Goal: Communication & Community: Answer question/provide support

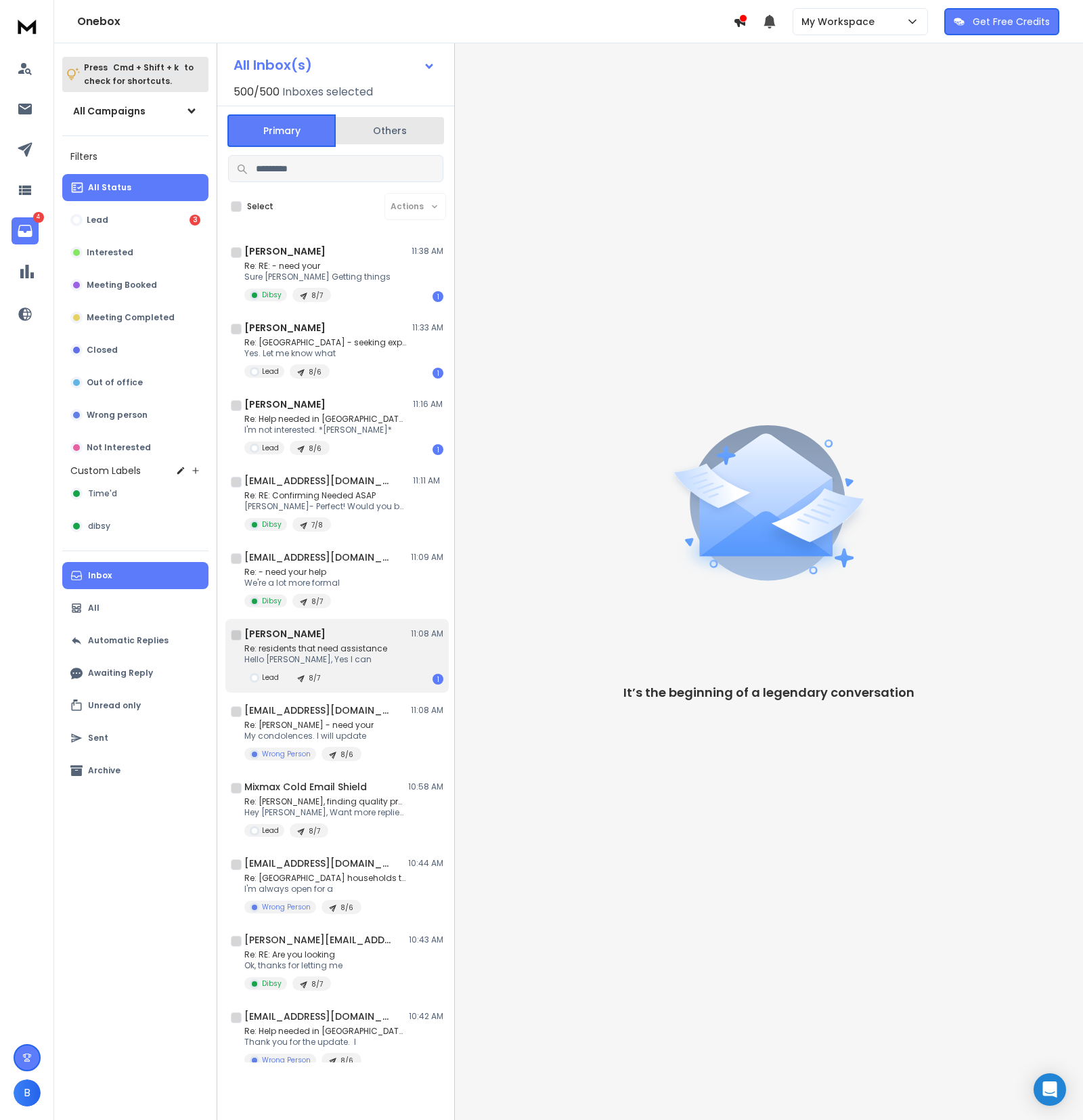
click at [393, 660] on div "Re: residents that need assistance Hello [PERSON_NAME], Yes I can Lead 8/7 1" at bounding box center [344, 664] width 199 height 42
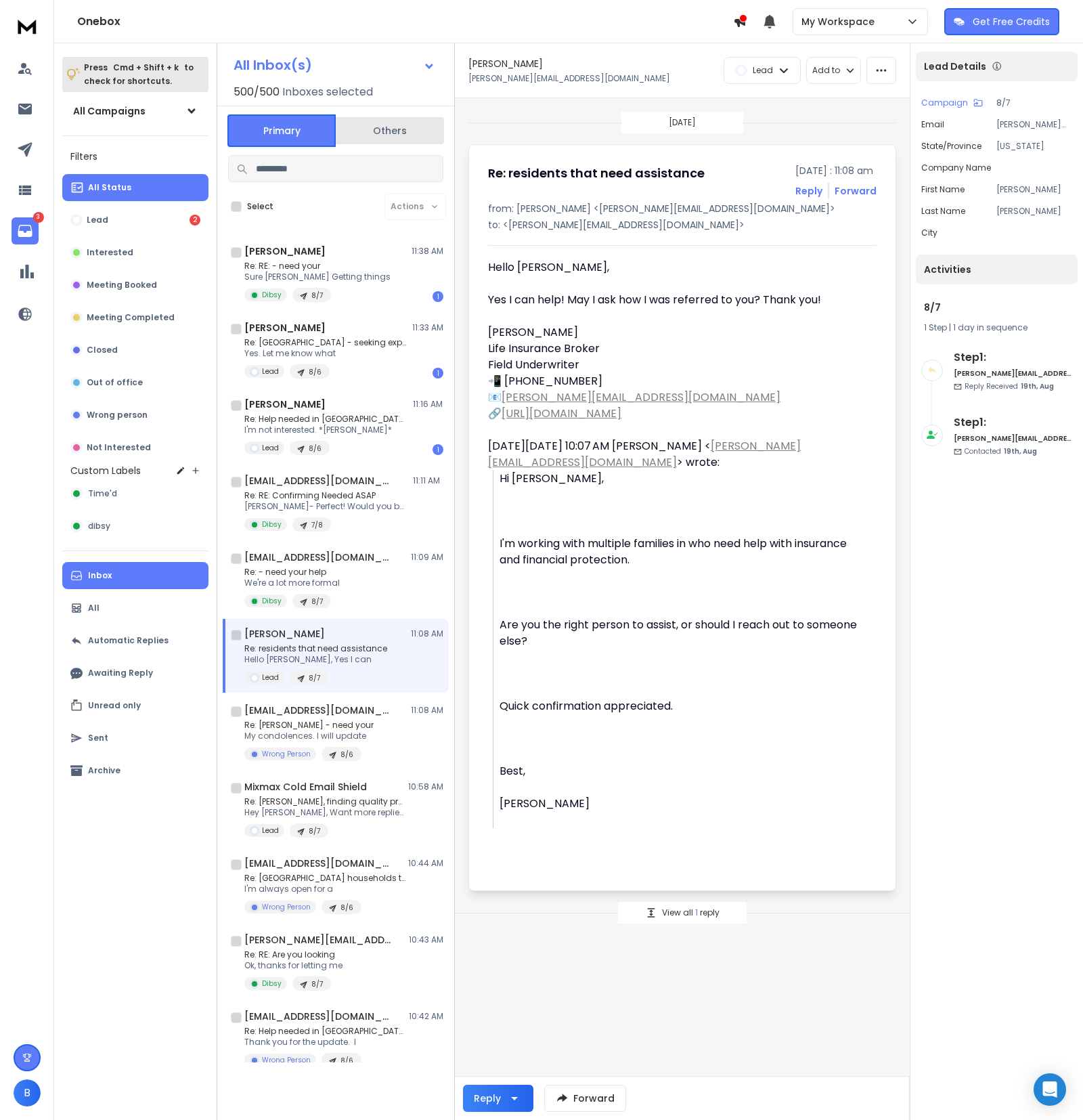
click at [799, 186] on button "Reply" at bounding box center [809, 191] width 27 height 14
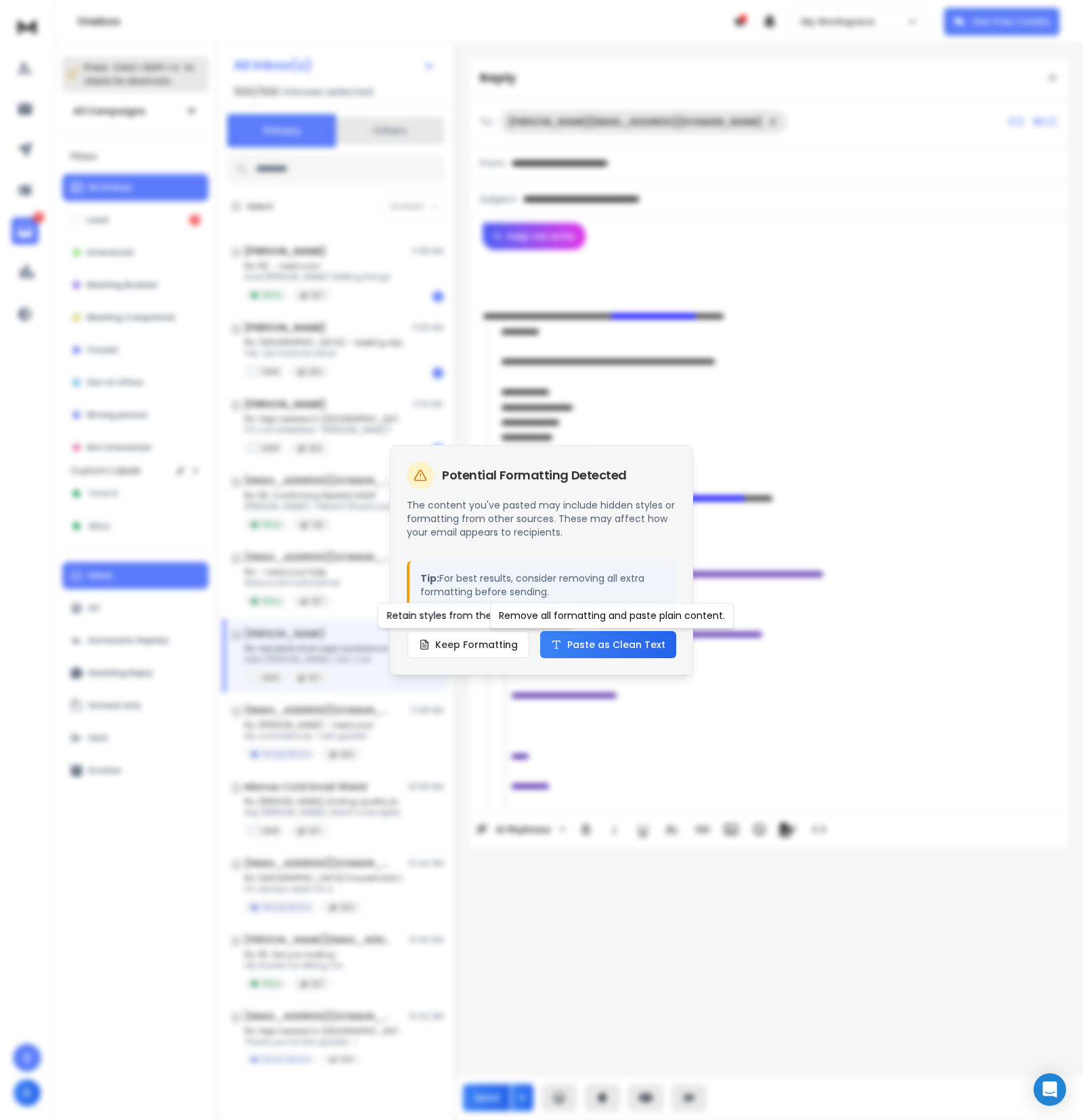
click at [589, 648] on button "Paste as Clean Text" at bounding box center [609, 645] width 136 height 27
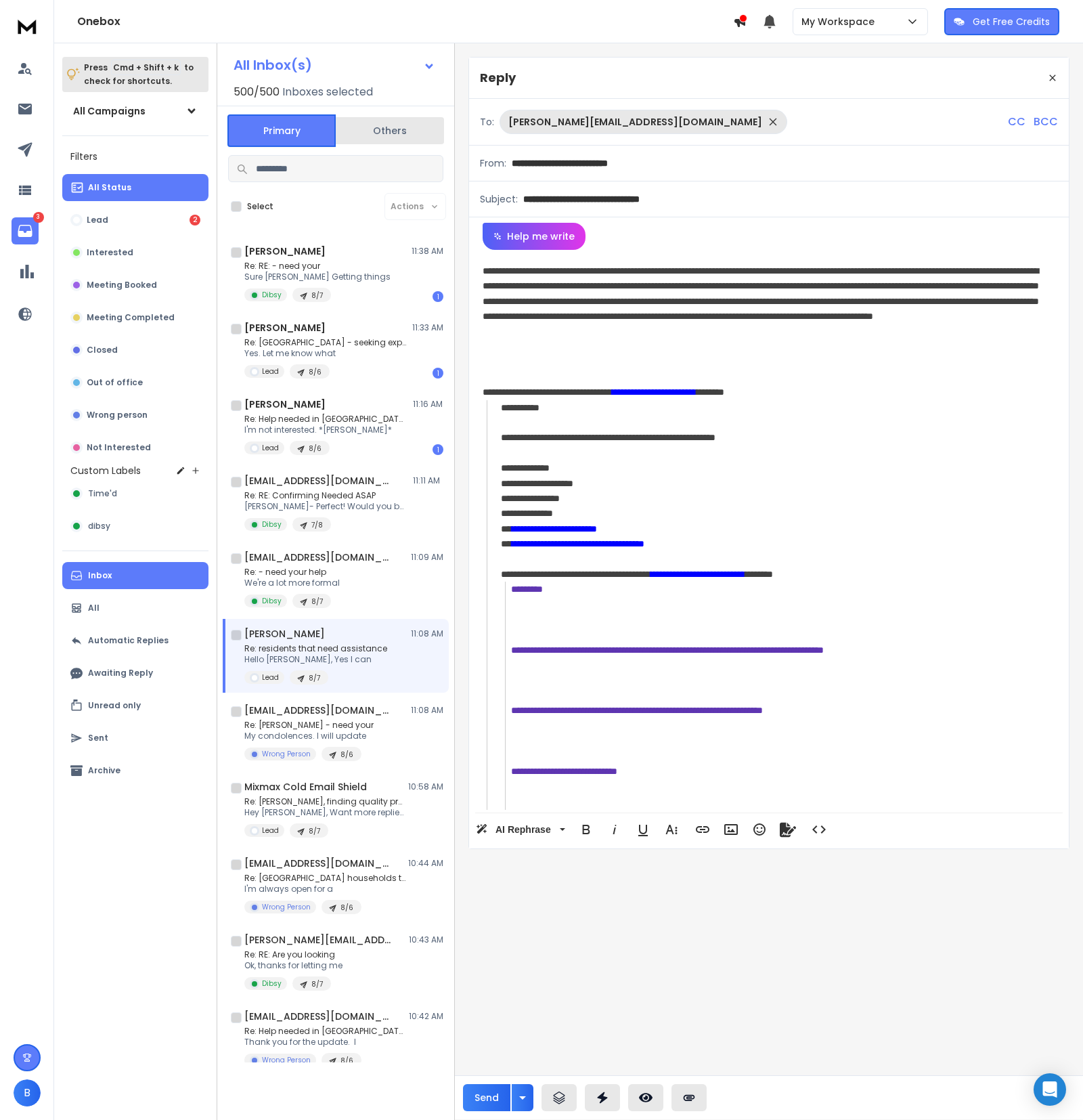
click at [766, 371] on div at bounding box center [769, 377] width 572 height 15
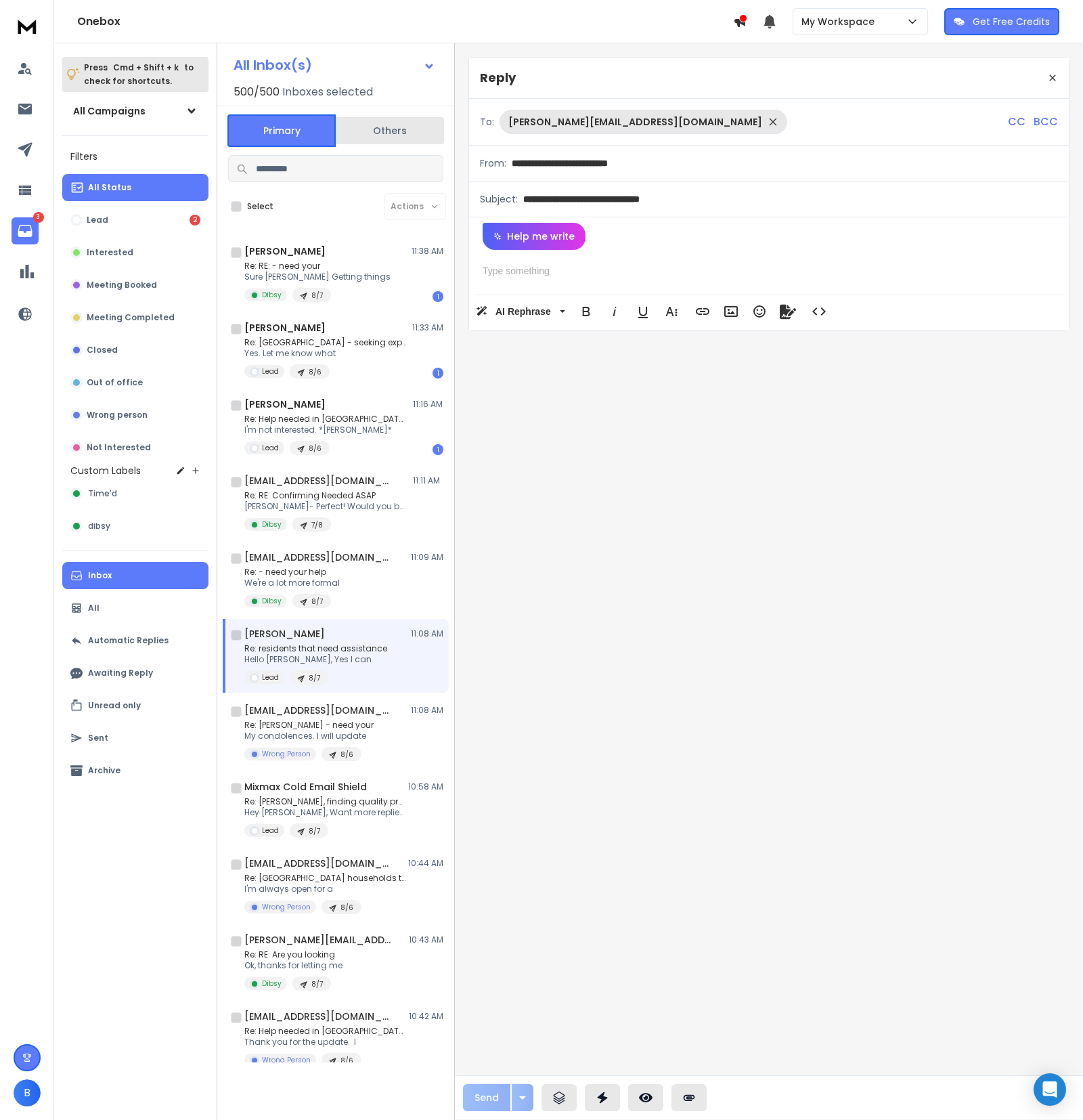
click at [1050, 69] on div "Reply" at bounding box center [769, 78] width 600 height 41
click at [1050, 78] on icon at bounding box center [1052, 77] width 6 height 6
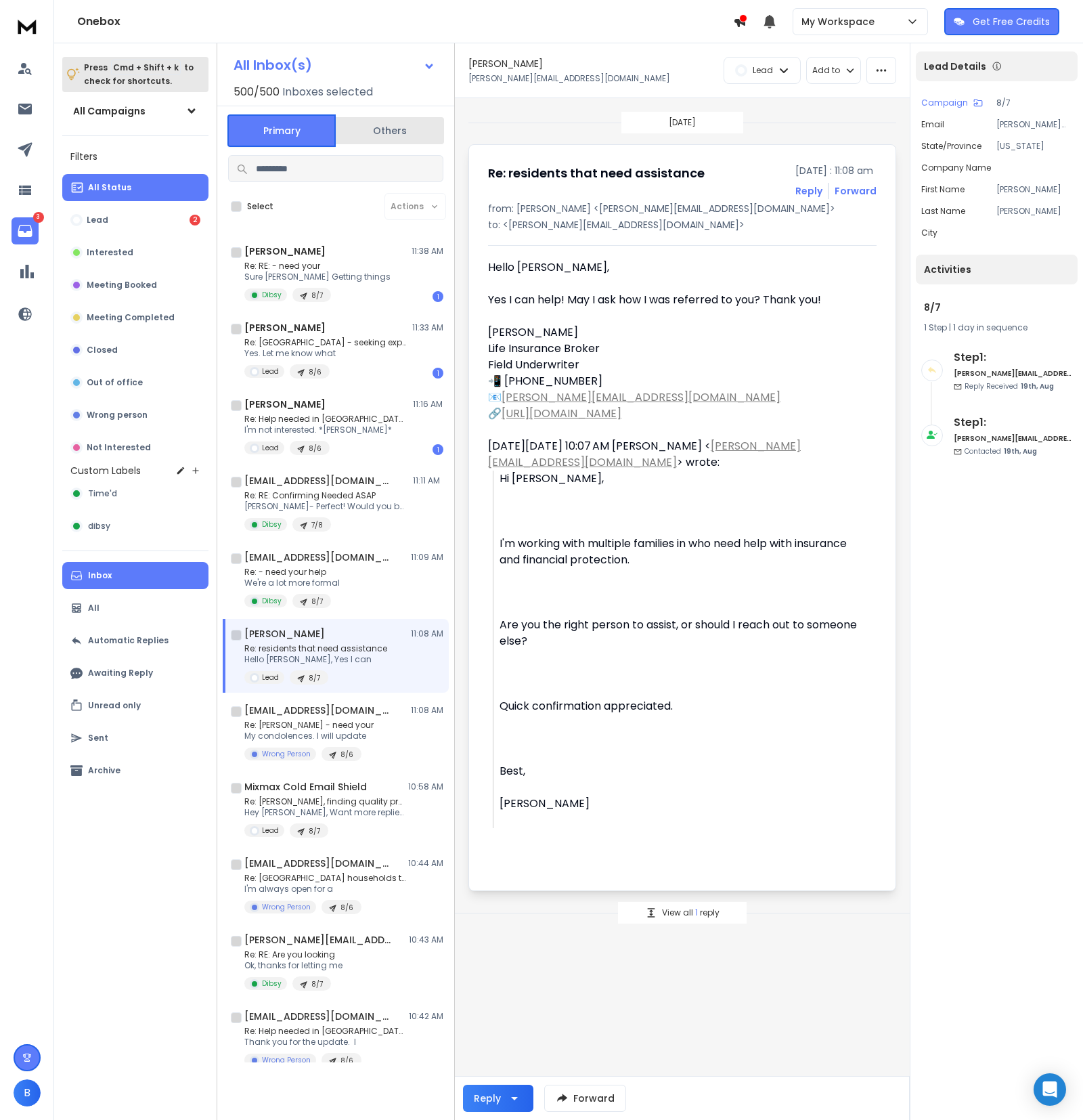
click at [815, 191] on button "Reply" at bounding box center [809, 191] width 27 height 14
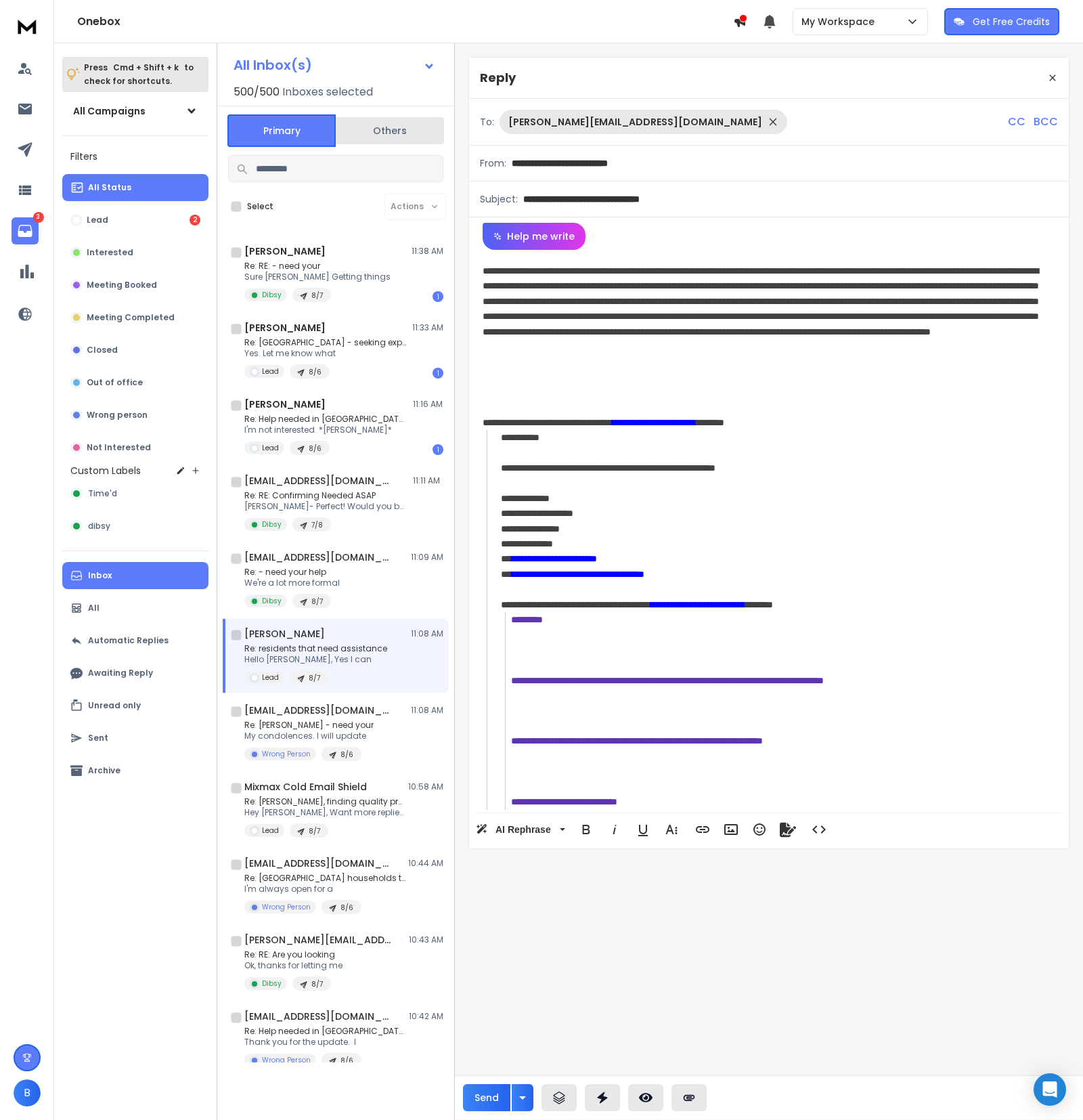
click at [1032, 270] on div "**********" at bounding box center [766, 317] width 568 height 106
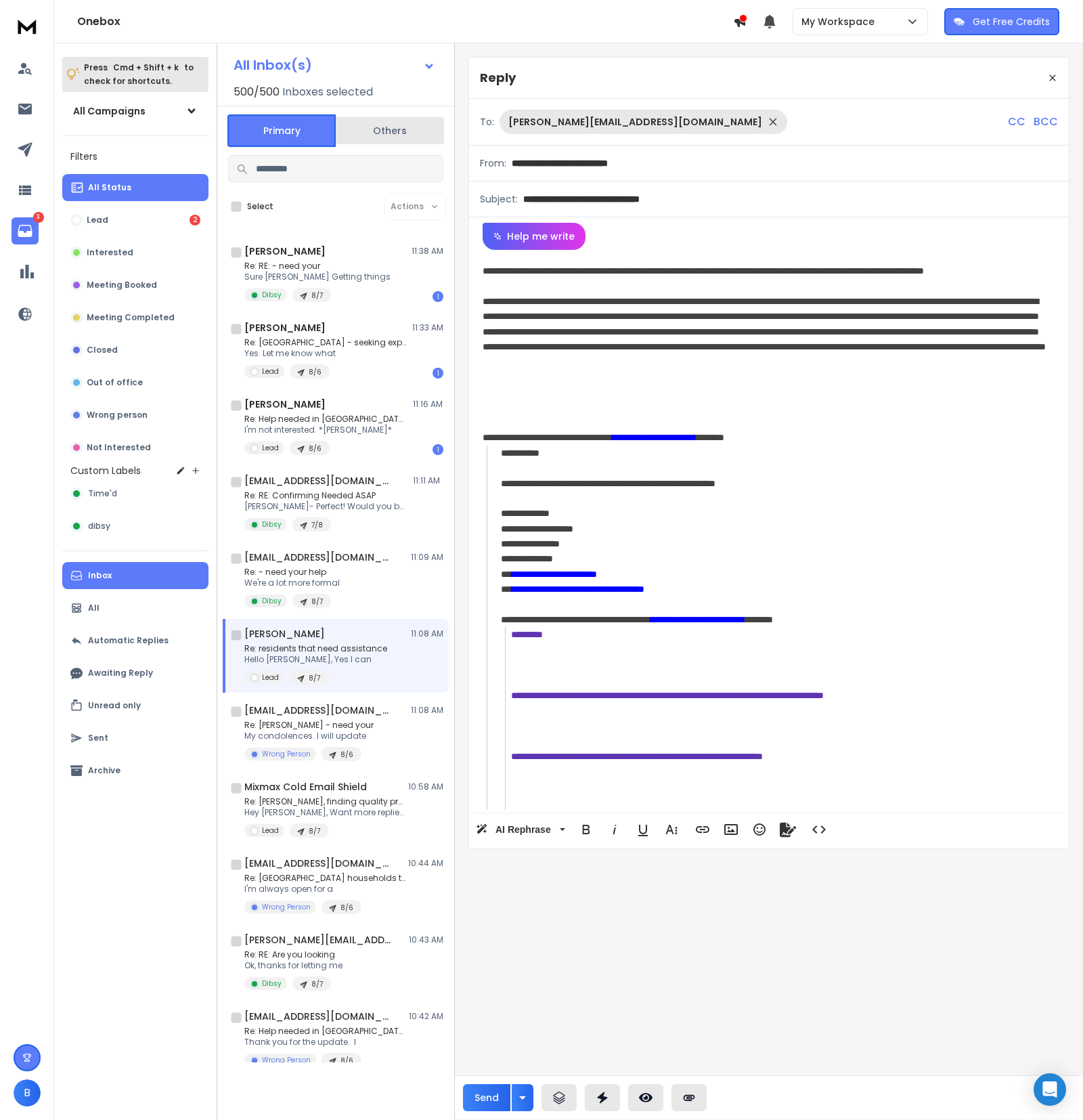
click at [630, 314] on div "**********" at bounding box center [766, 339] width 568 height 91
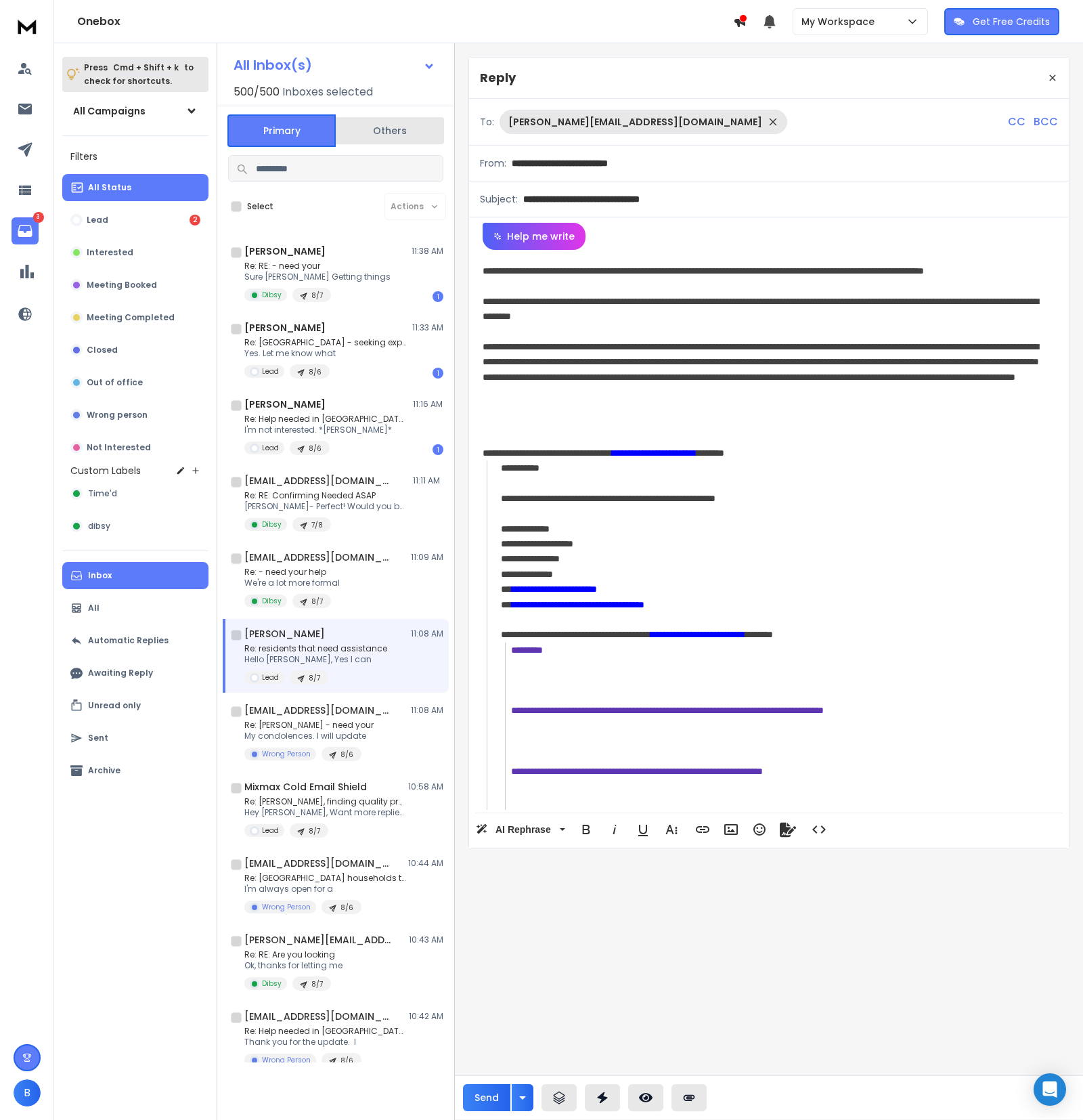
click at [960, 362] on div "**********" at bounding box center [766, 370] width 568 height 61
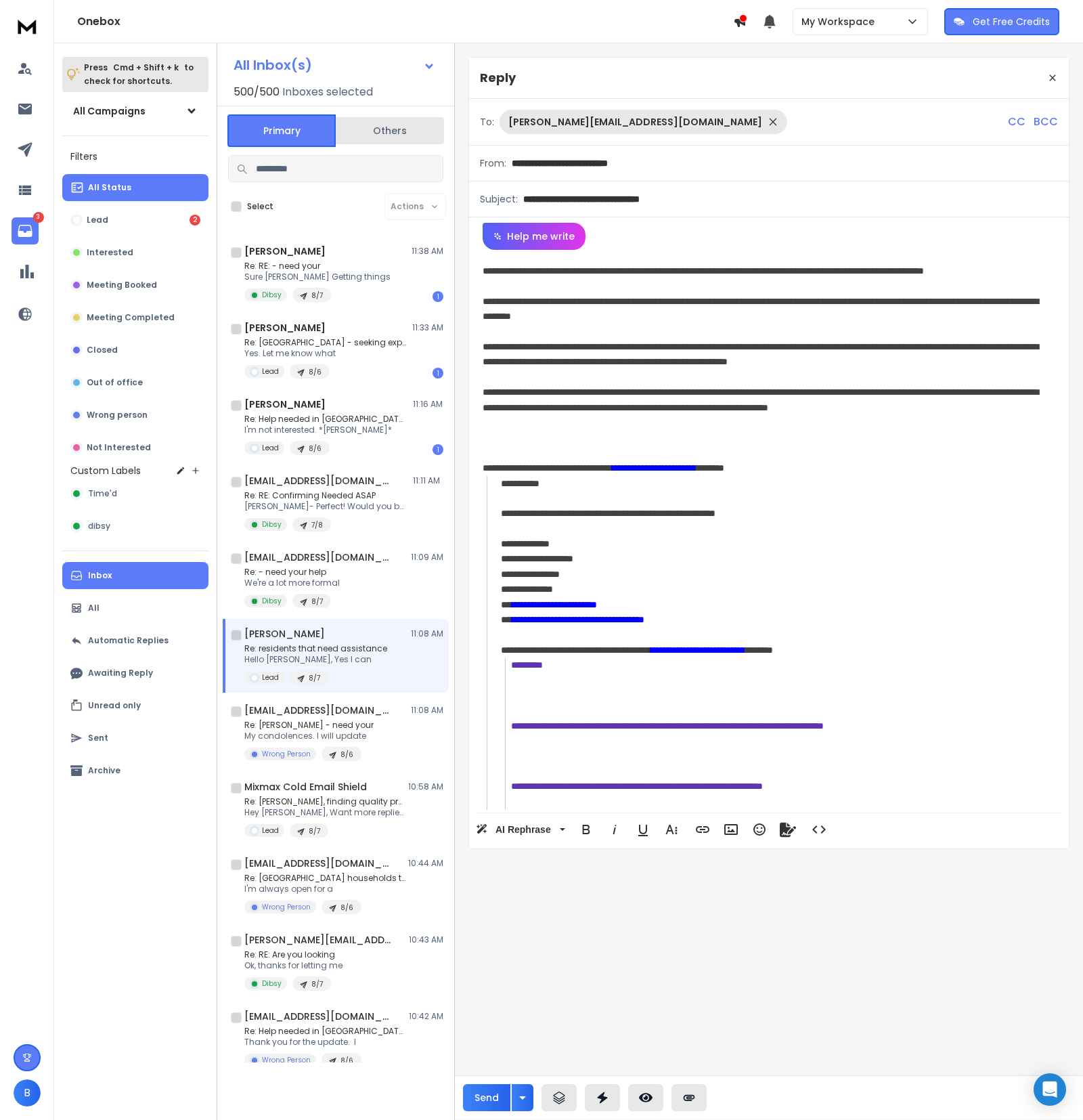
click at [648, 404] on div "**********" at bounding box center [766, 400] width 568 height 31
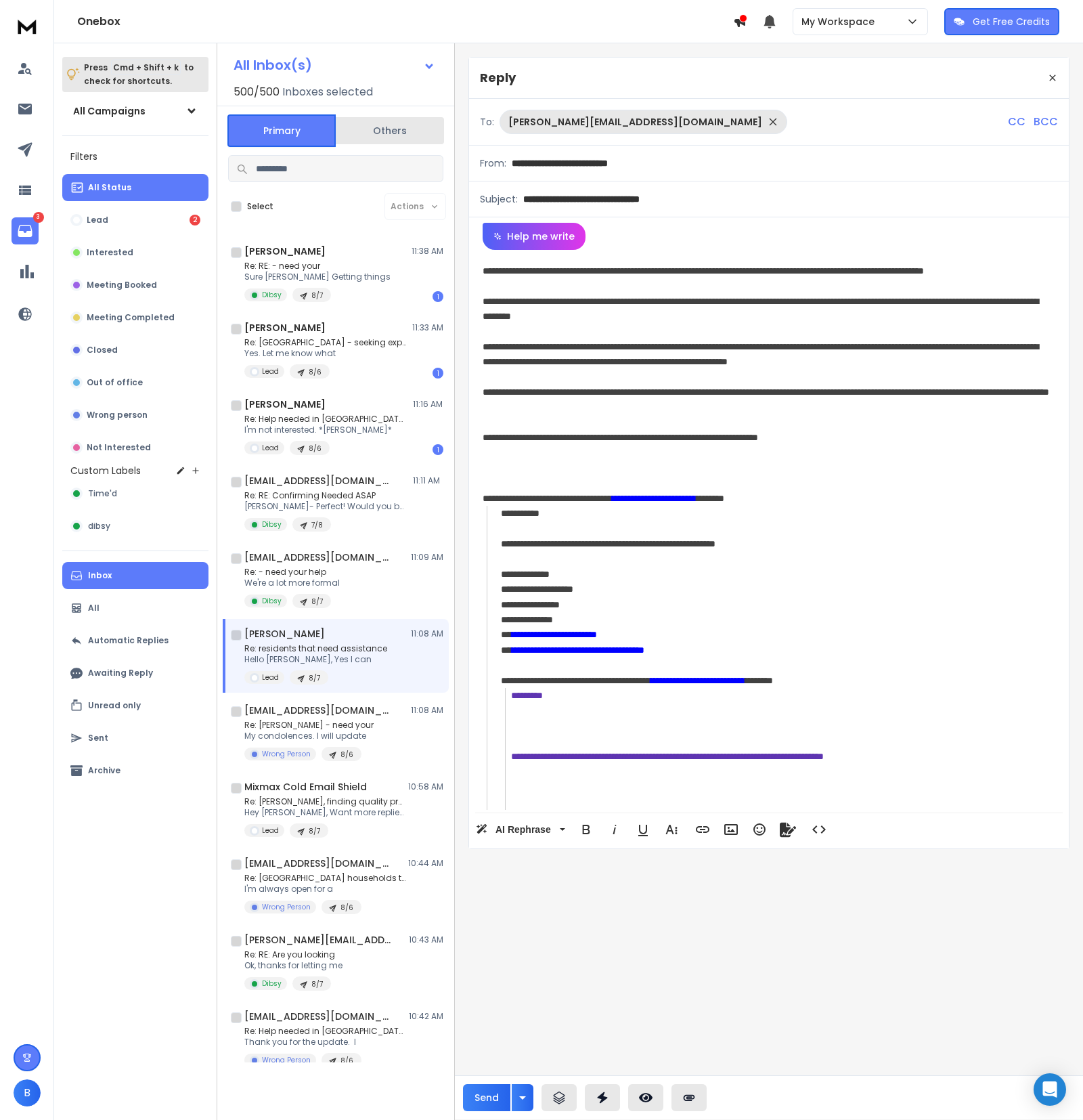
click at [824, 438] on div "**********" at bounding box center [766, 438] width 568 height 15
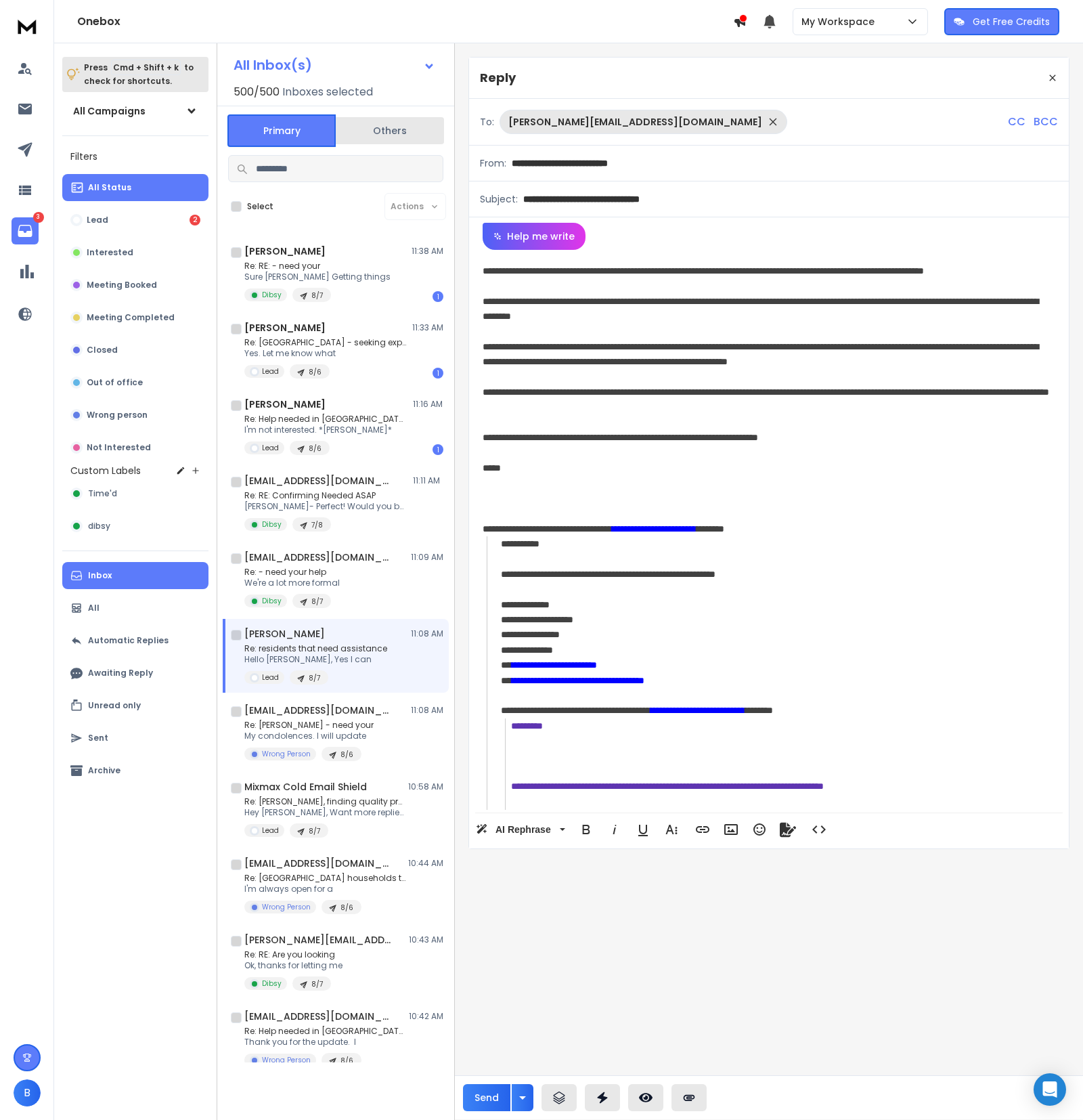
click at [620, 123] on p "[PERSON_NAME][EMAIL_ADDRESS][DOMAIN_NAME]" at bounding box center [635, 122] width 254 height 14
copy p
click at [487, 1089] on button "Send" at bounding box center [487, 1098] width 48 height 27
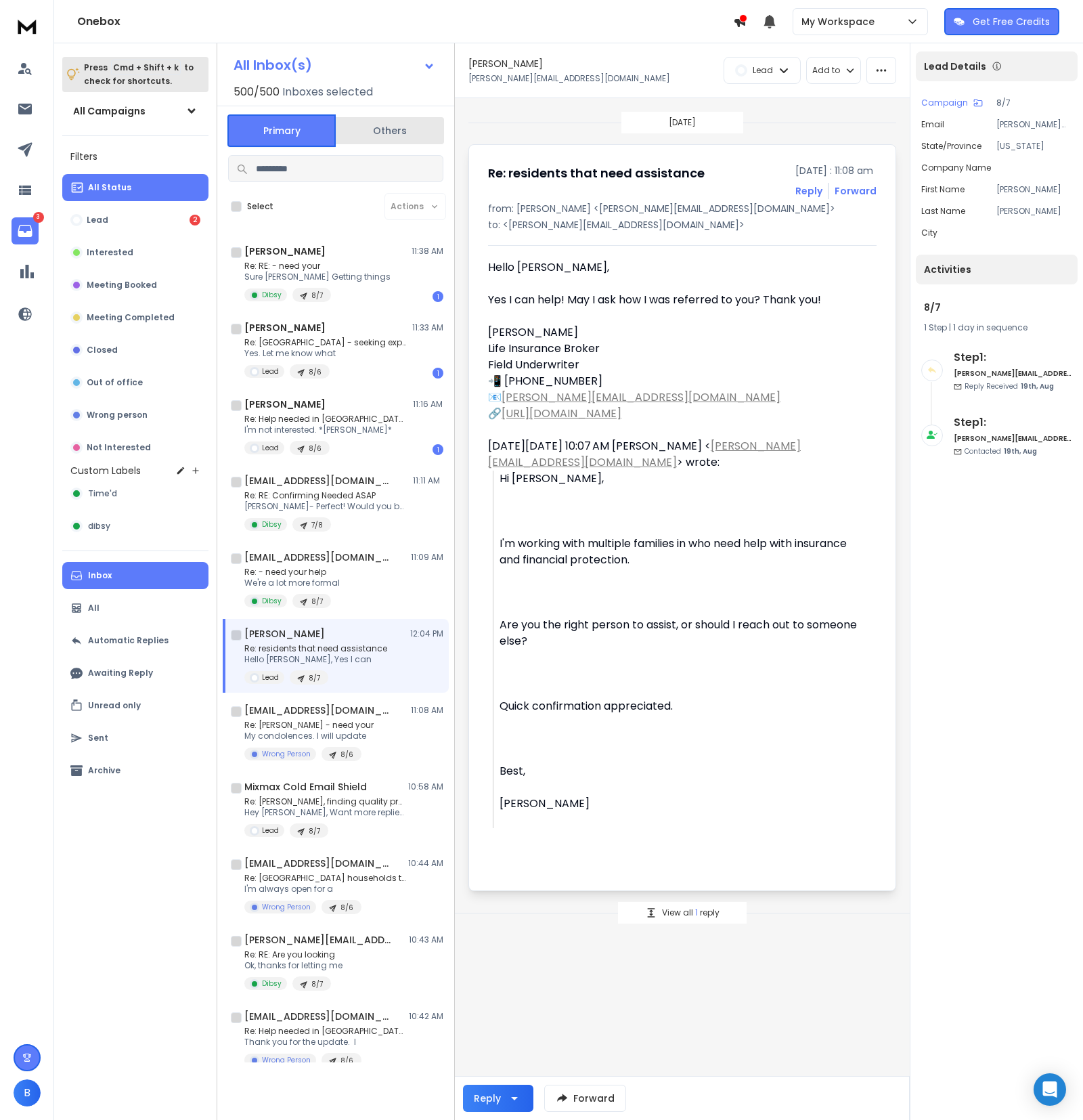
click at [764, 69] on p "Lead" at bounding box center [763, 70] width 20 height 11
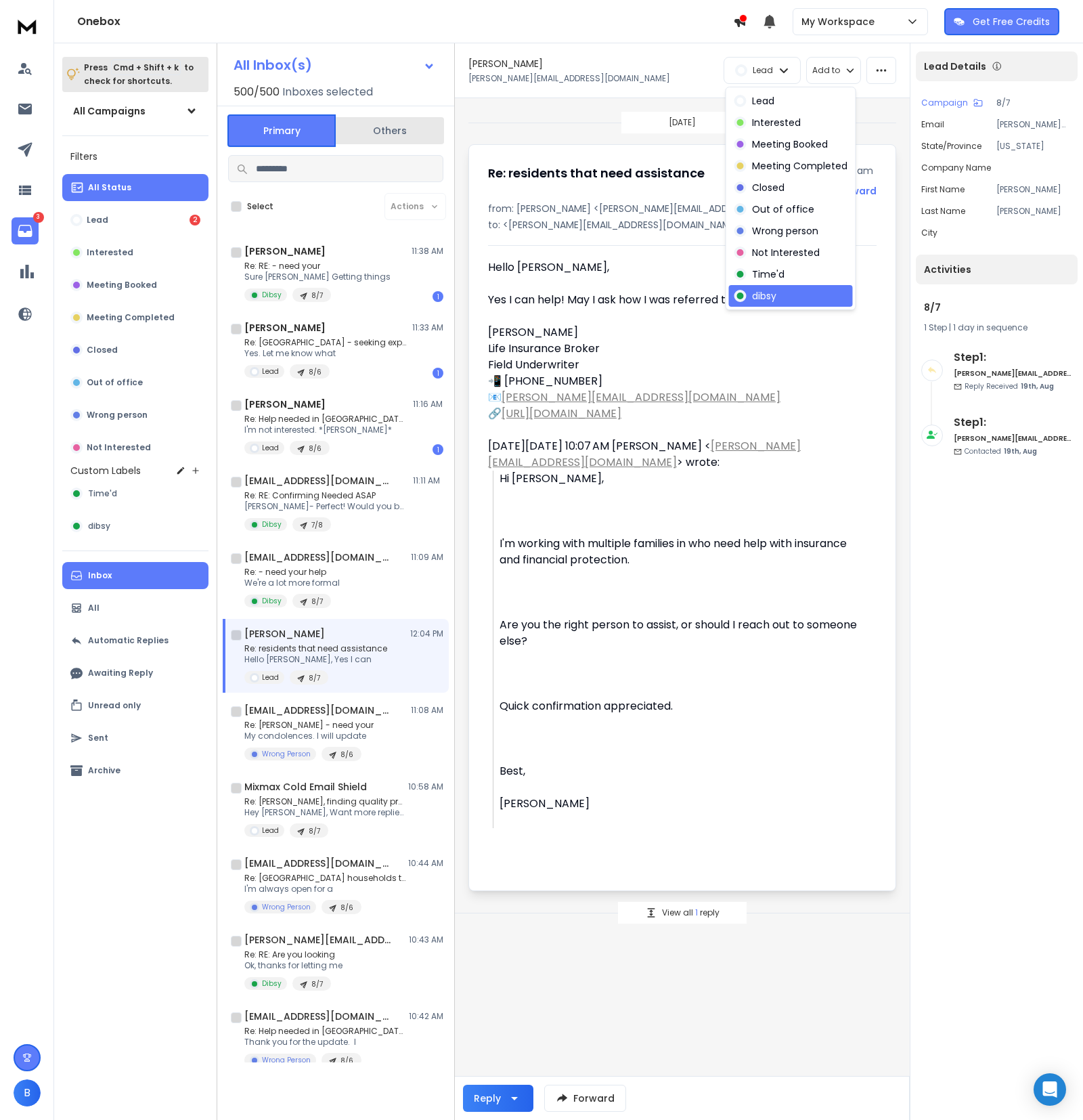
click at [773, 292] on p "dibsy" at bounding box center [764, 296] width 25 height 14
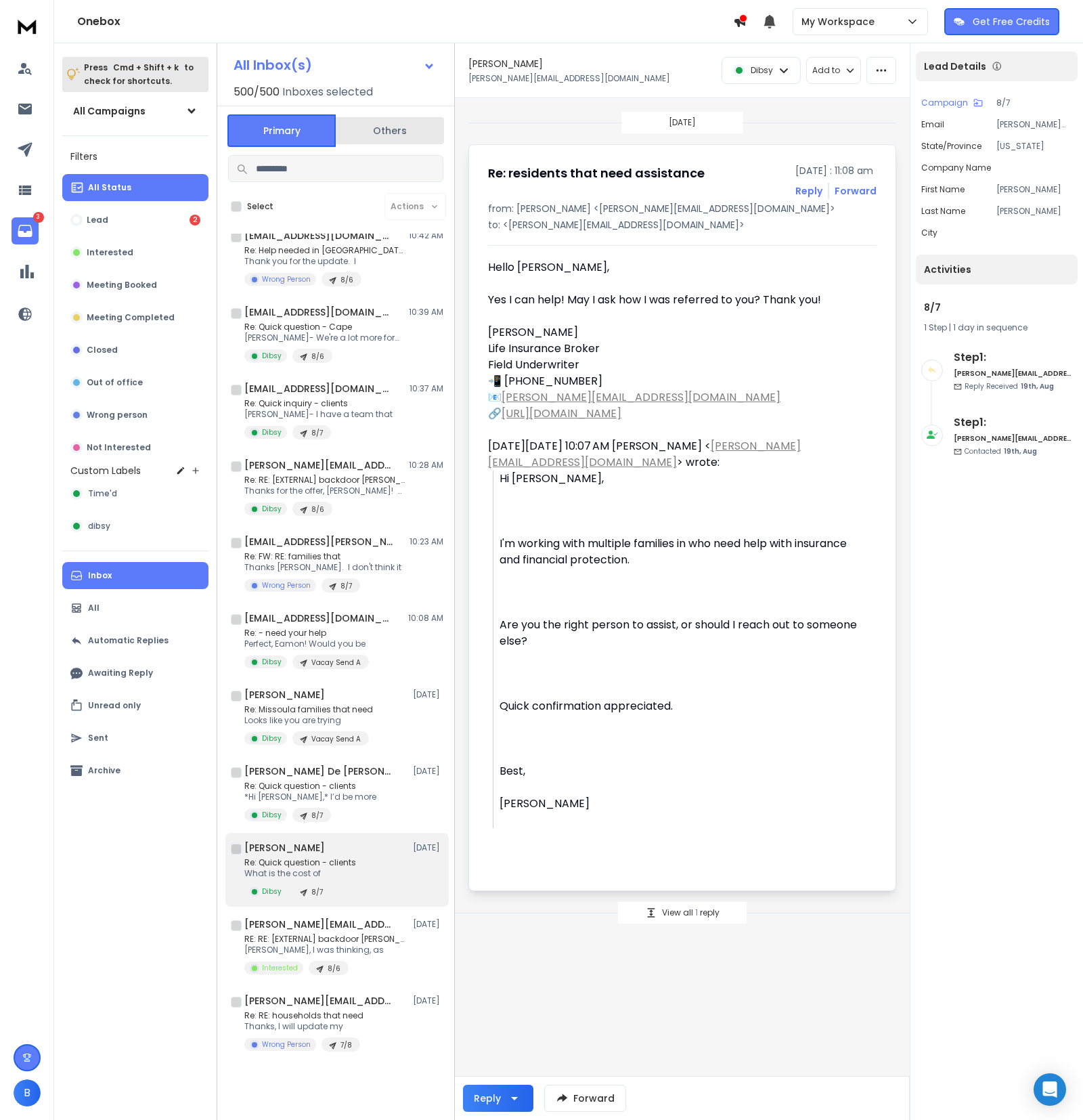
scroll to position [782, 0]
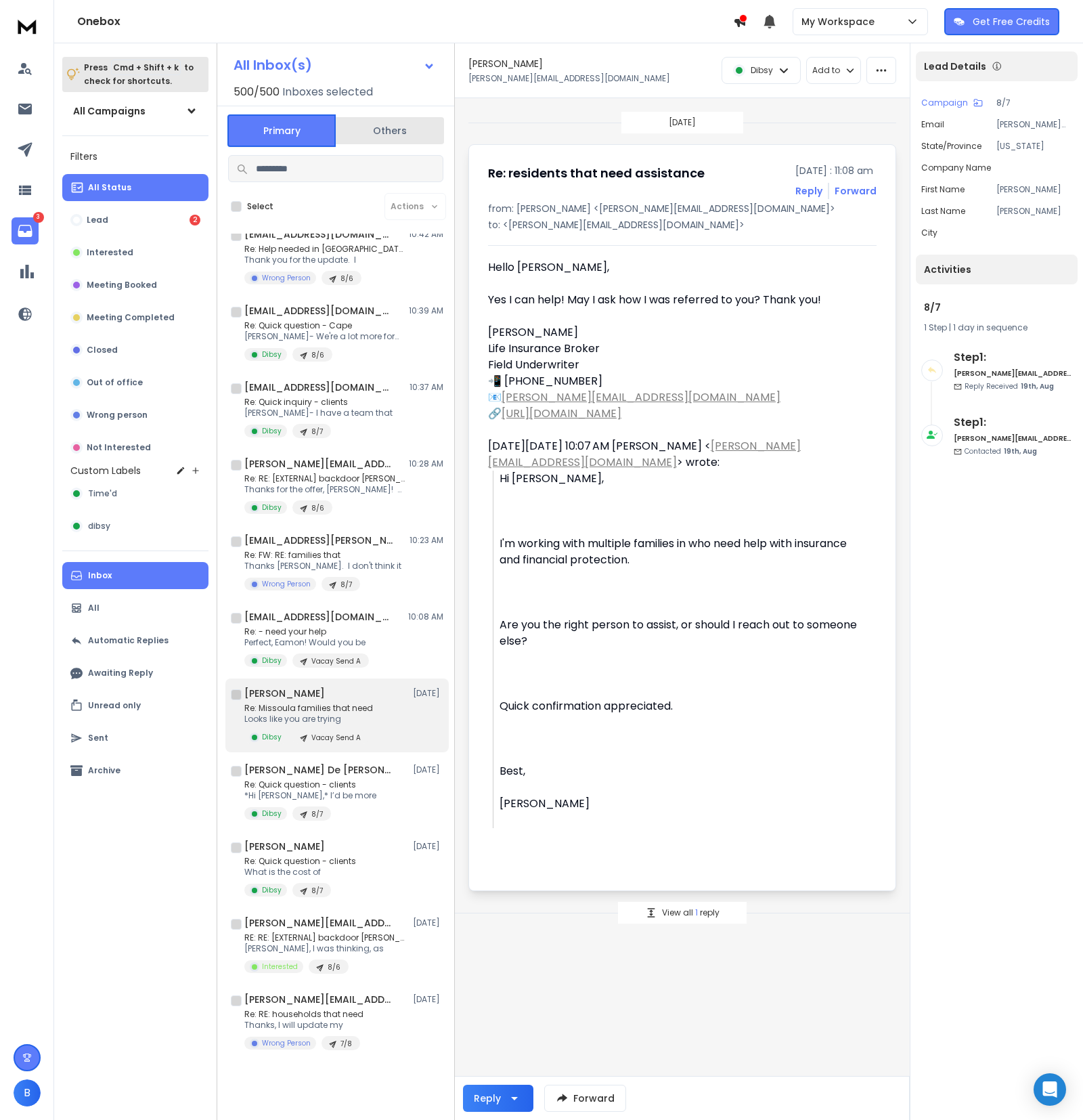
click at [383, 742] on div "Re: Missoula families that need Looks like you are trying Dibsy Vacay Send A" at bounding box center [344, 723] width 199 height 42
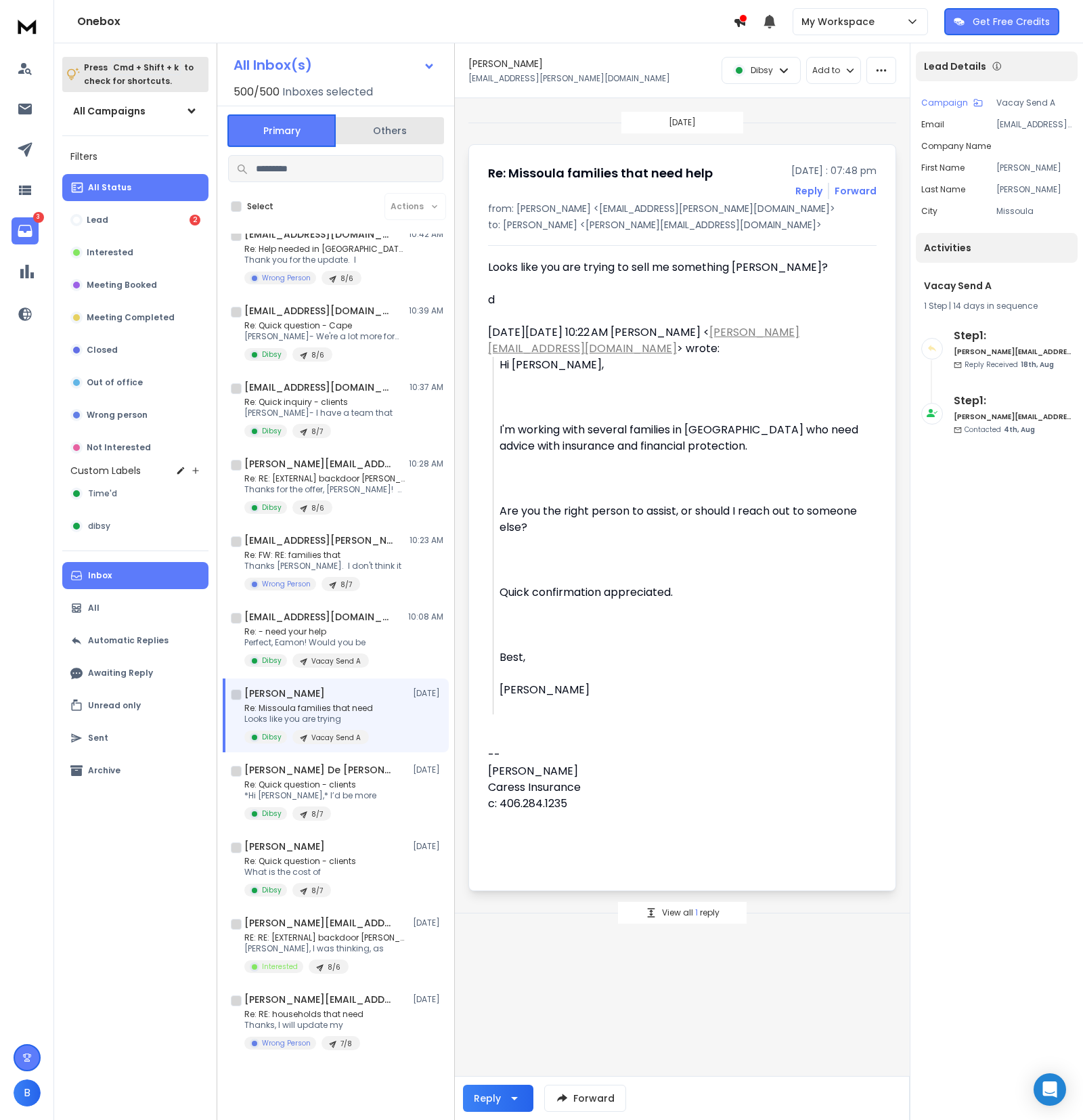
click at [535, 76] on p "caressinsurance.dan@gmail.com" at bounding box center [569, 78] width 201 height 11
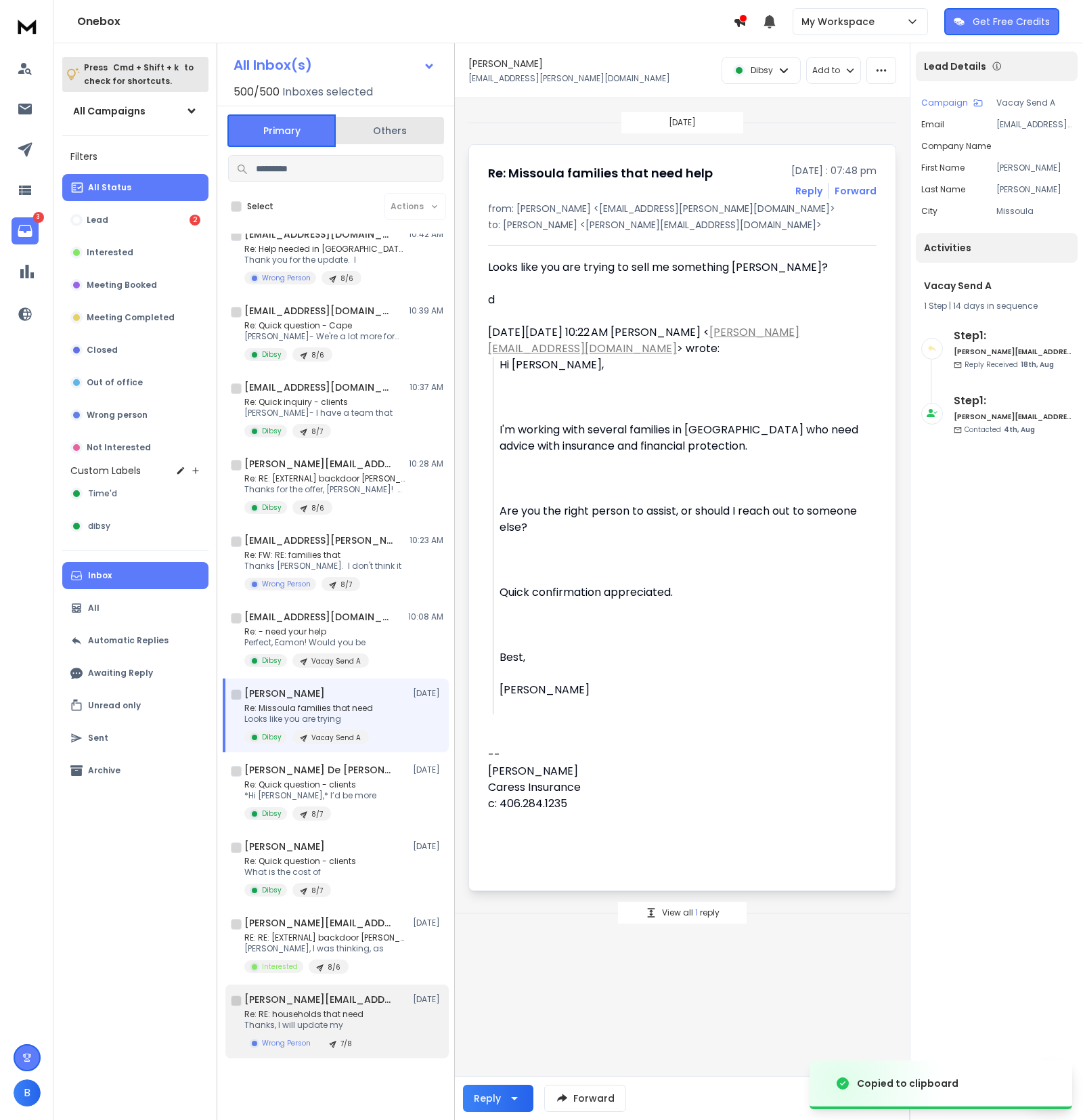
click at [385, 1016] on div "Re: RE: households that need Thanks, I will update my Wrong Person 7/8" at bounding box center [344, 1029] width 199 height 42
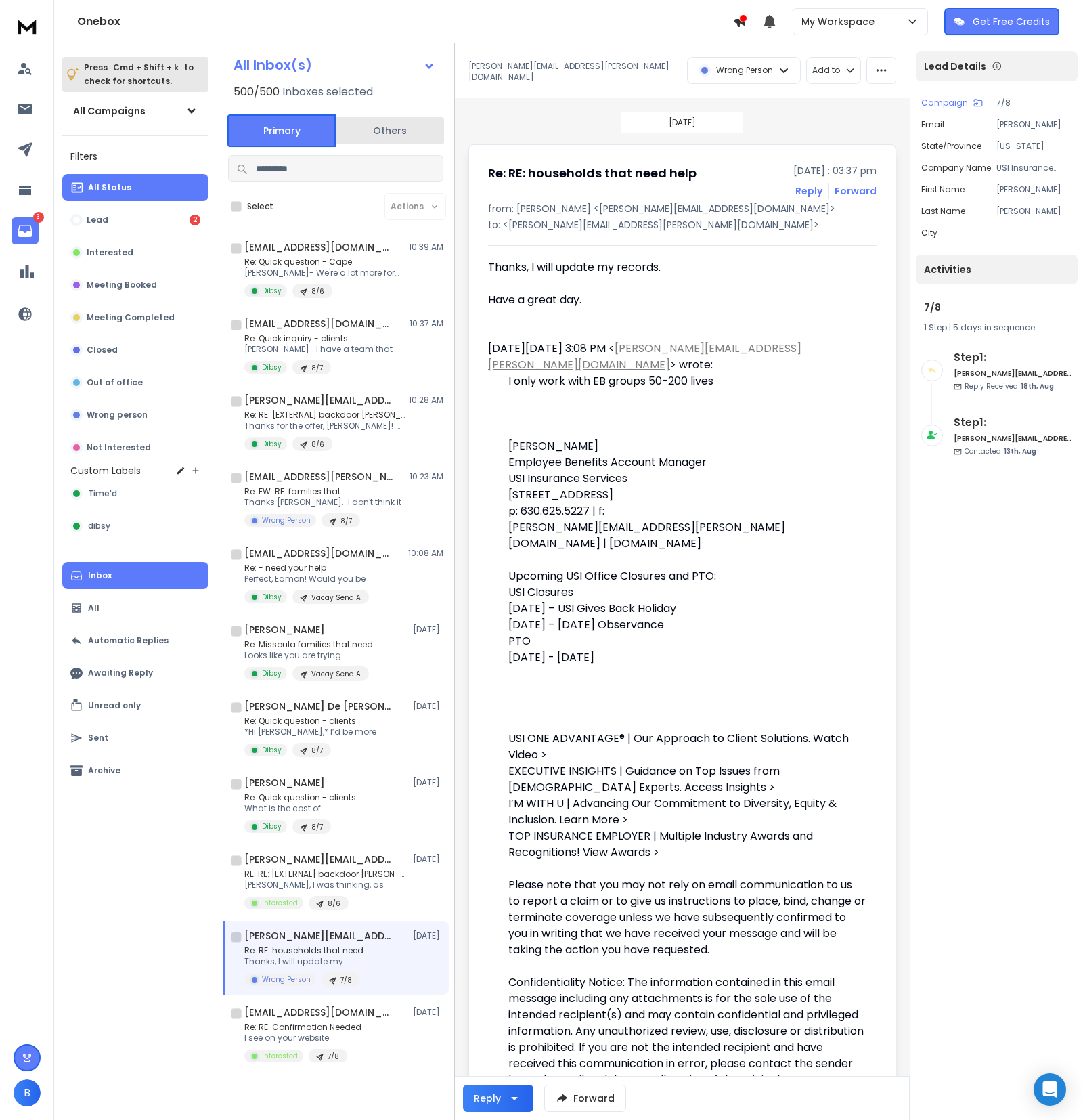
scroll to position [865, 0]
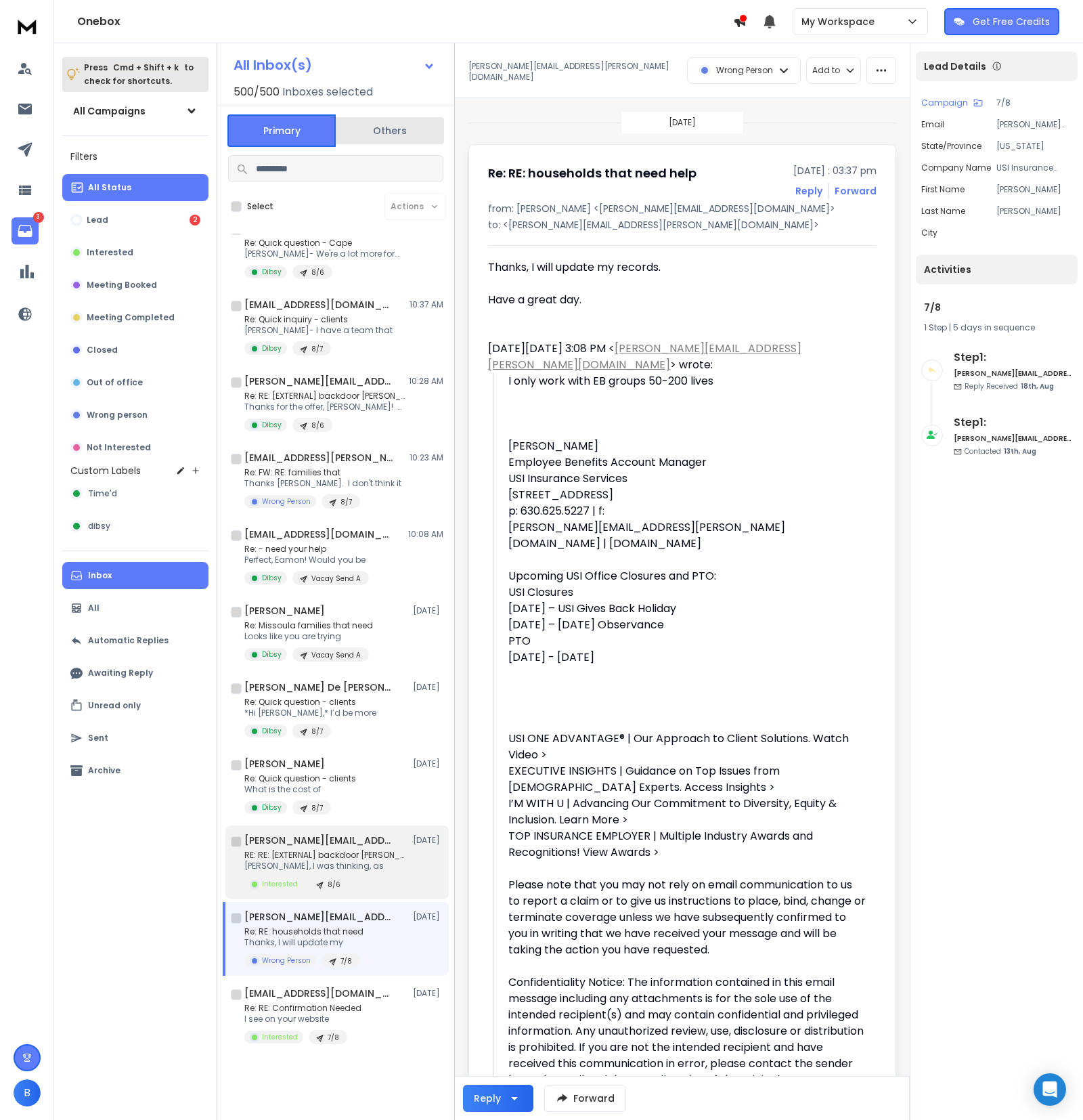
click at [391, 880] on div "RE: RE: [EXTERNAL] backdoor roth? Dave, I was thinking, as Interested 8/6" at bounding box center [344, 870] width 199 height 42
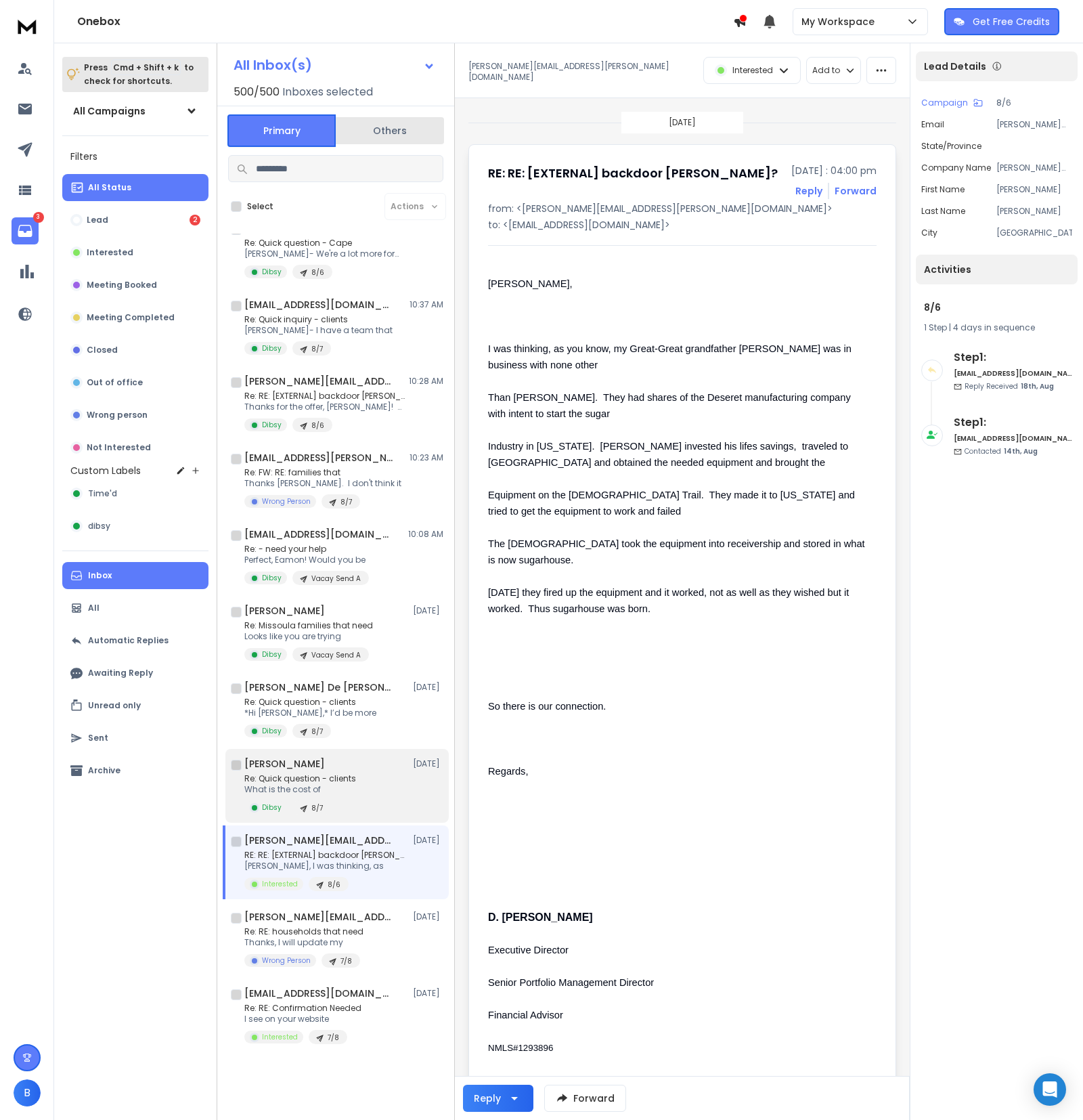
click at [383, 773] on div "Re: Quick question - clients What is the cost of Dibsy 8/7" at bounding box center [344, 794] width 199 height 42
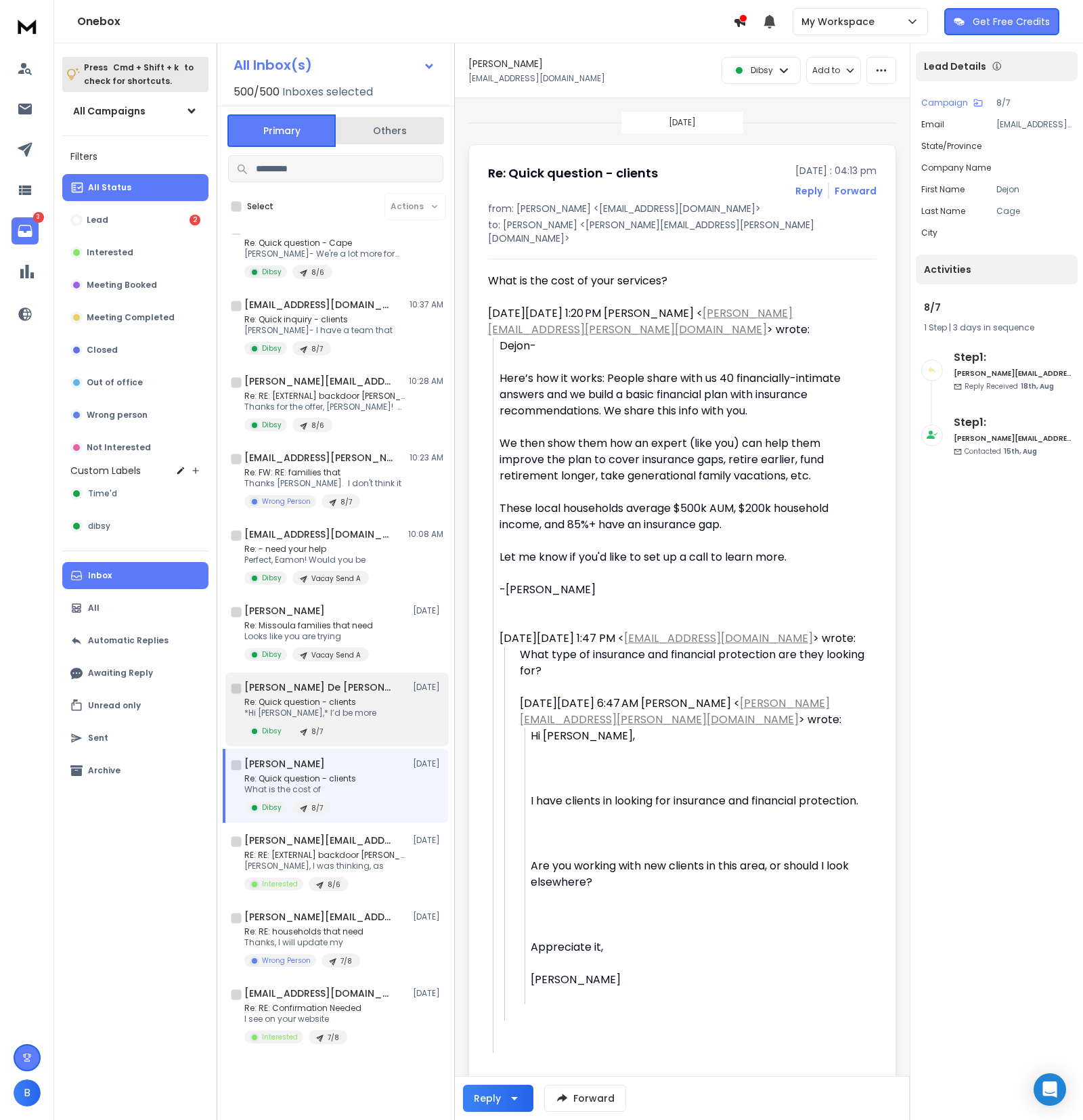
click at [389, 726] on div "Re: Quick question - clients *Hi Roshan,* I’d be more Dibsy 8/7" at bounding box center [344, 717] width 199 height 42
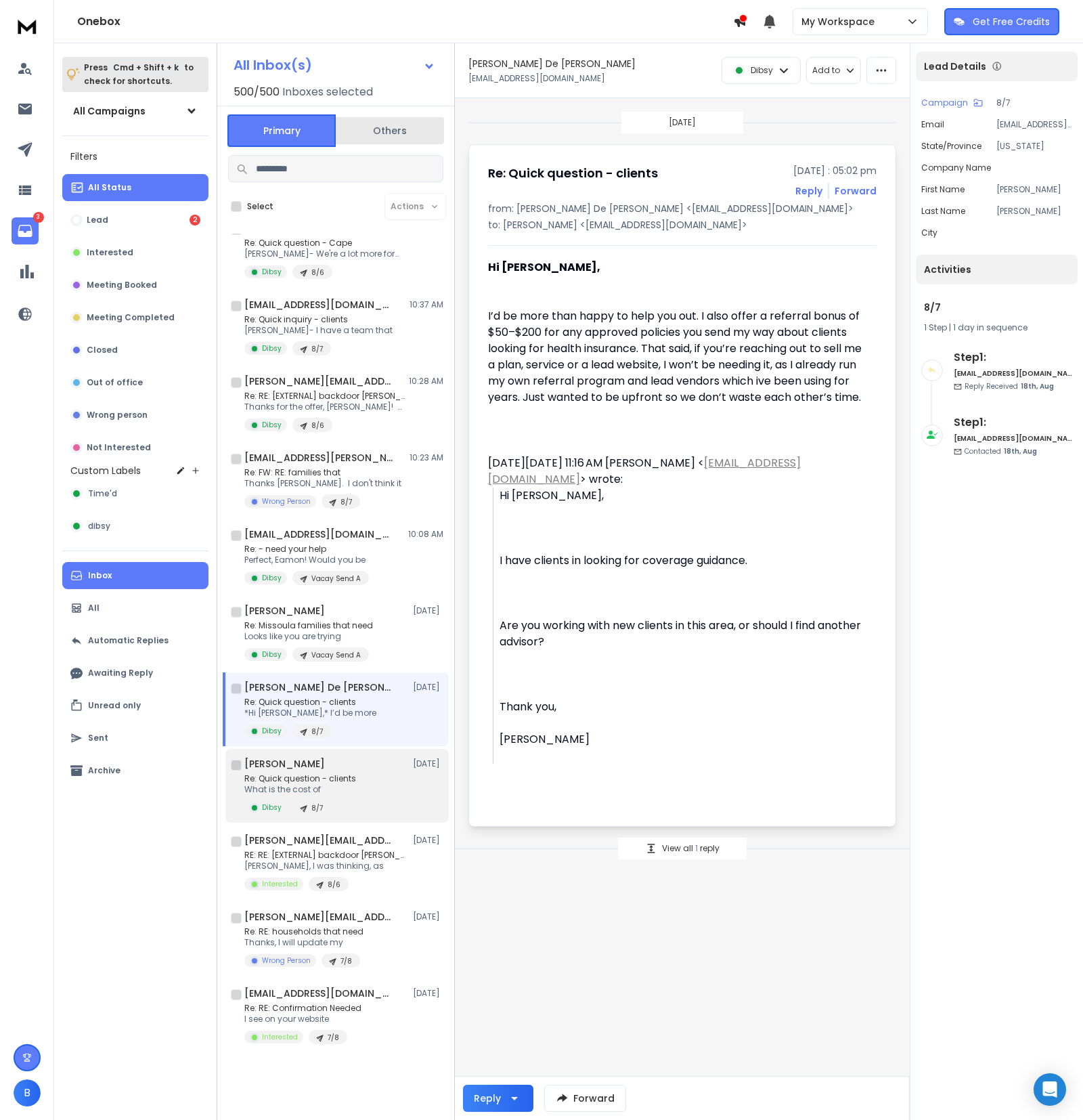
click at [396, 781] on div "Re: Quick question - clients What is the cost of Dibsy 8/7" at bounding box center [344, 794] width 199 height 42
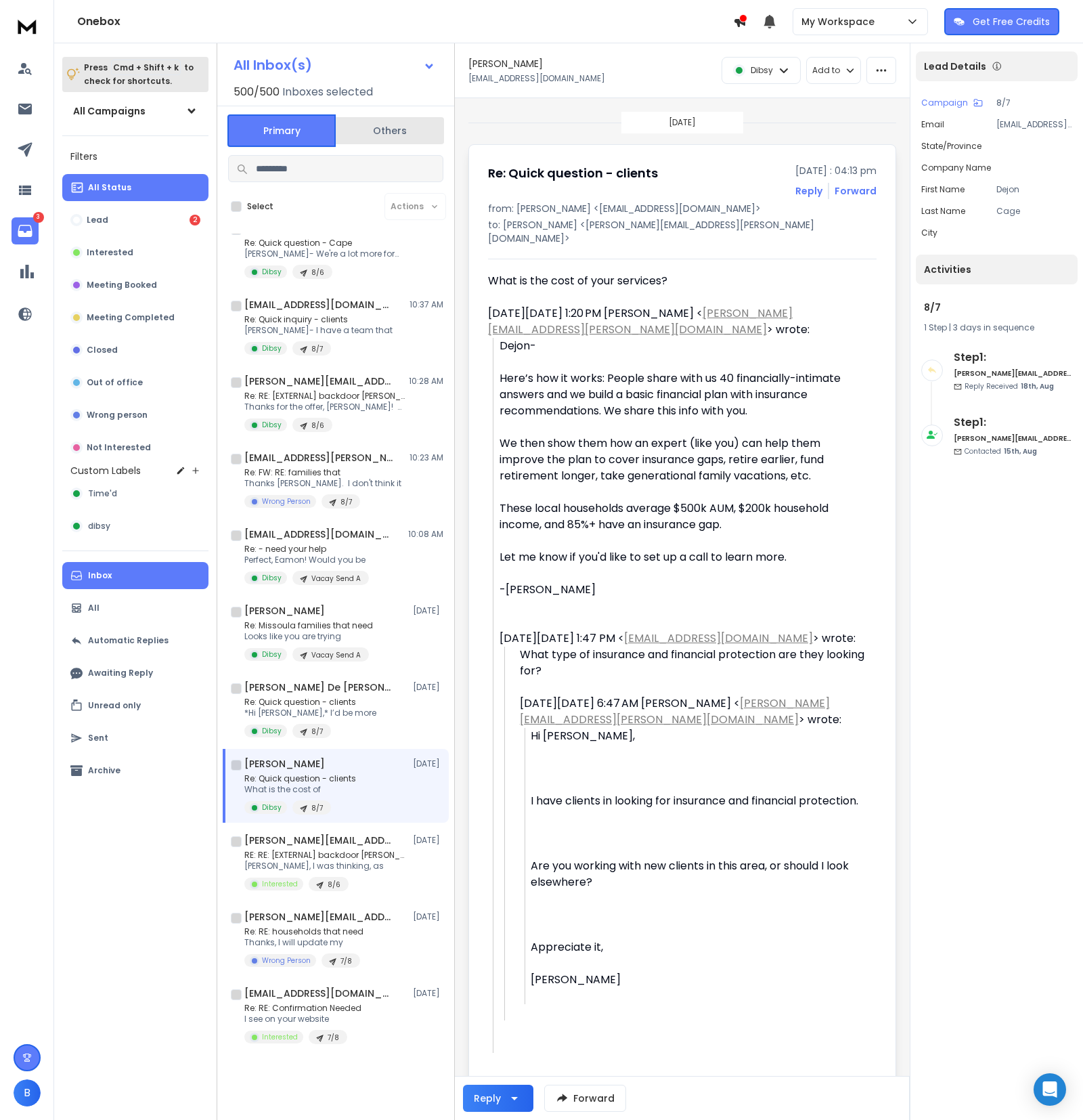
click at [551, 78] on p "dcagemodels@gmail.com" at bounding box center [536, 78] width 137 height 11
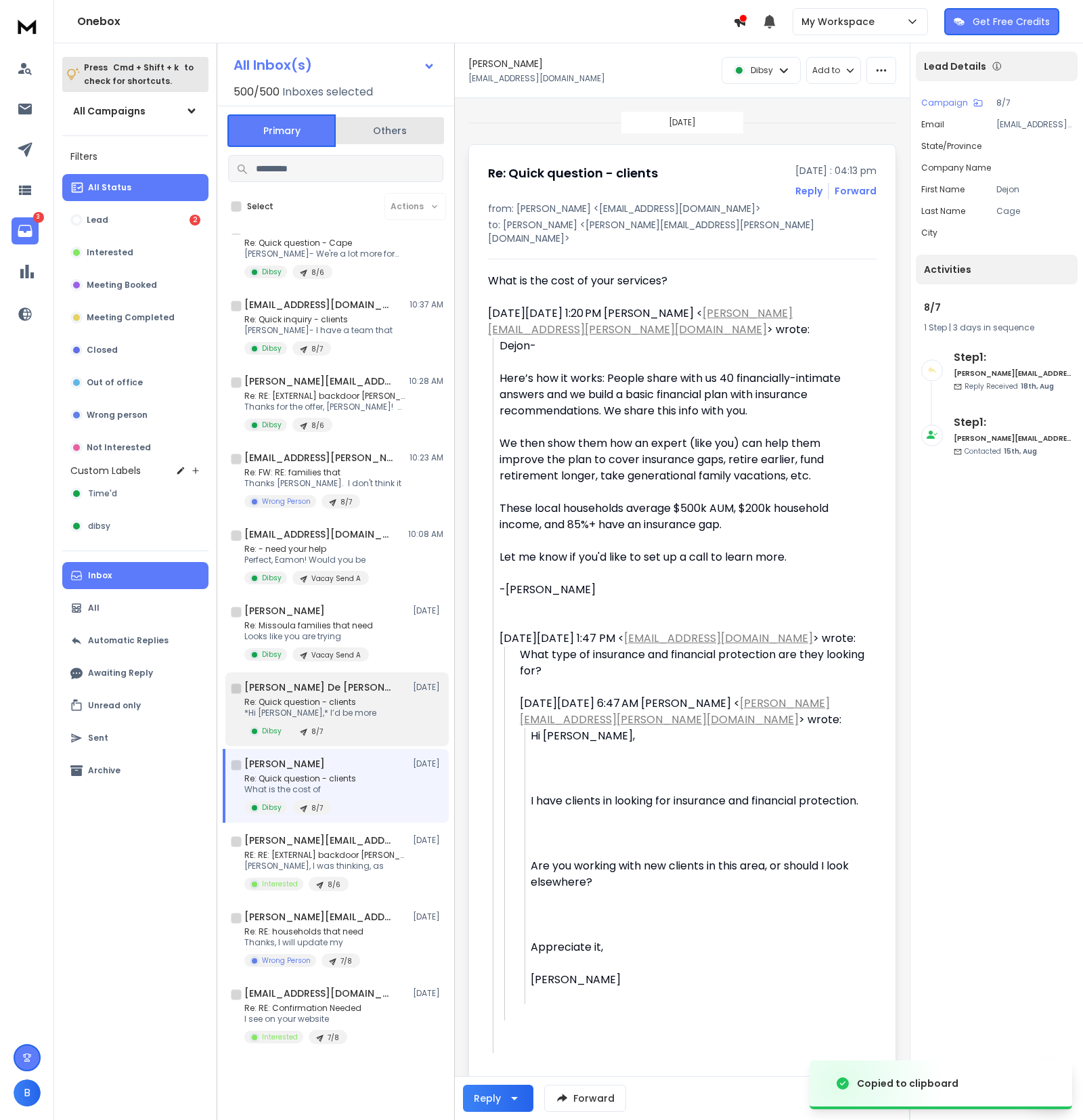
click at [368, 699] on div "Re: Quick question - clients *Hi Roshan,* I’d be more Dibsy 8/7" at bounding box center [344, 717] width 199 height 42
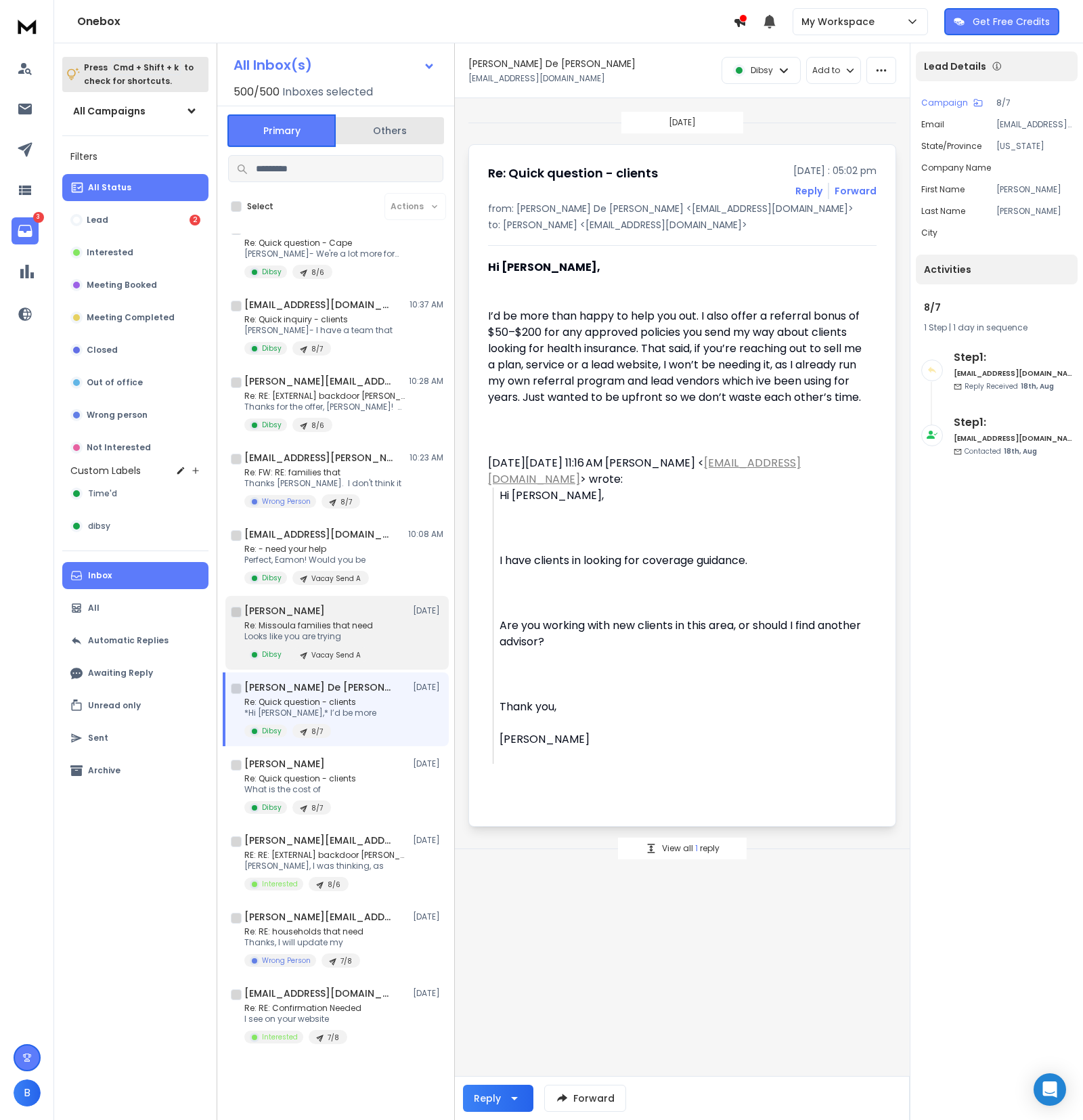
click at [355, 641] on p "Looks like you are trying" at bounding box center [308, 637] width 129 height 11
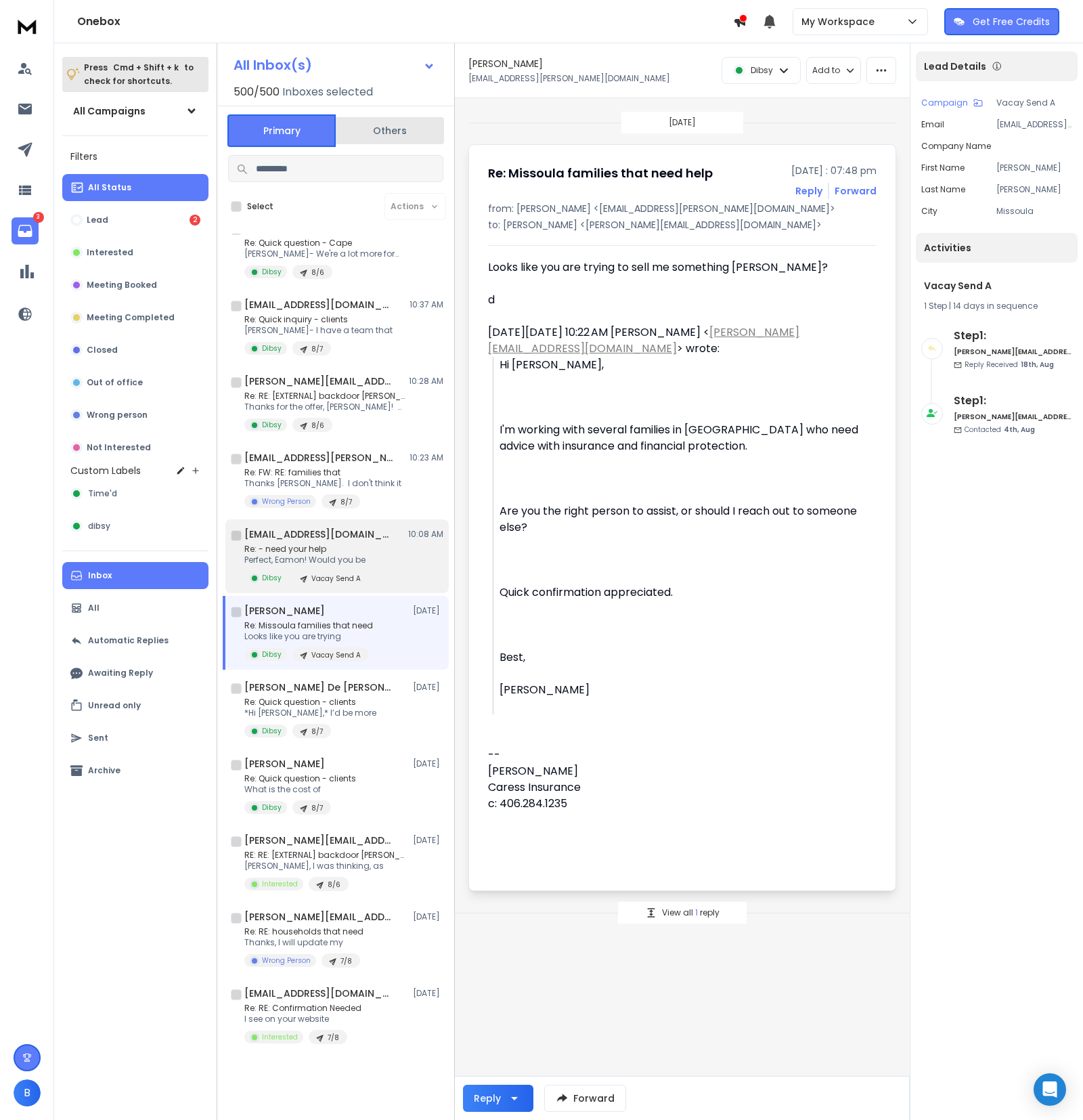
click at [422, 543] on div "eamon.springall@usi.com 10:08 AM Re: - need your help Perfect, Eamon! Would you…" at bounding box center [344, 556] width 199 height 58
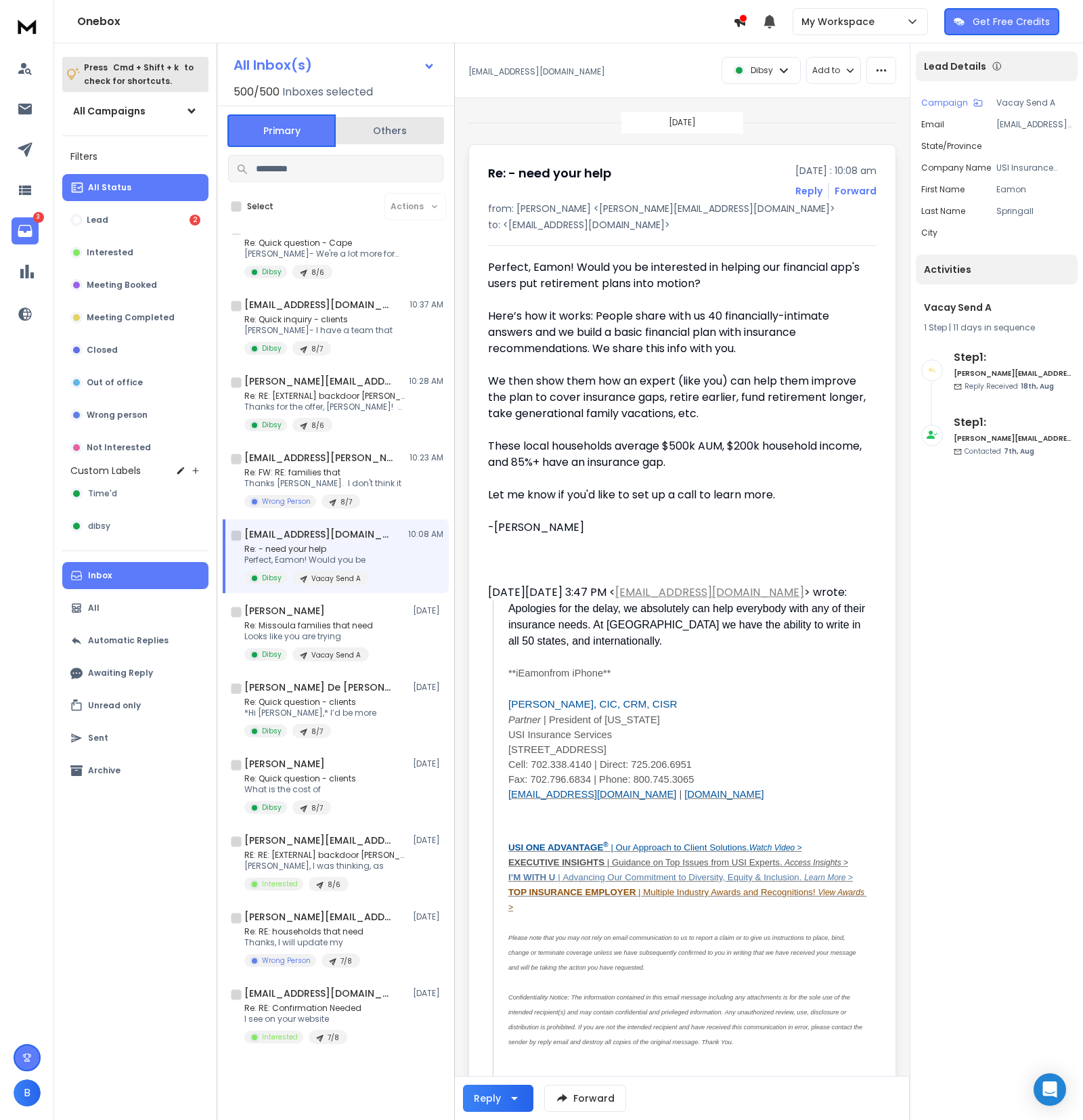
click at [520, 70] on p "[EMAIL_ADDRESS][DOMAIN_NAME]" at bounding box center [536, 71] width 137 height 11
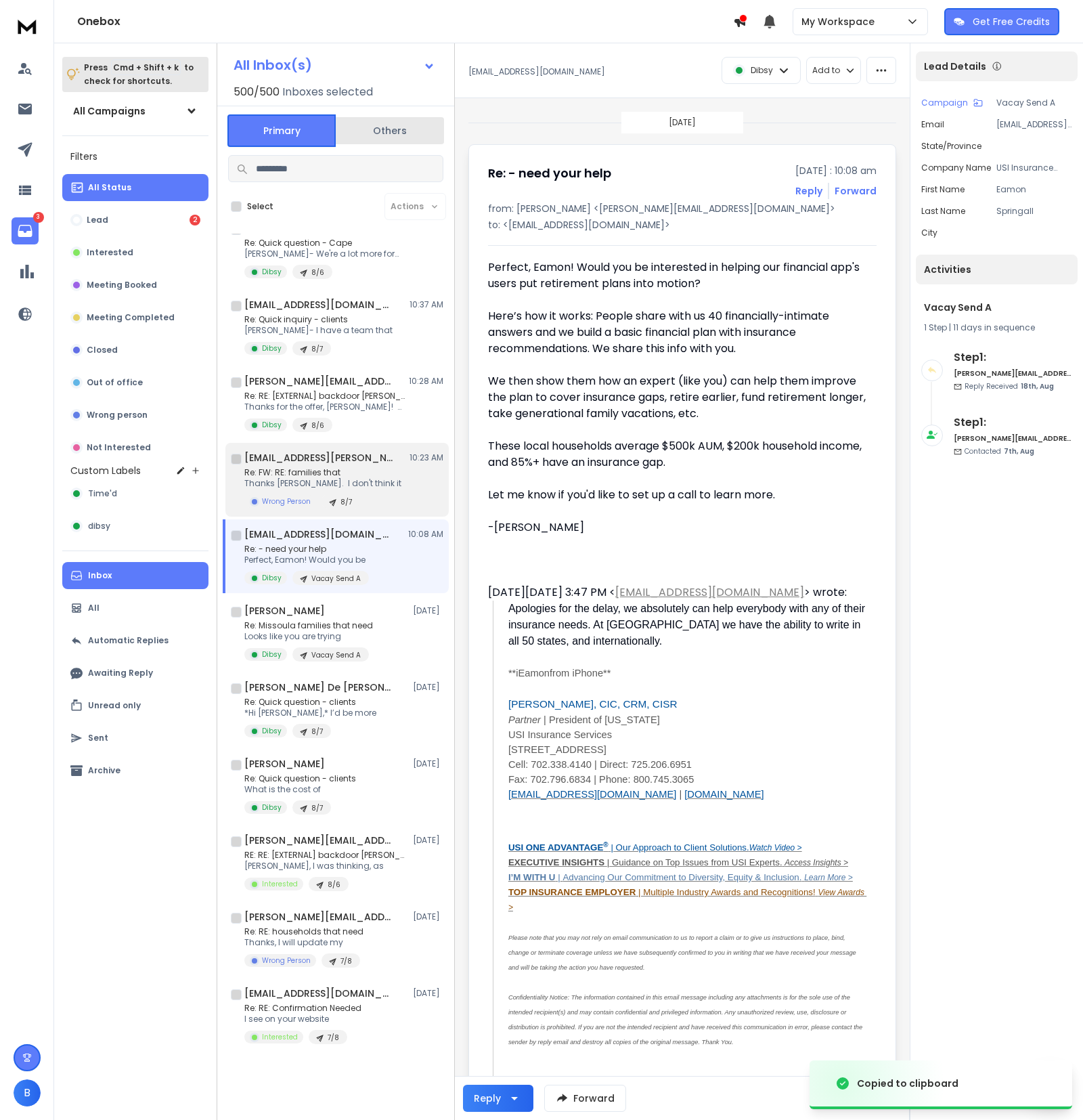
click at [401, 479] on div "Re: FW: RE: families that Thanks Kenneth. I don't think it Wrong Person 8/7" at bounding box center [344, 487] width 199 height 42
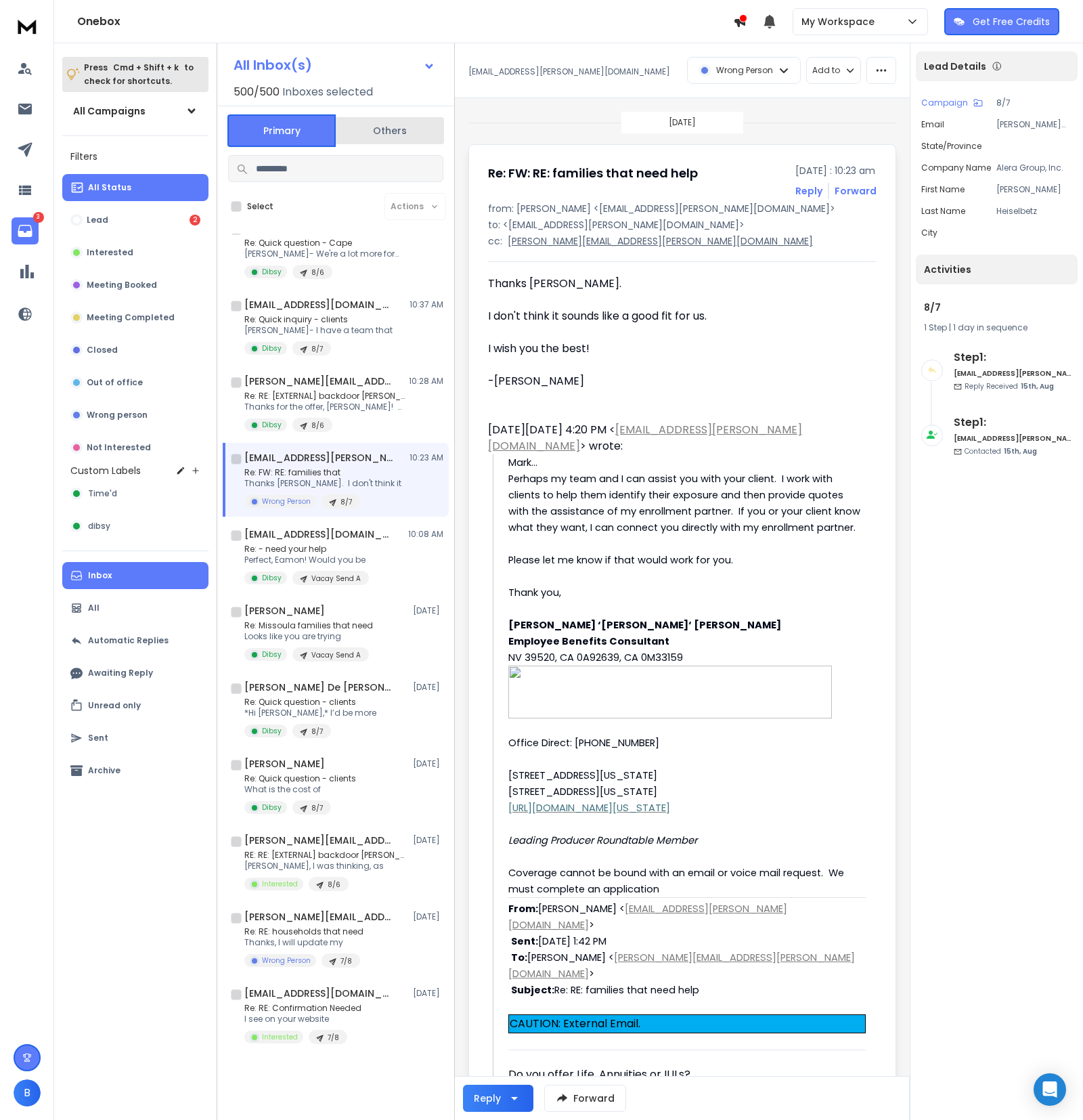
click at [519, 72] on p "[EMAIL_ADDRESS][PERSON_NAME][DOMAIN_NAME]" at bounding box center [569, 71] width 201 height 11
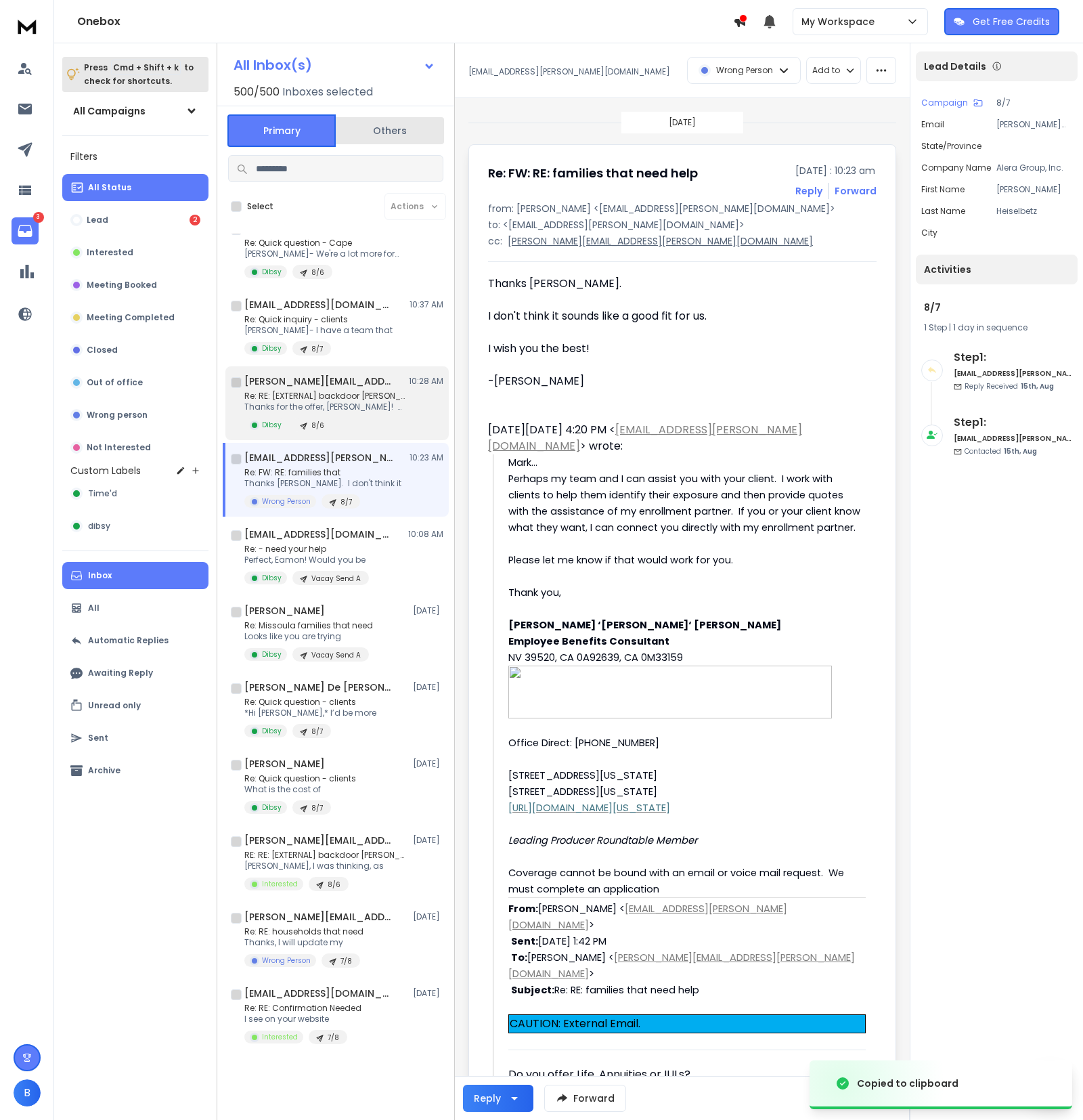
click at [387, 419] on div "Re: RE: [EXTERNAL] backdoor Roth Thanks for the offer, Sean! Would Dibsy 8/6" at bounding box center [344, 411] width 199 height 42
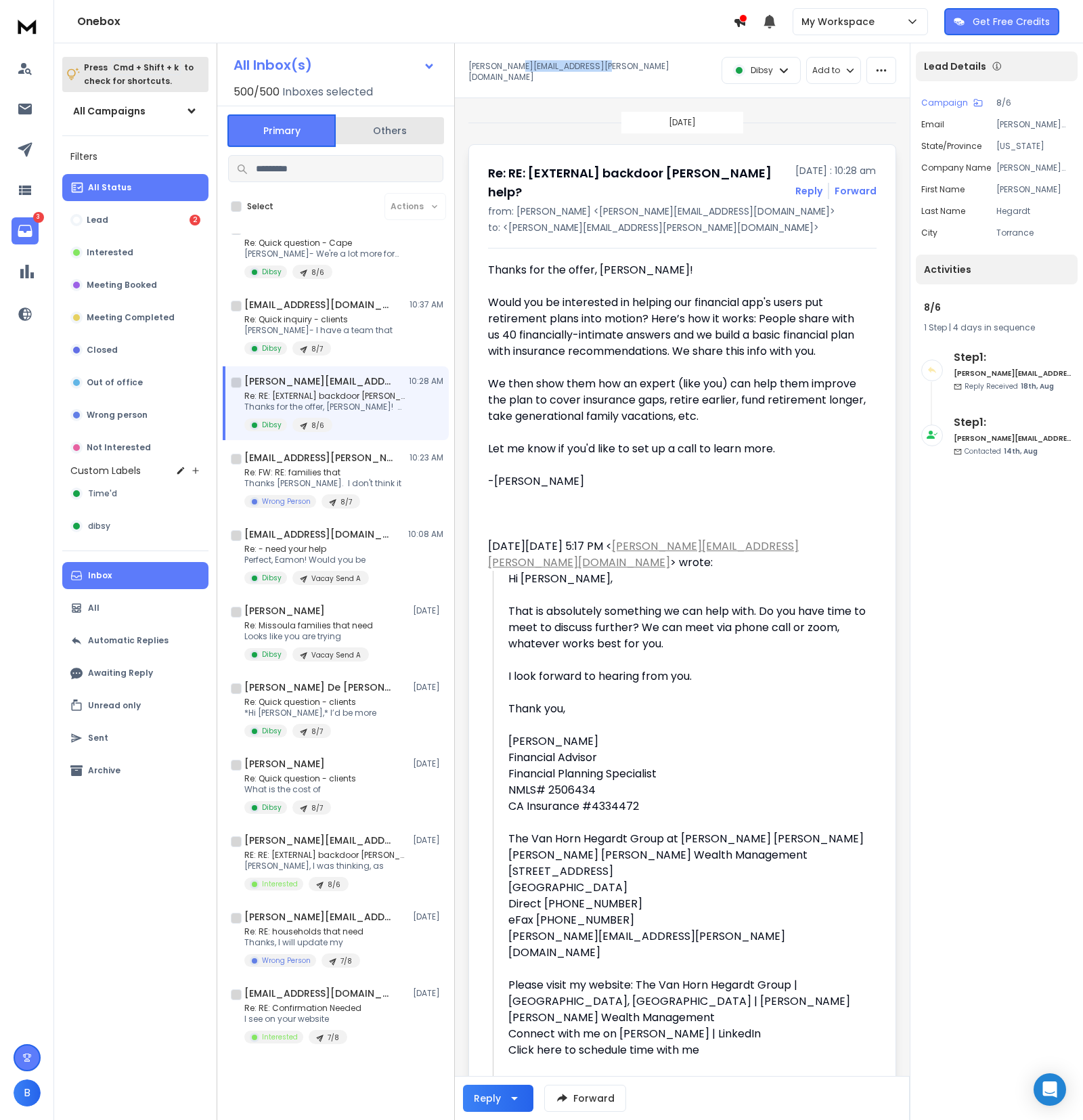
click at [519, 76] on div "Sean.Hegardt@morganstanley.com Dibsy Add to Dibsy Add to" at bounding box center [682, 71] width 428 height 27
click at [512, 74] on p "[PERSON_NAME][EMAIL_ADDRESS][PERSON_NAME][DOMAIN_NAME]" at bounding box center [573, 72] width 210 height 22
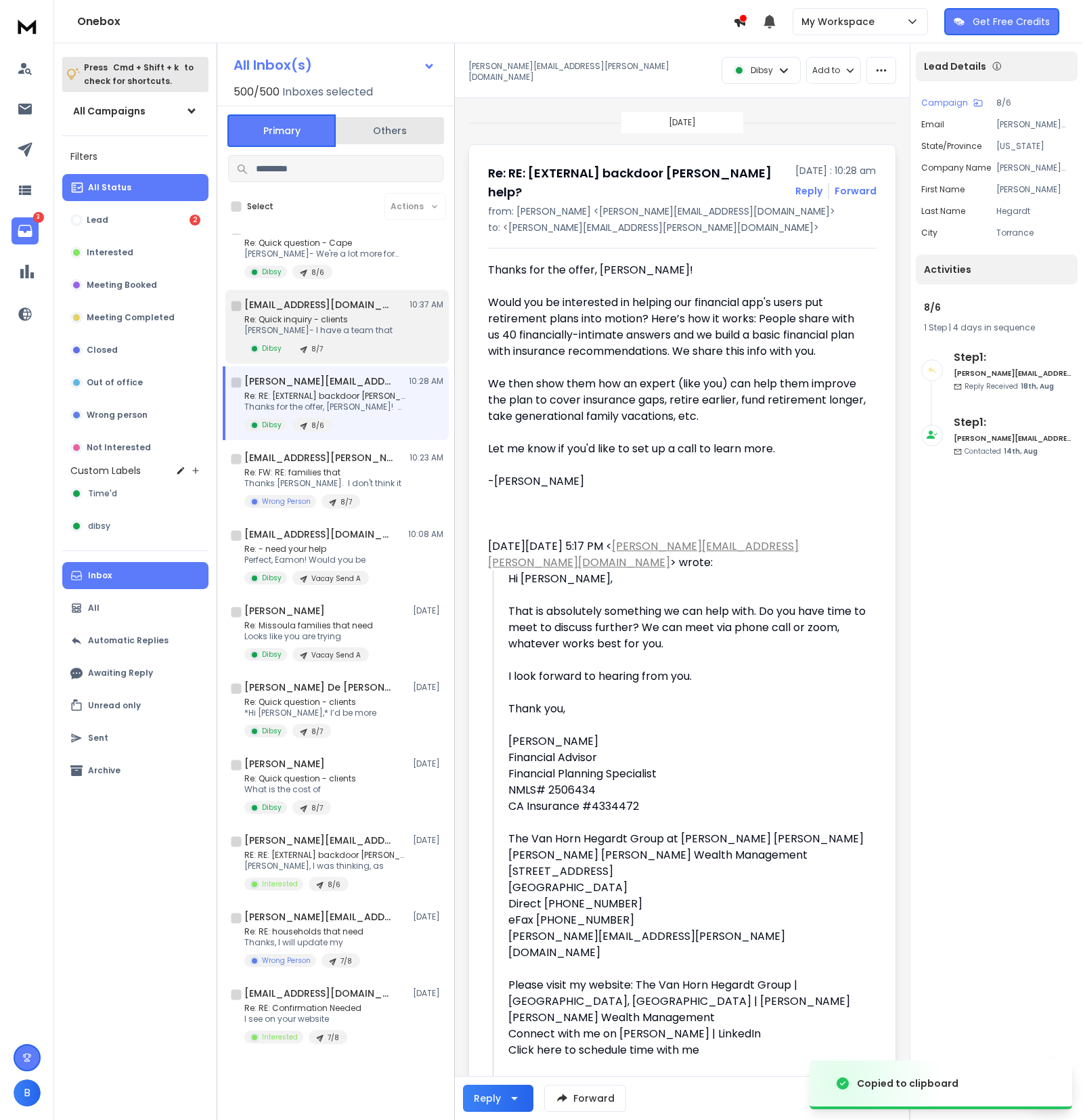
click at [345, 293] on div "shroutbrenda1973@gmail.com 10:37 AM Re: Quick inquiry - clients Brenda- I have …" at bounding box center [337, 327] width 223 height 74
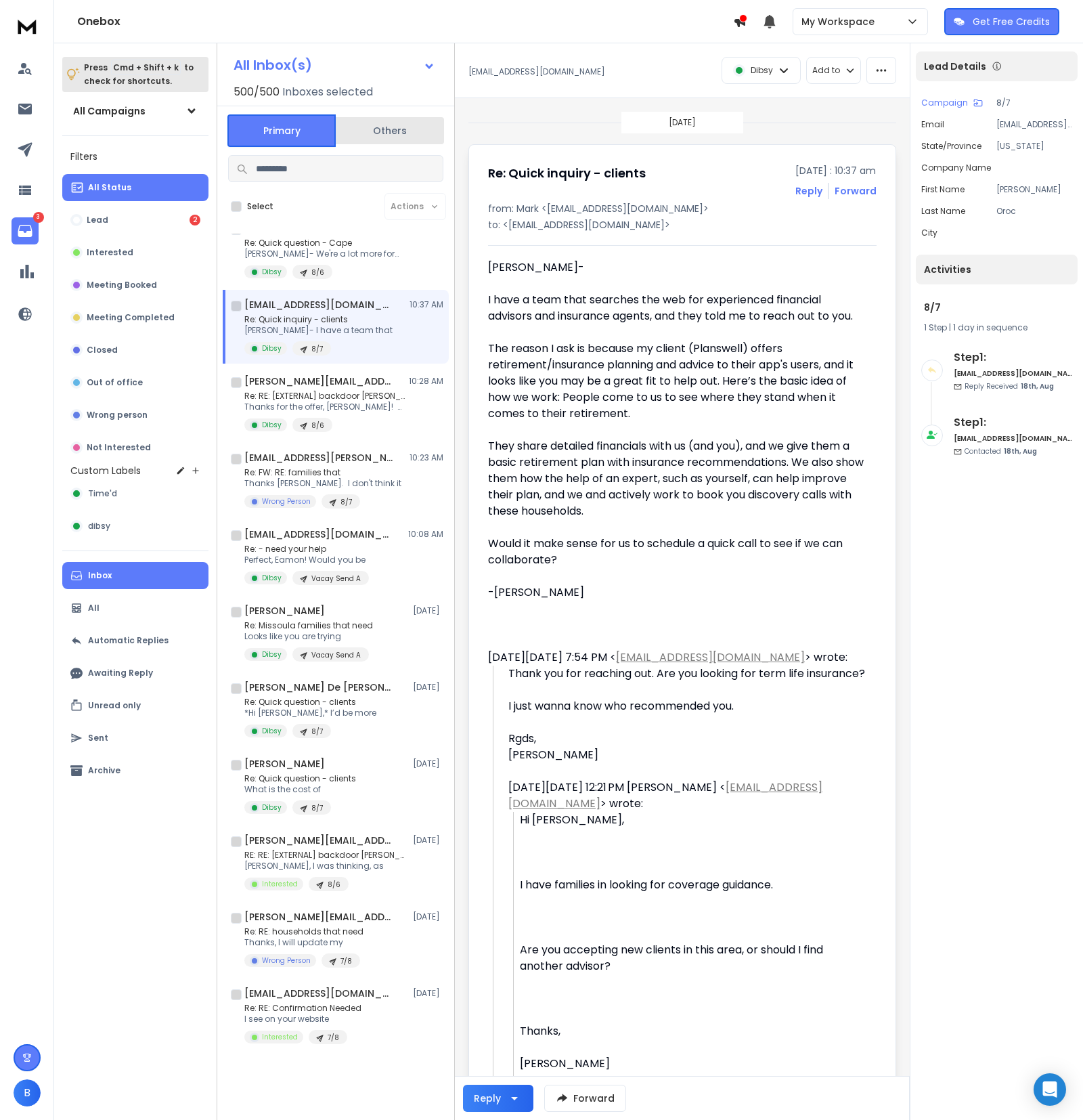
click at [569, 65] on div "[EMAIL_ADDRESS][DOMAIN_NAME]" at bounding box center [573, 70] width 210 height 14
click at [494, 74] on p "[EMAIL_ADDRESS][DOMAIN_NAME]" at bounding box center [536, 71] width 137 height 11
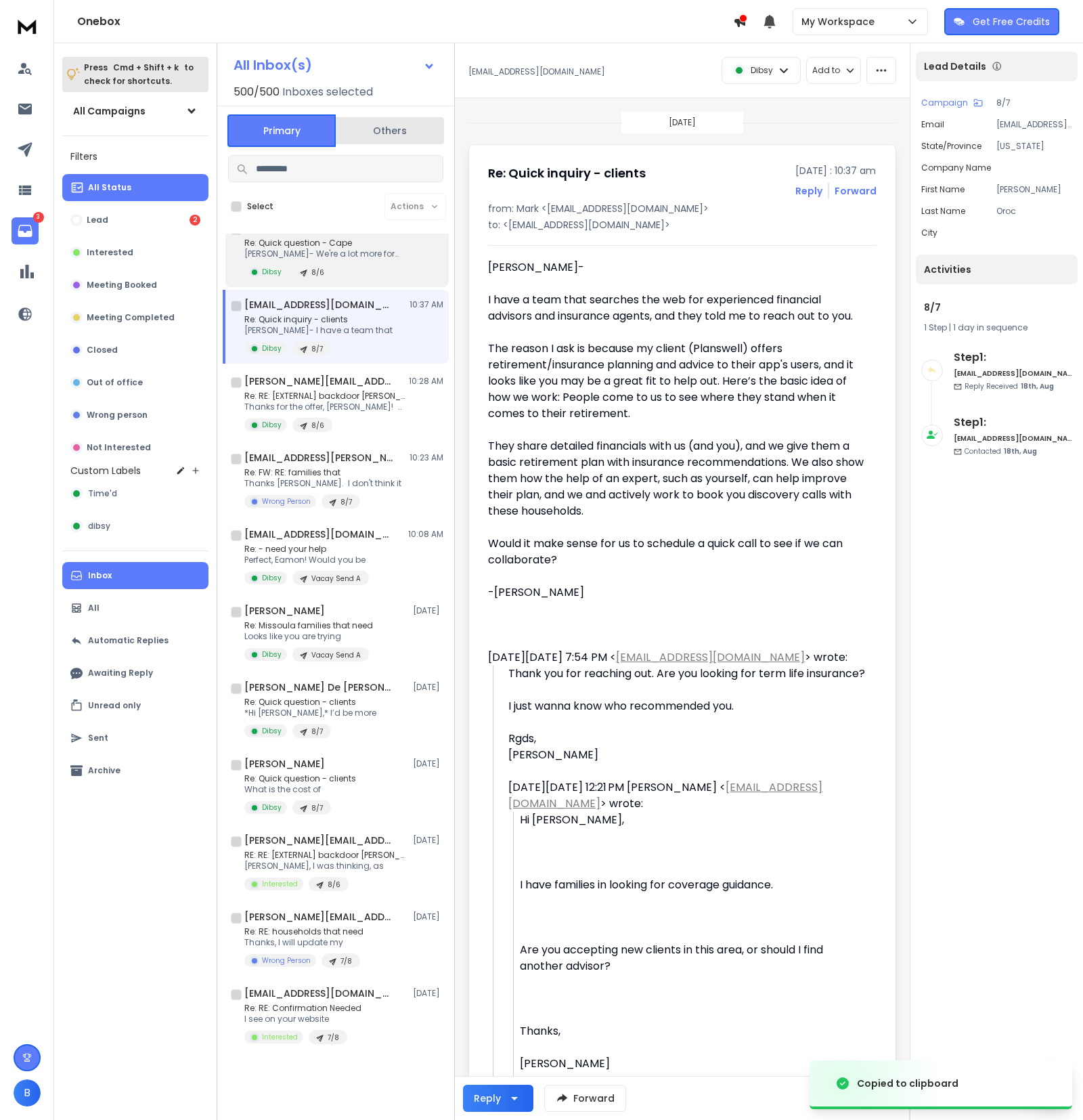
click at [364, 270] on div "Dibsy 8/6" at bounding box center [325, 272] width 163 height 14
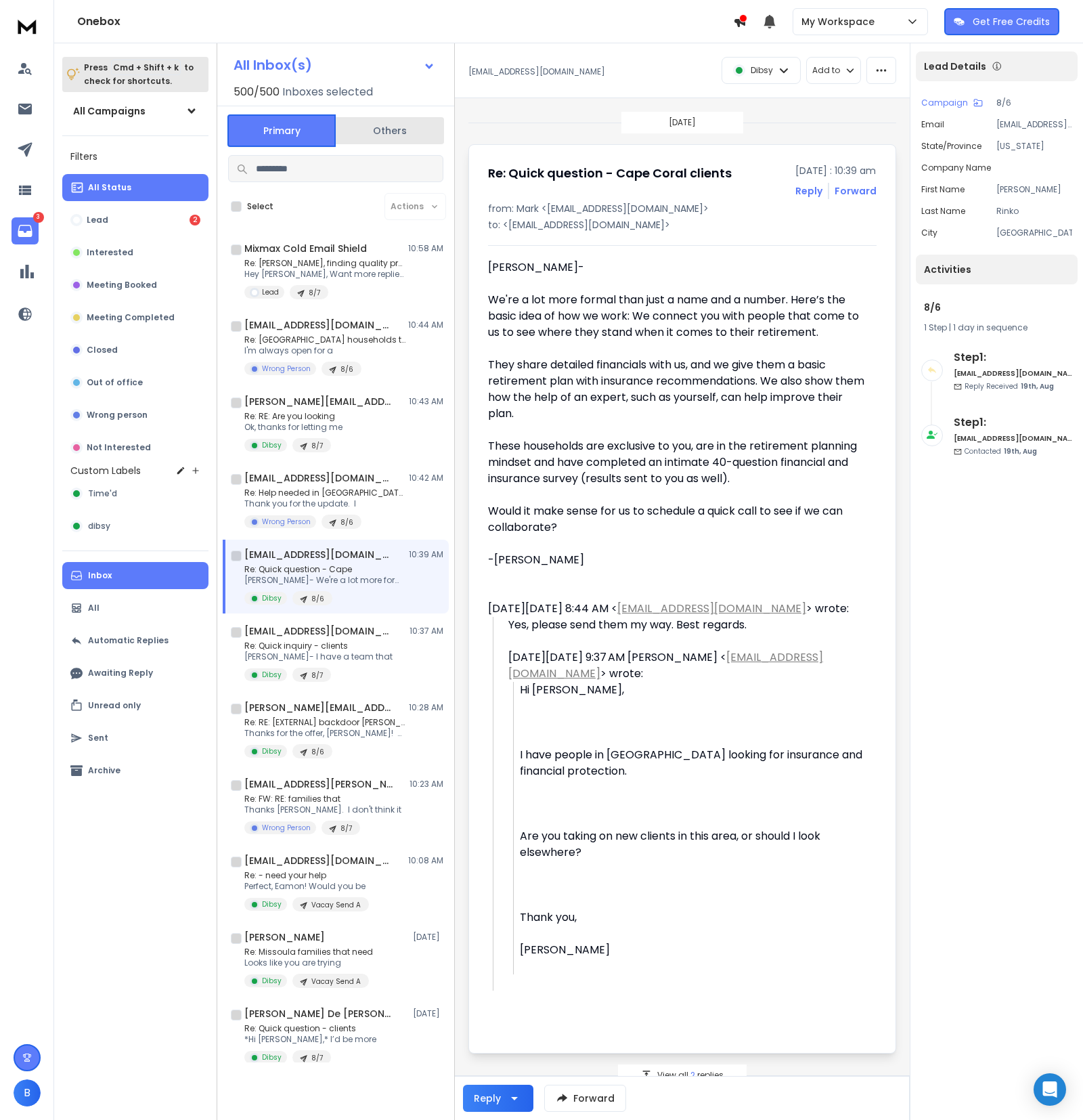
scroll to position [535, 0]
click at [496, 73] on p "[EMAIL_ADDRESS][DOMAIN_NAME]" at bounding box center [536, 71] width 137 height 11
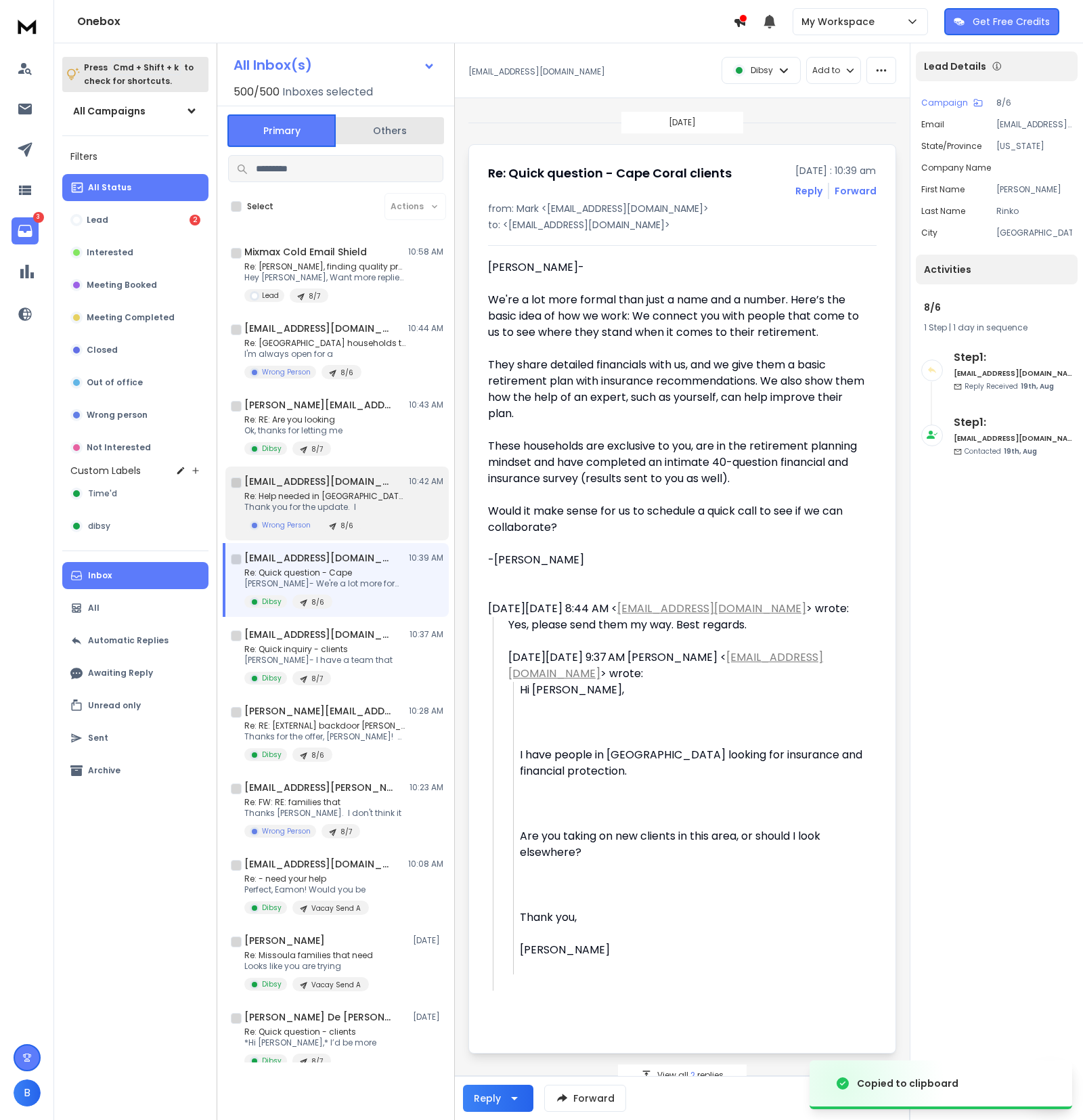
click at [390, 490] on div "paigewarga@gmail.com 10:42 AM Re: Help needed in Sanford Thank you for the upda…" at bounding box center [344, 503] width 199 height 58
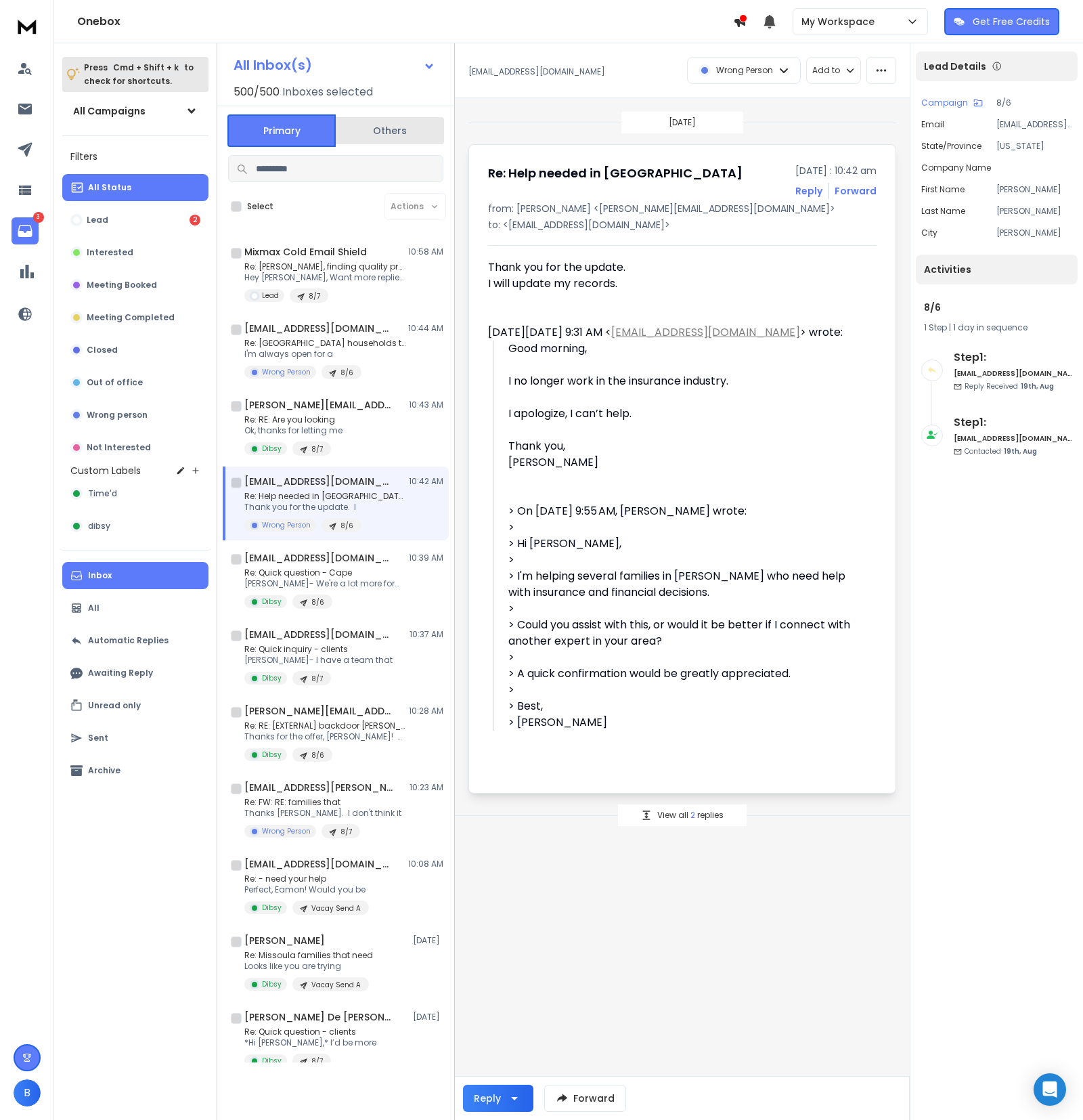
click at [529, 68] on p "[EMAIL_ADDRESS][DOMAIN_NAME]" at bounding box center [536, 71] width 137 height 11
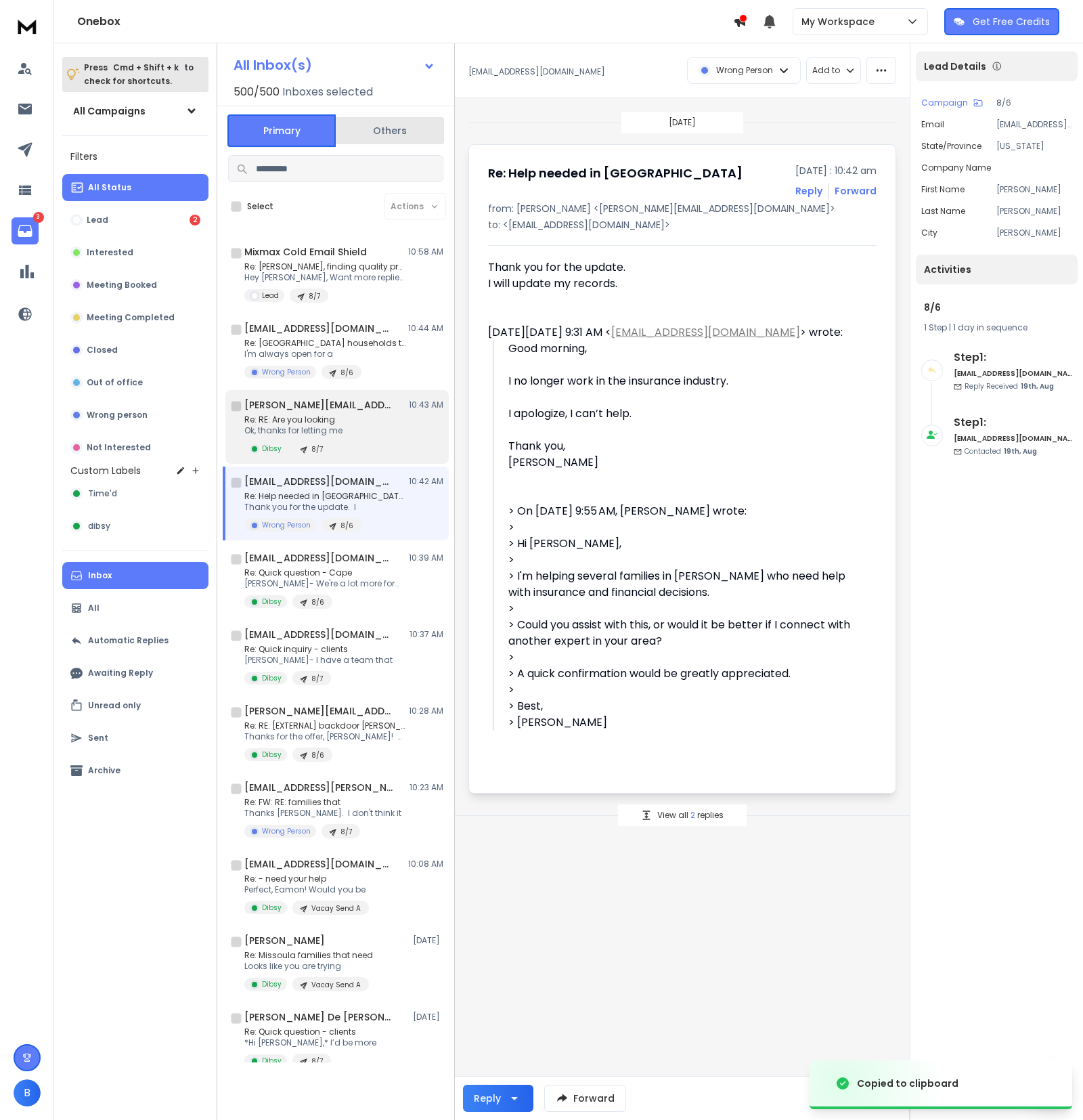
click at [376, 421] on div "Re: RE: Are you looking Ok, thanks for letting me Dibsy 8/7" at bounding box center [344, 435] width 199 height 42
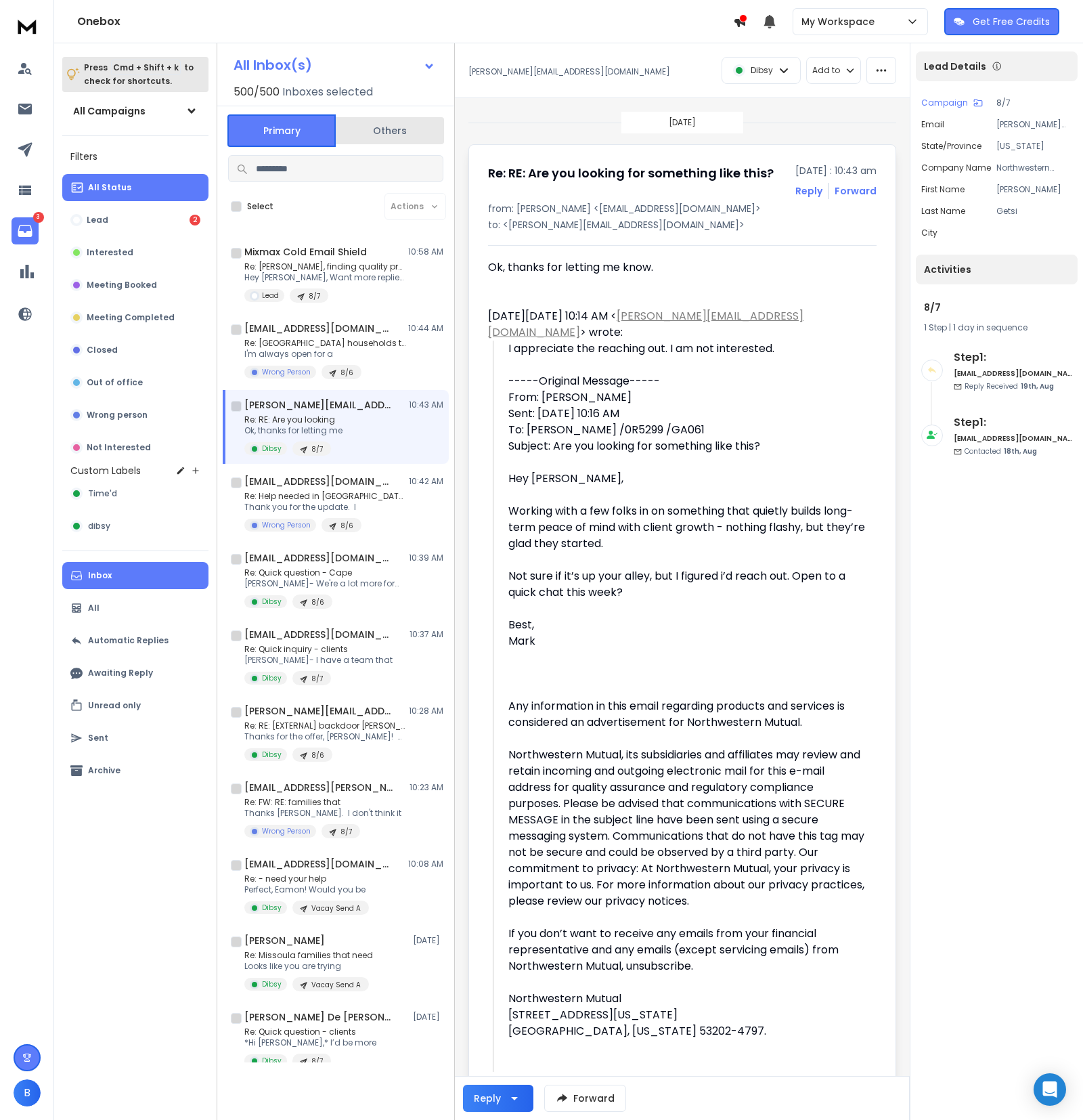
click at [547, 69] on p "[PERSON_NAME][EMAIL_ADDRESS][DOMAIN_NAME]" at bounding box center [569, 71] width 201 height 11
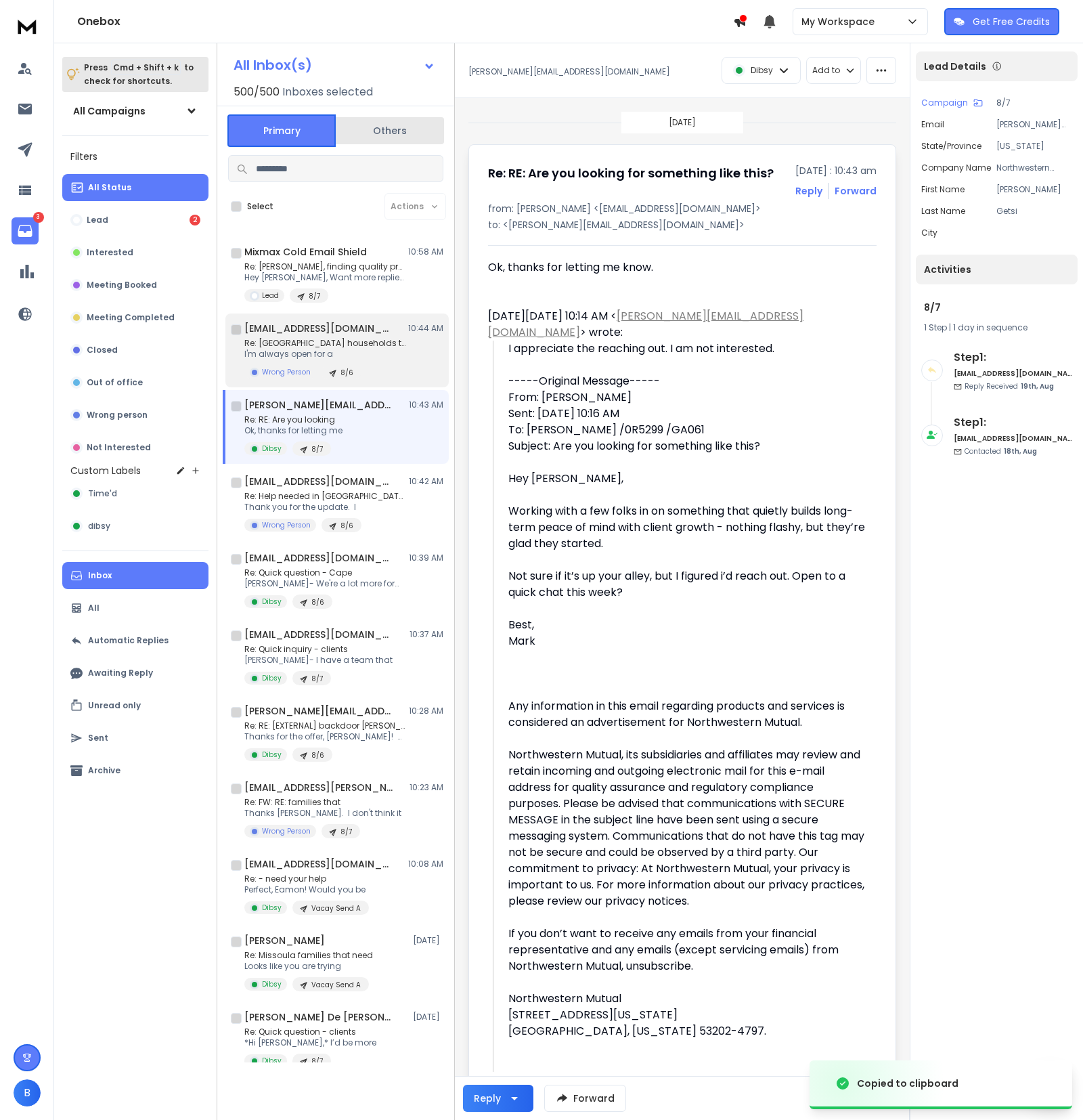
click at [281, 361] on div "Re: Martinsville households that need I'm always open for a Wrong Person 8/6" at bounding box center [325, 358] width 163 height 42
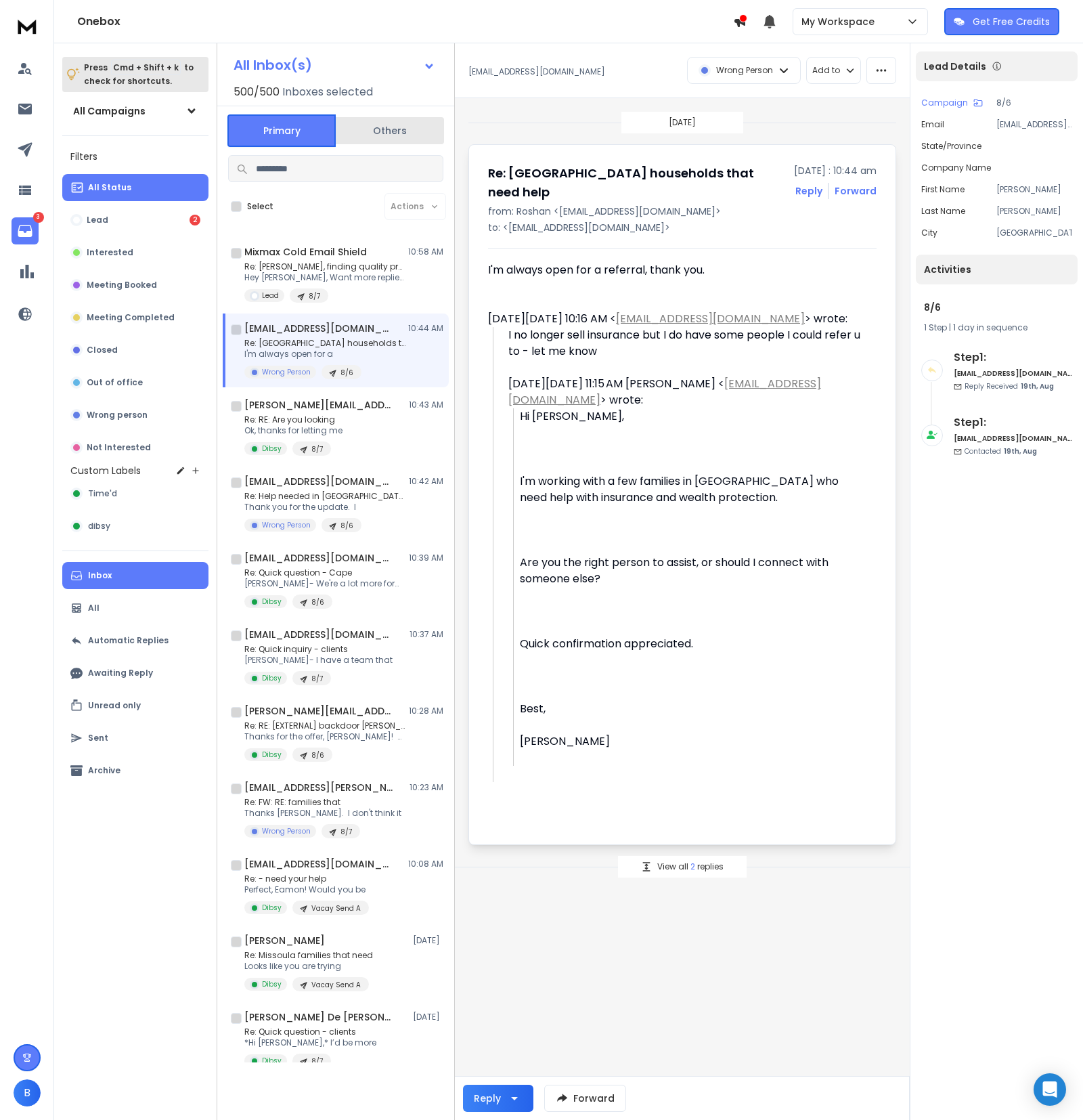
click at [553, 68] on p "[EMAIL_ADDRESS][DOMAIN_NAME]" at bounding box center [536, 71] width 137 height 11
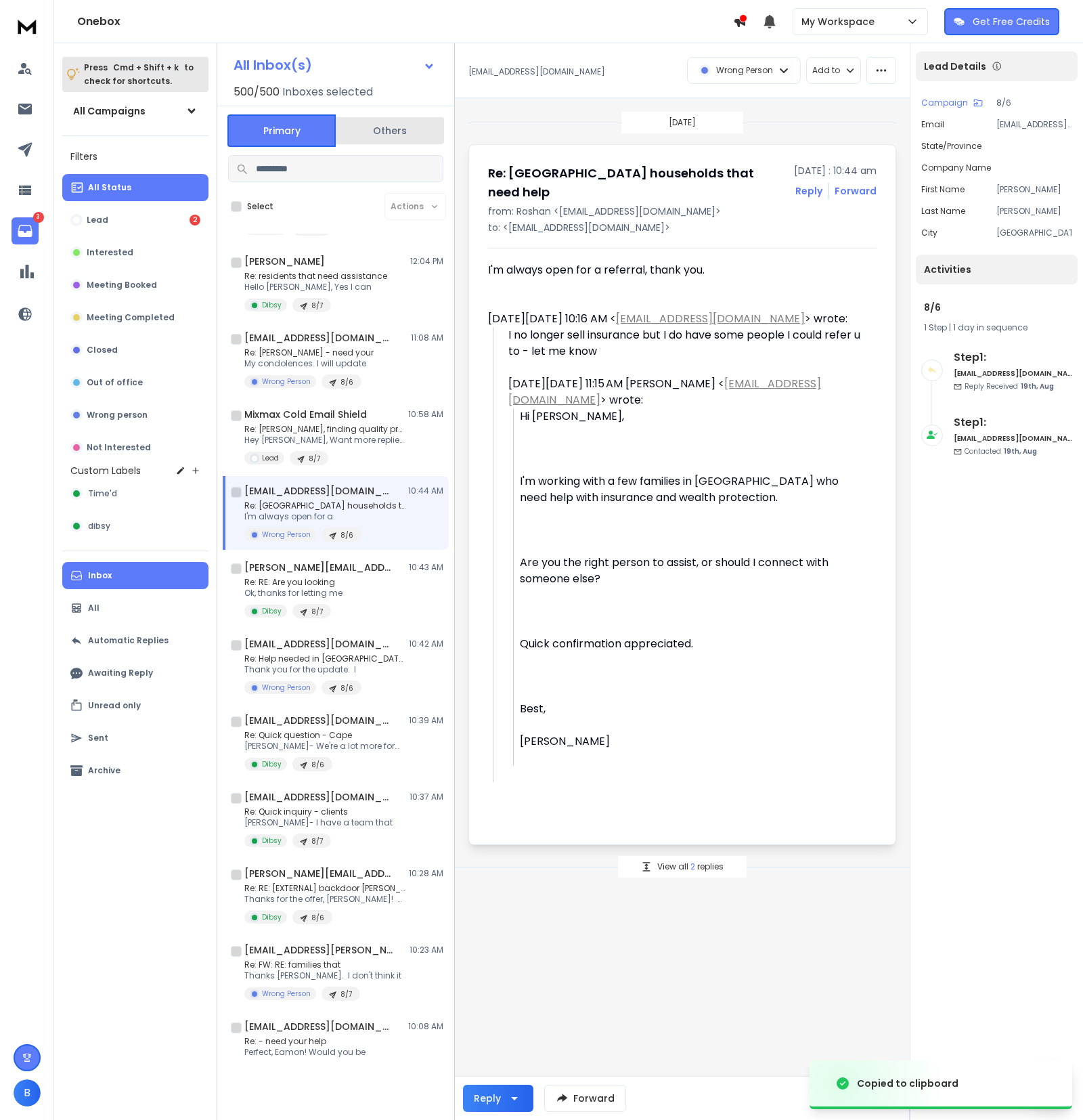
scroll to position [358, 0]
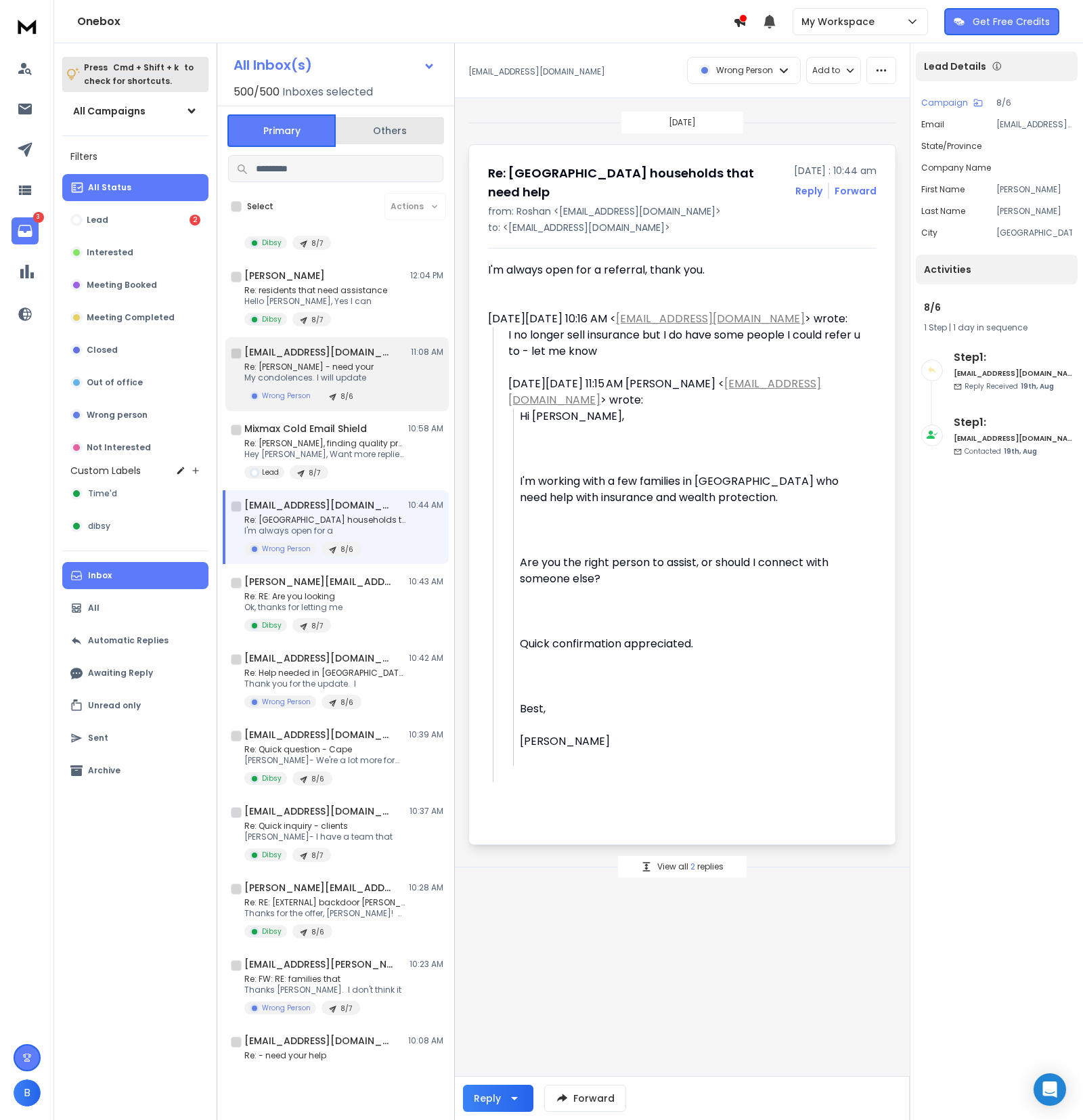
click at [398, 380] on div "Re: Anderson - need your My condolences. I will update Wrong Person 8/6" at bounding box center [344, 382] width 199 height 42
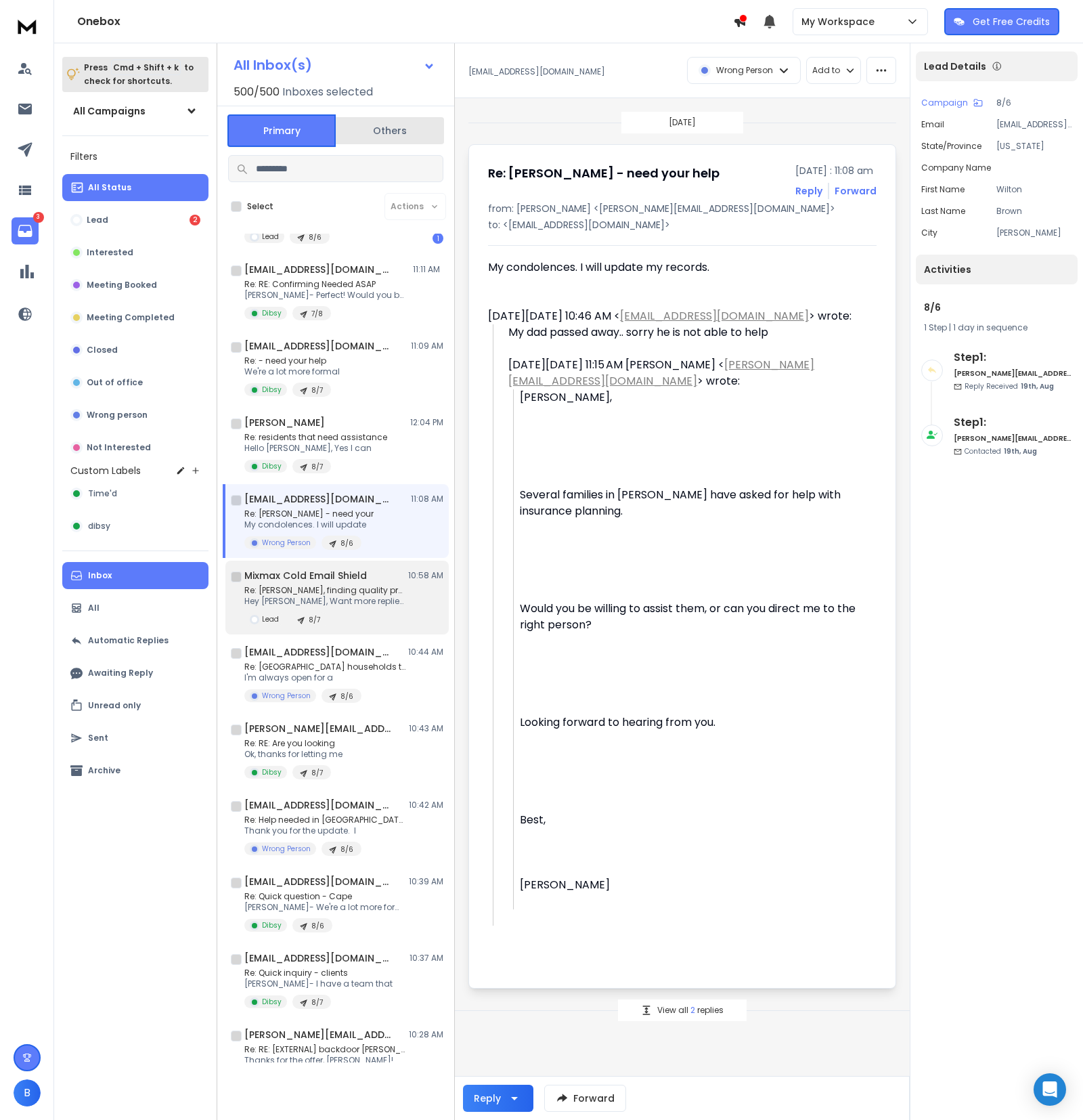
scroll to position [202, 0]
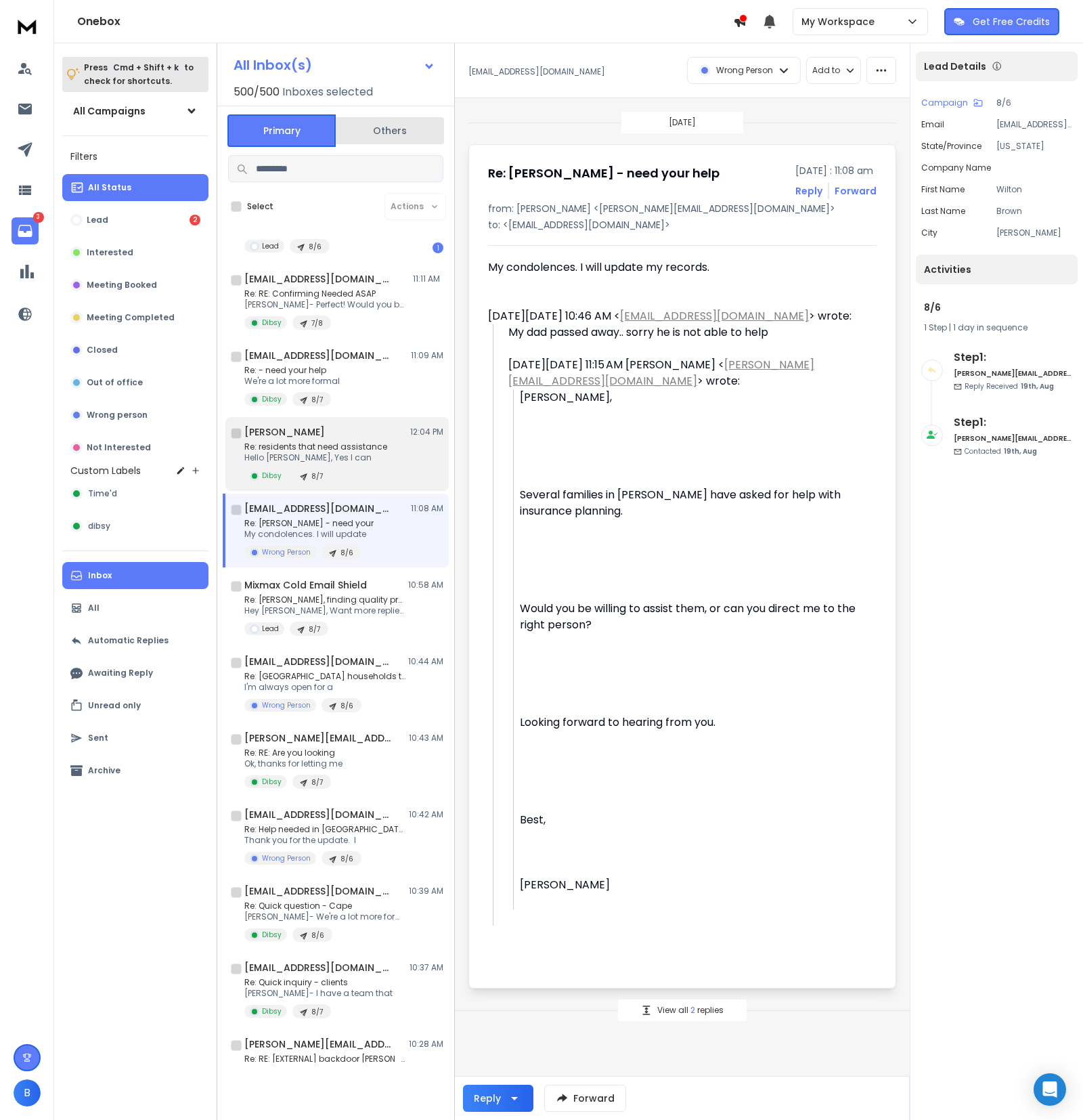
click at [350, 472] on div "Dibsy 8/7" at bounding box center [316, 475] width 143 height 14
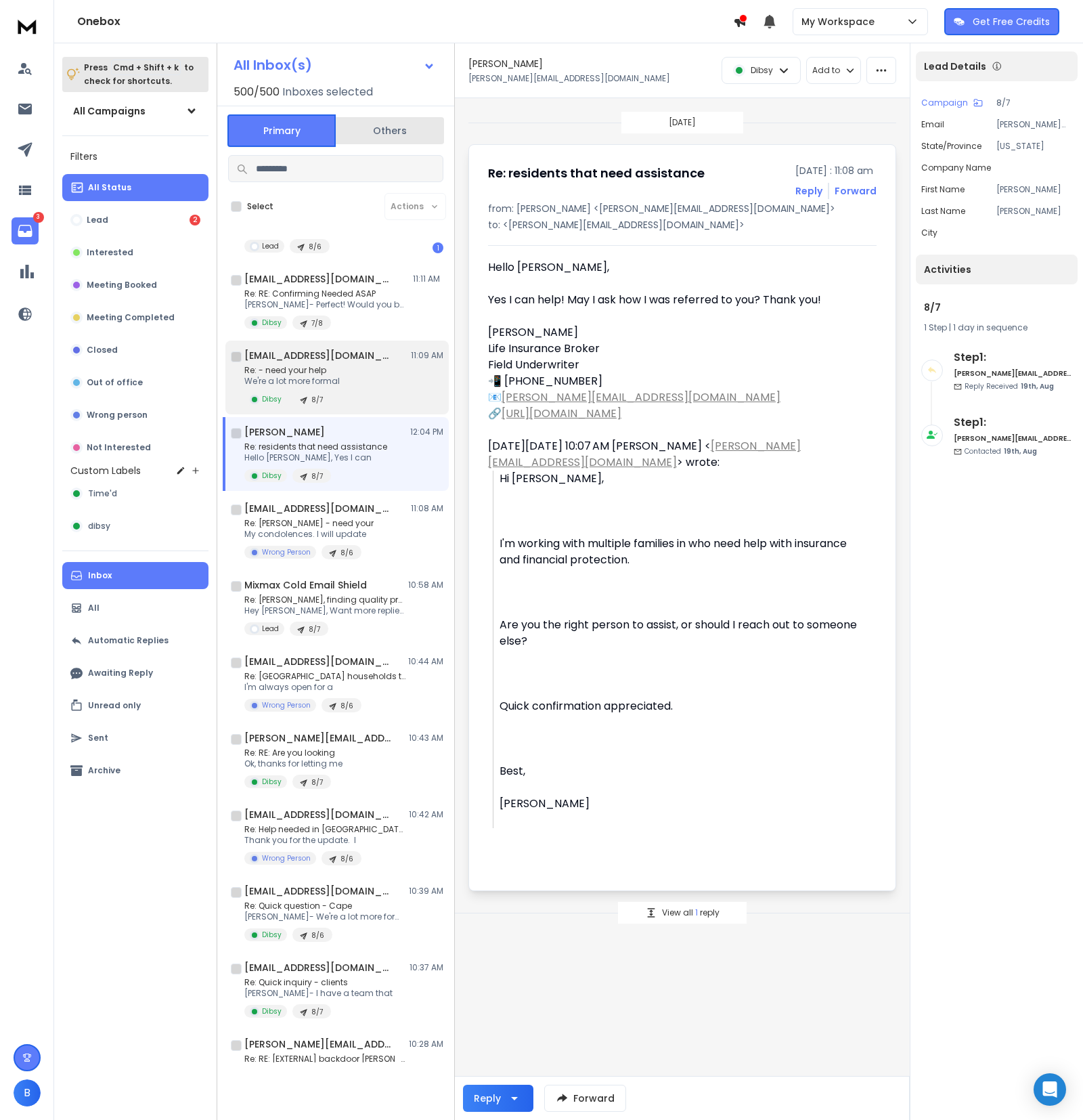
click at [344, 401] on div "Re: - need your help We're a lot more formal Dibsy 8/7" at bounding box center [344, 385] width 199 height 42
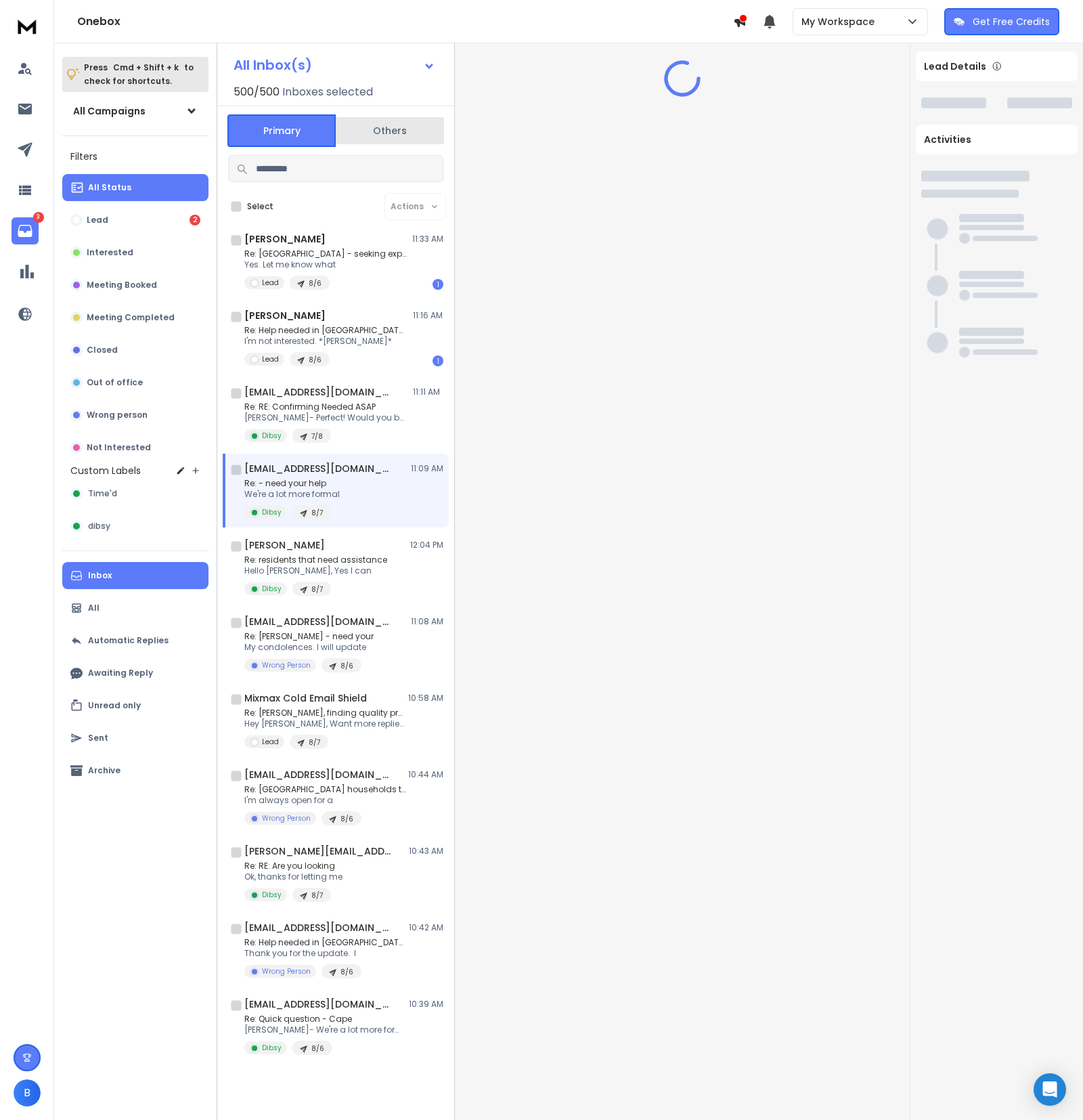
scroll to position [88, 0]
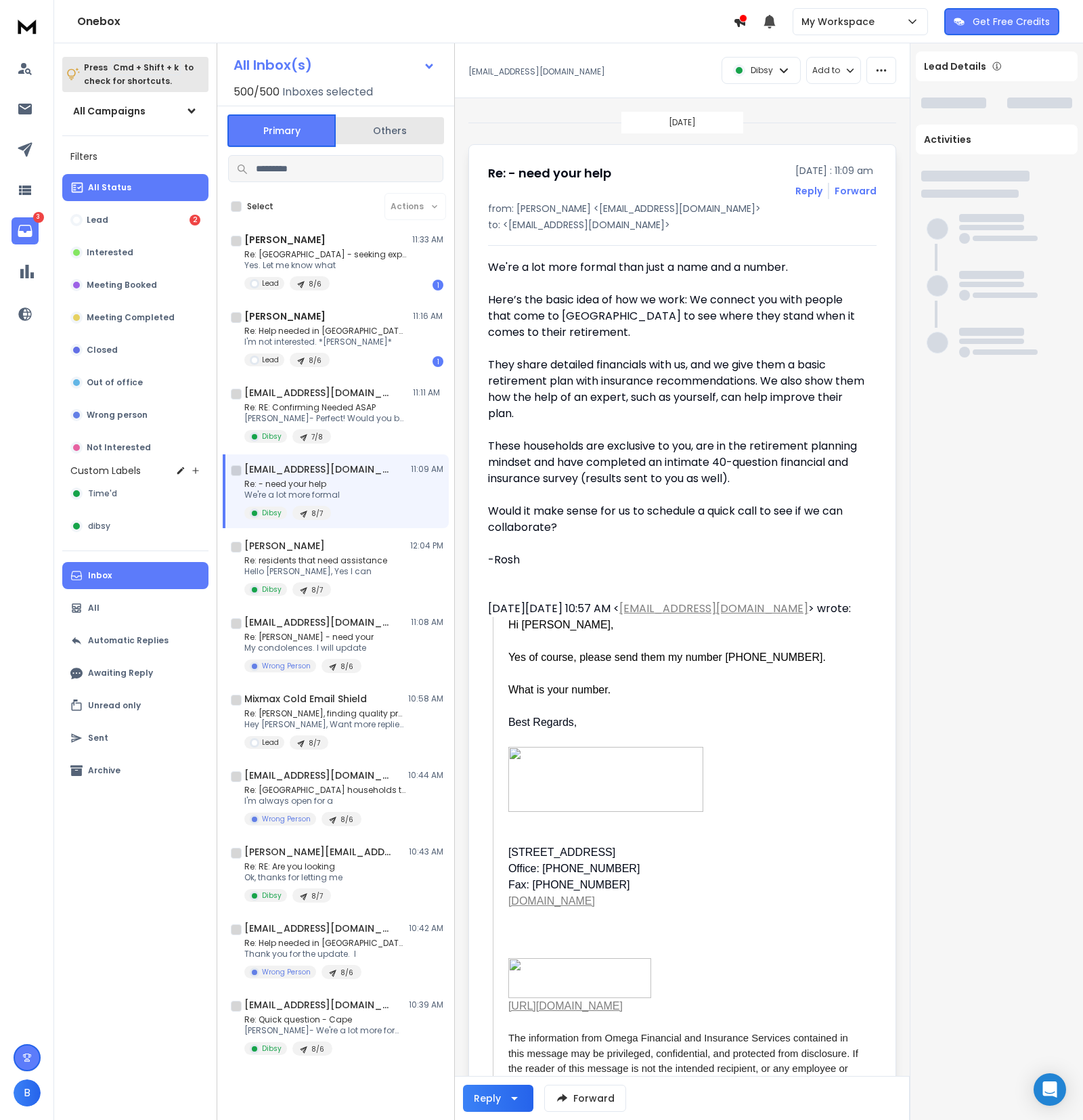
click at [344, 401] on div "tallen6@amfam.com 11:11 AM Re: RE: Confirming Needed ASAP Therese- Perfect! Wou…" at bounding box center [344, 415] width 199 height 58
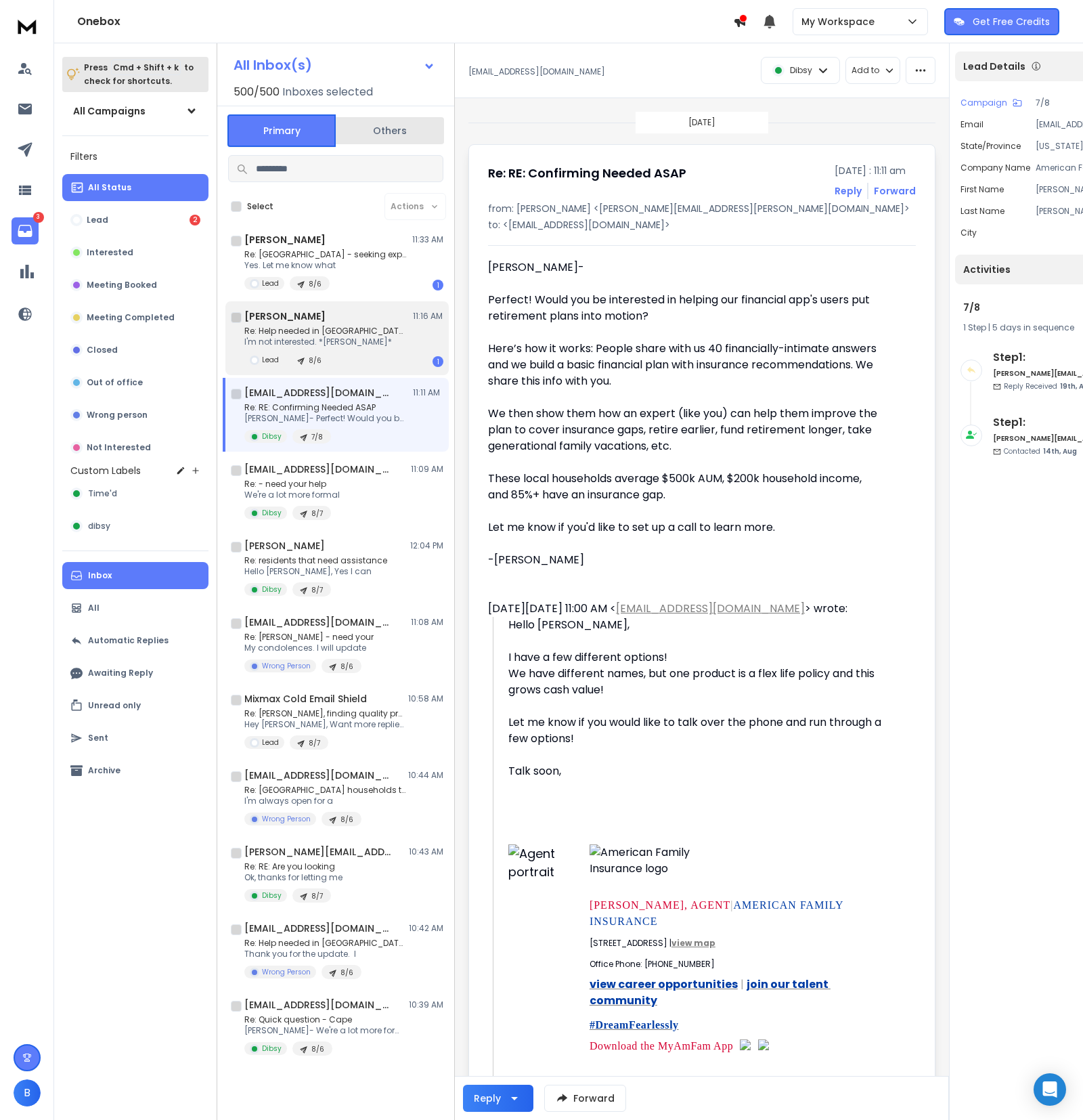
click at [364, 359] on div "Lead 8/6" at bounding box center [325, 359] width 163 height 14
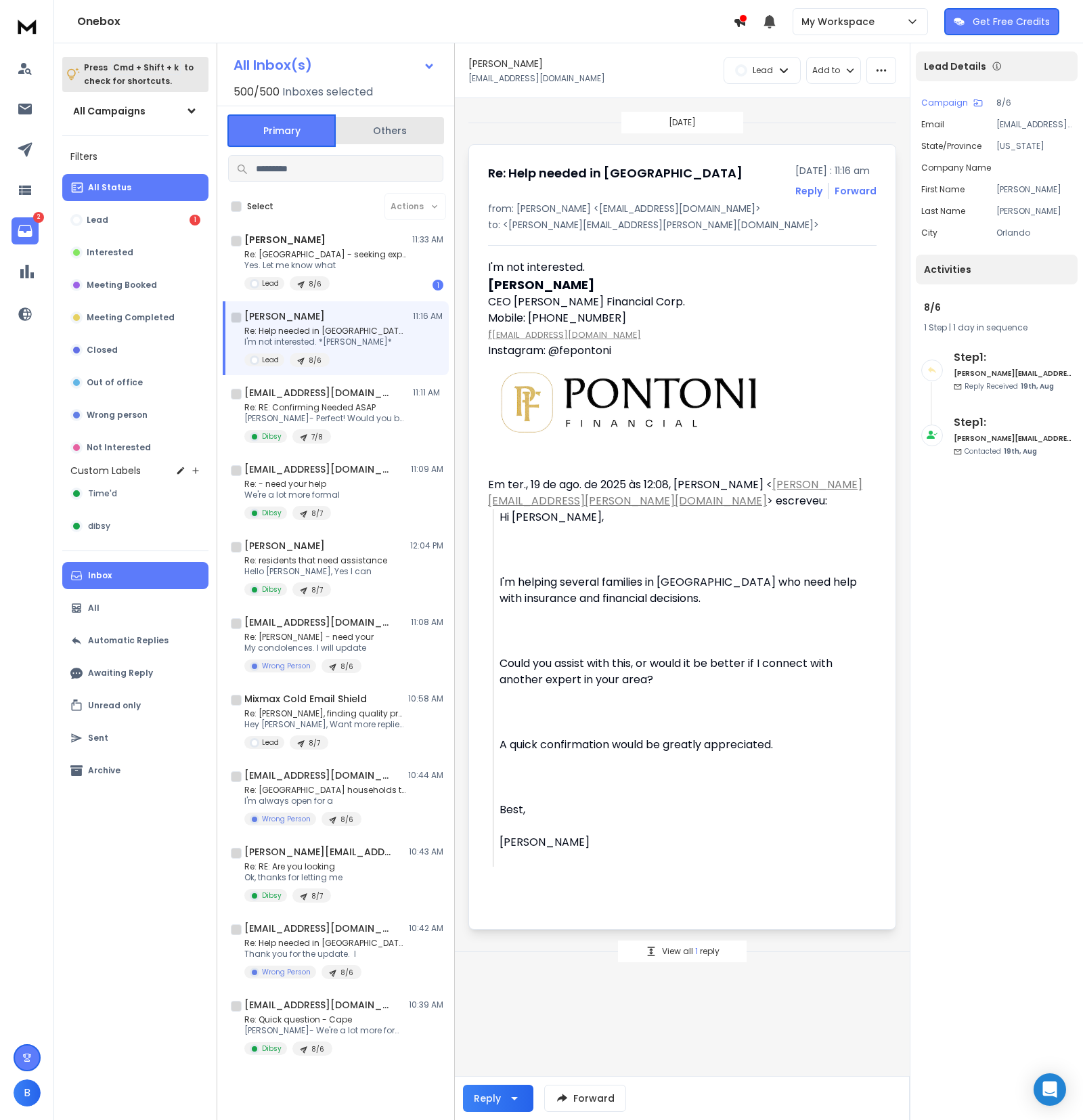
click at [506, 81] on p "[EMAIL_ADDRESS][DOMAIN_NAME]" at bounding box center [536, 78] width 137 height 11
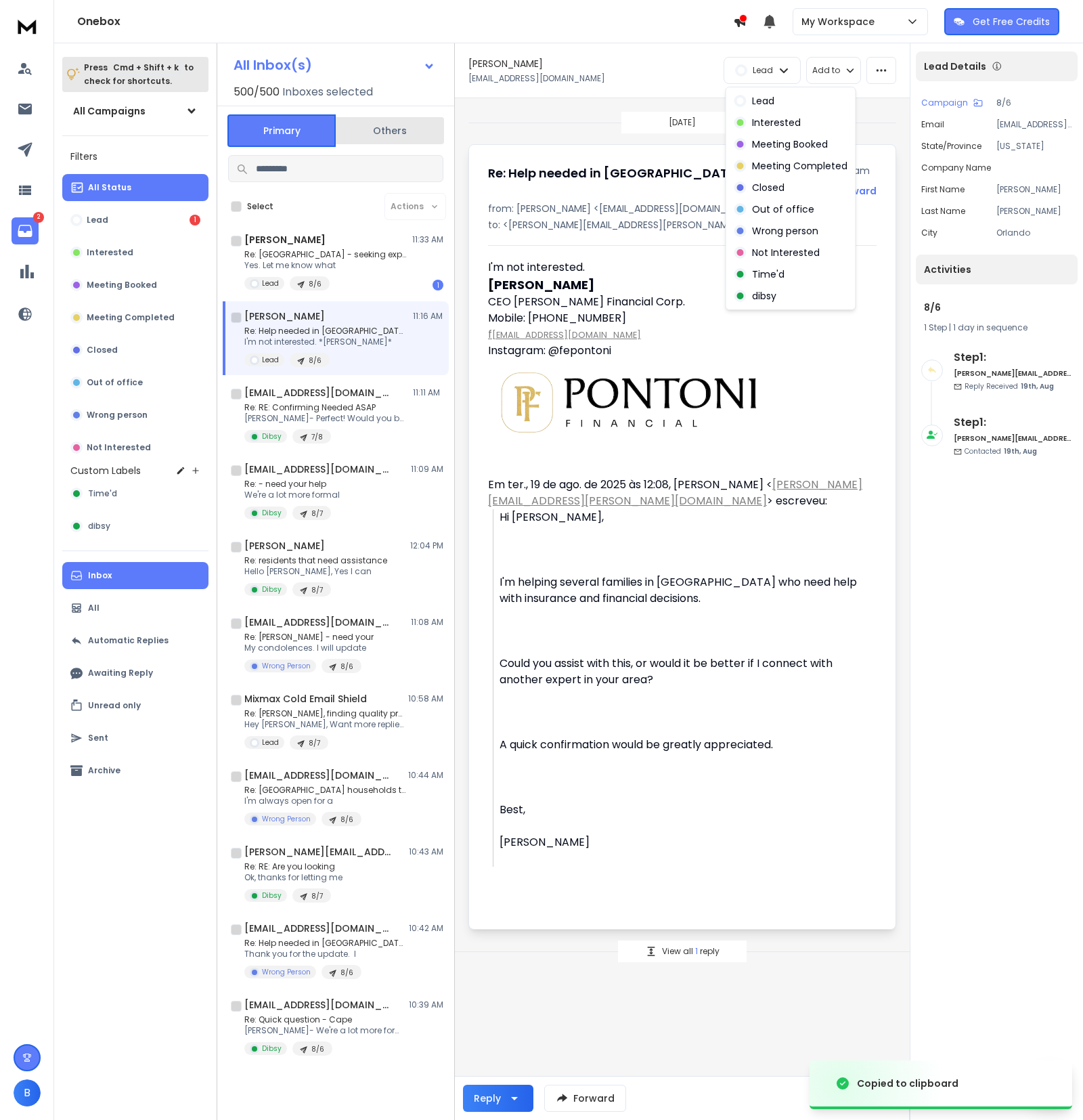
click at [766, 62] on div "Lead" at bounding box center [762, 71] width 76 height 26
click at [756, 302] on p "dibsy" at bounding box center [764, 296] width 25 height 14
click at [807, 185] on button "Reply" at bounding box center [809, 191] width 27 height 14
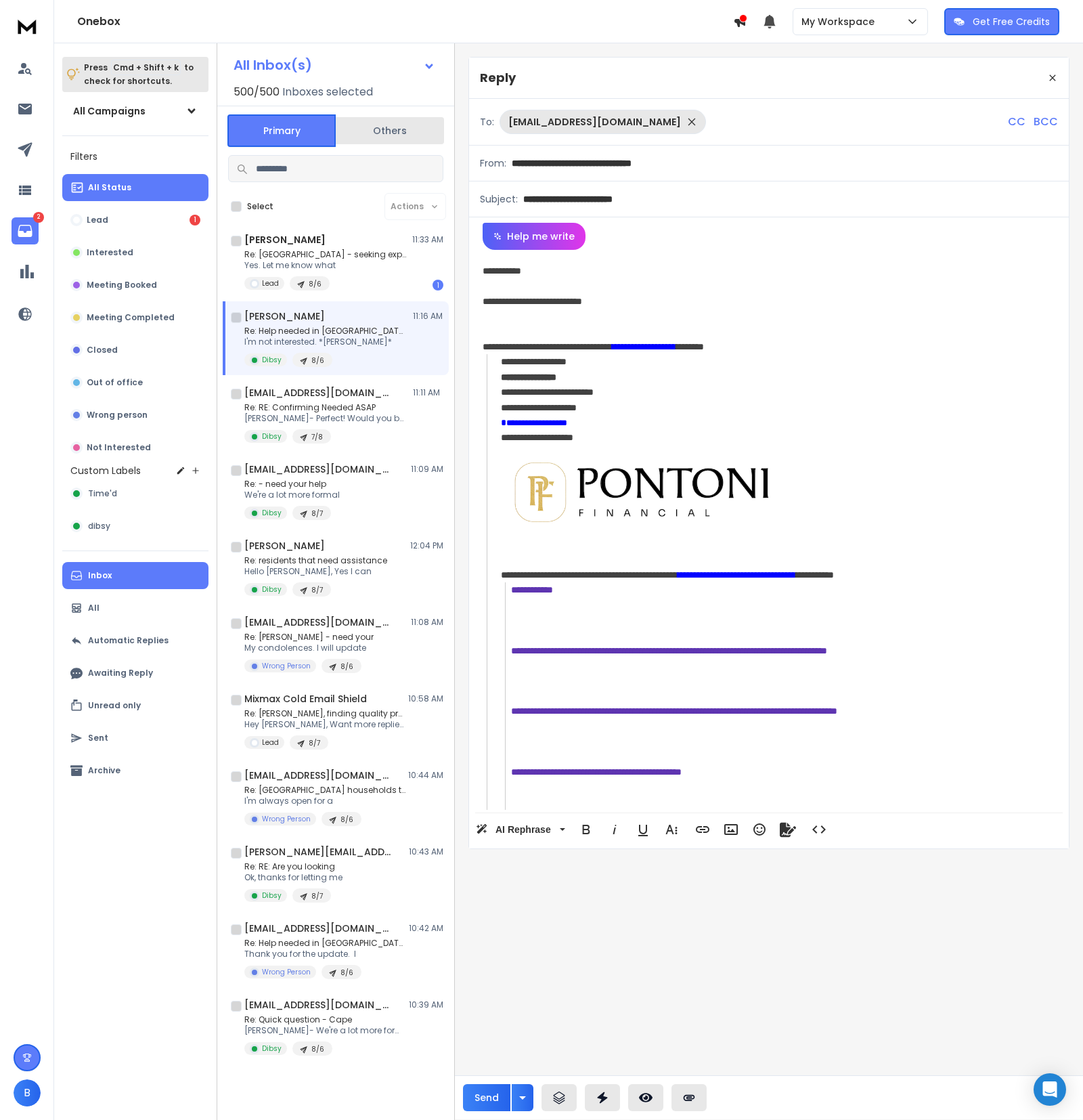
click at [474, 1107] on button "Send" at bounding box center [487, 1098] width 48 height 27
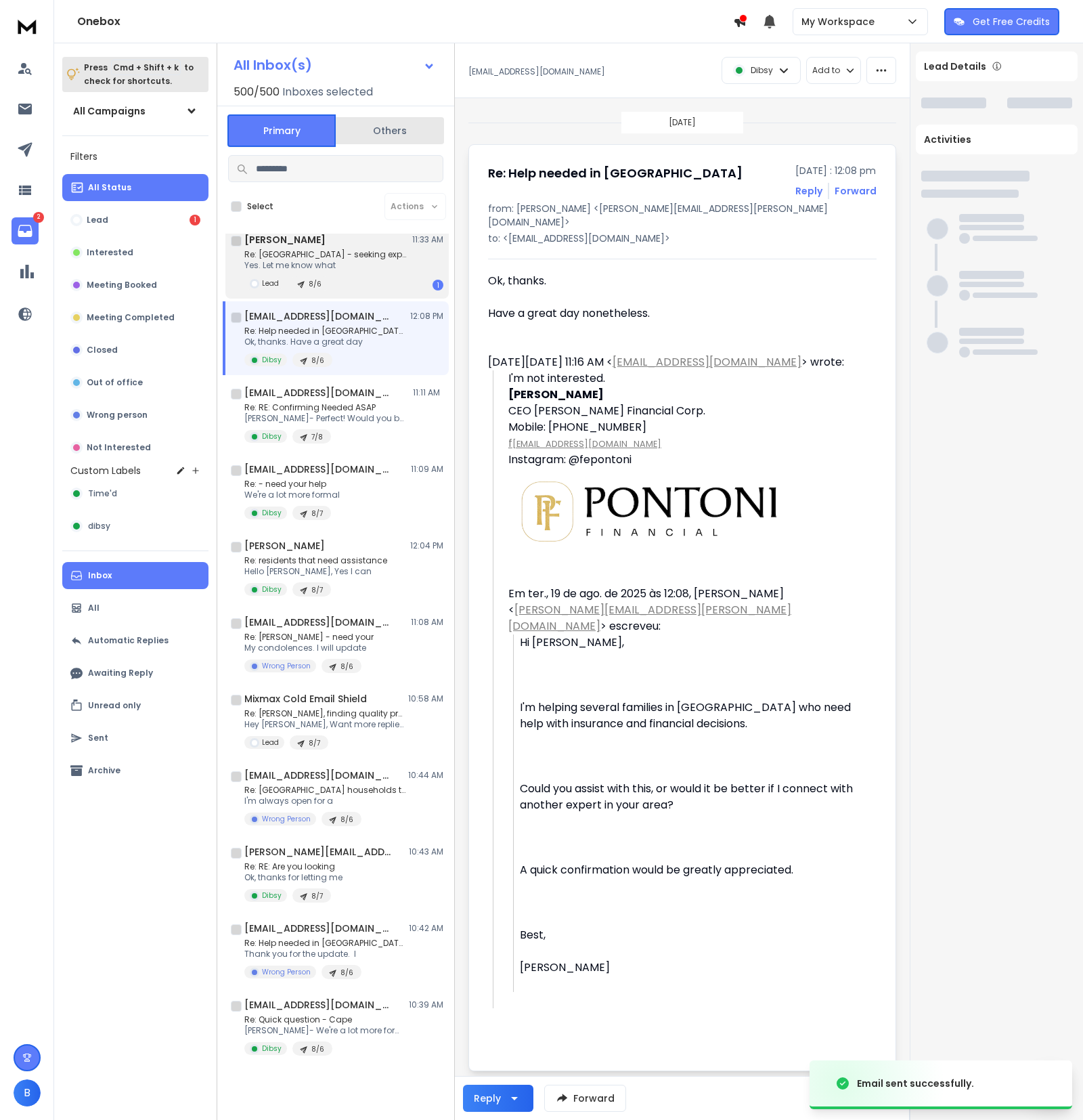
click at [340, 270] on p "Yes. Let me know what" at bounding box center [325, 266] width 163 height 11
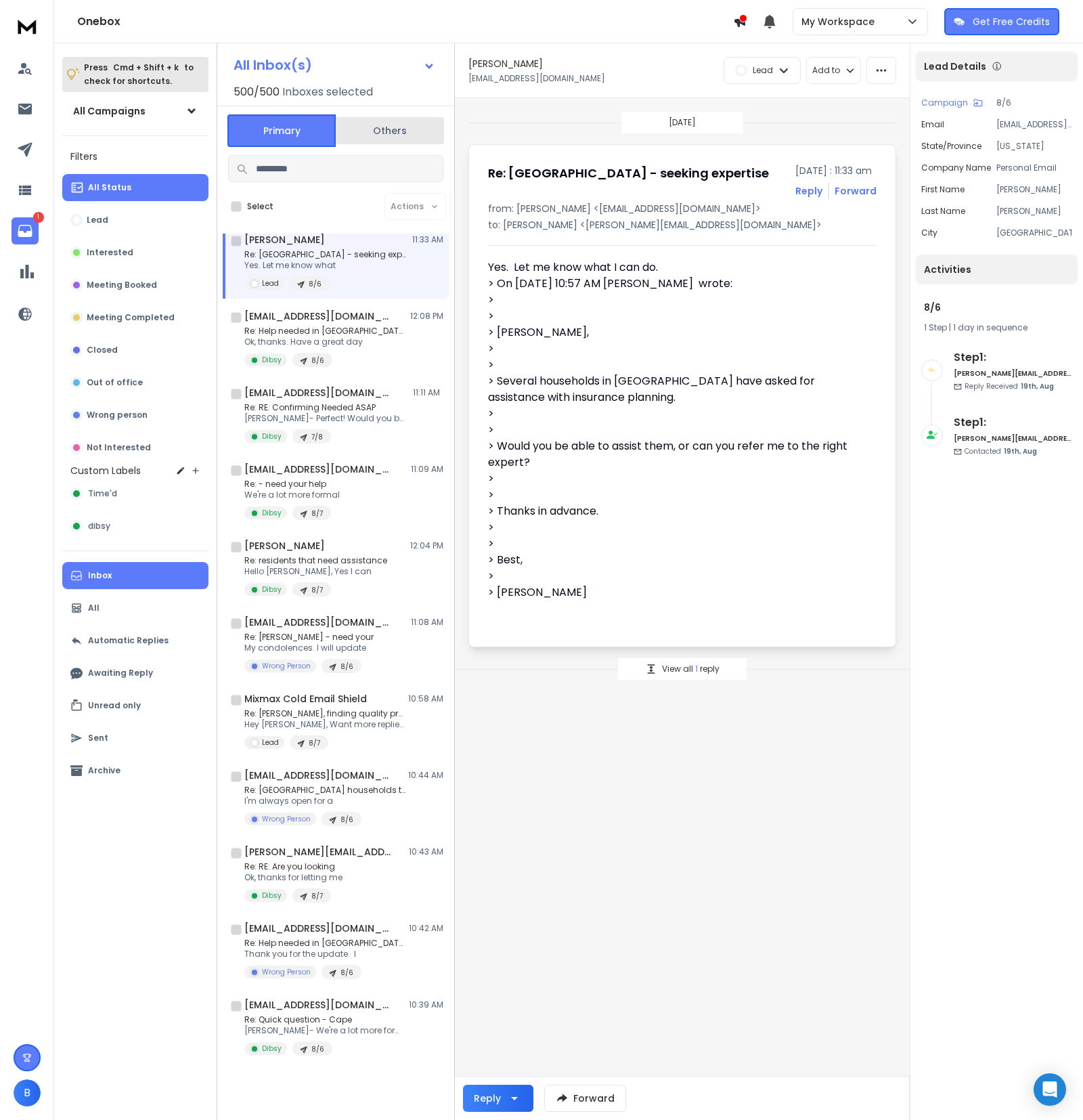
click at [799, 185] on button "Reply" at bounding box center [809, 191] width 27 height 14
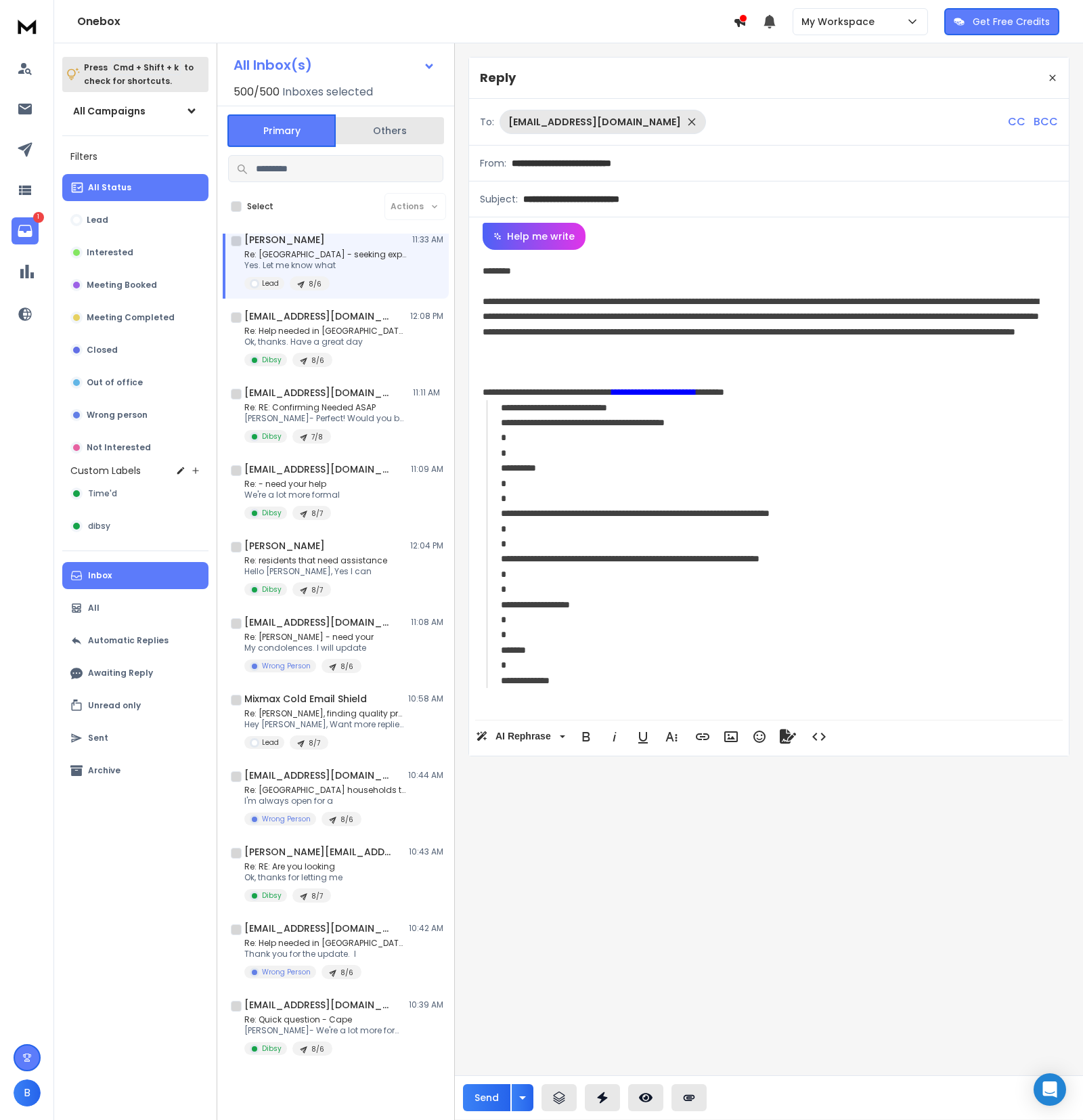
click at [958, 318] on div "**********" at bounding box center [766, 325] width 568 height 61
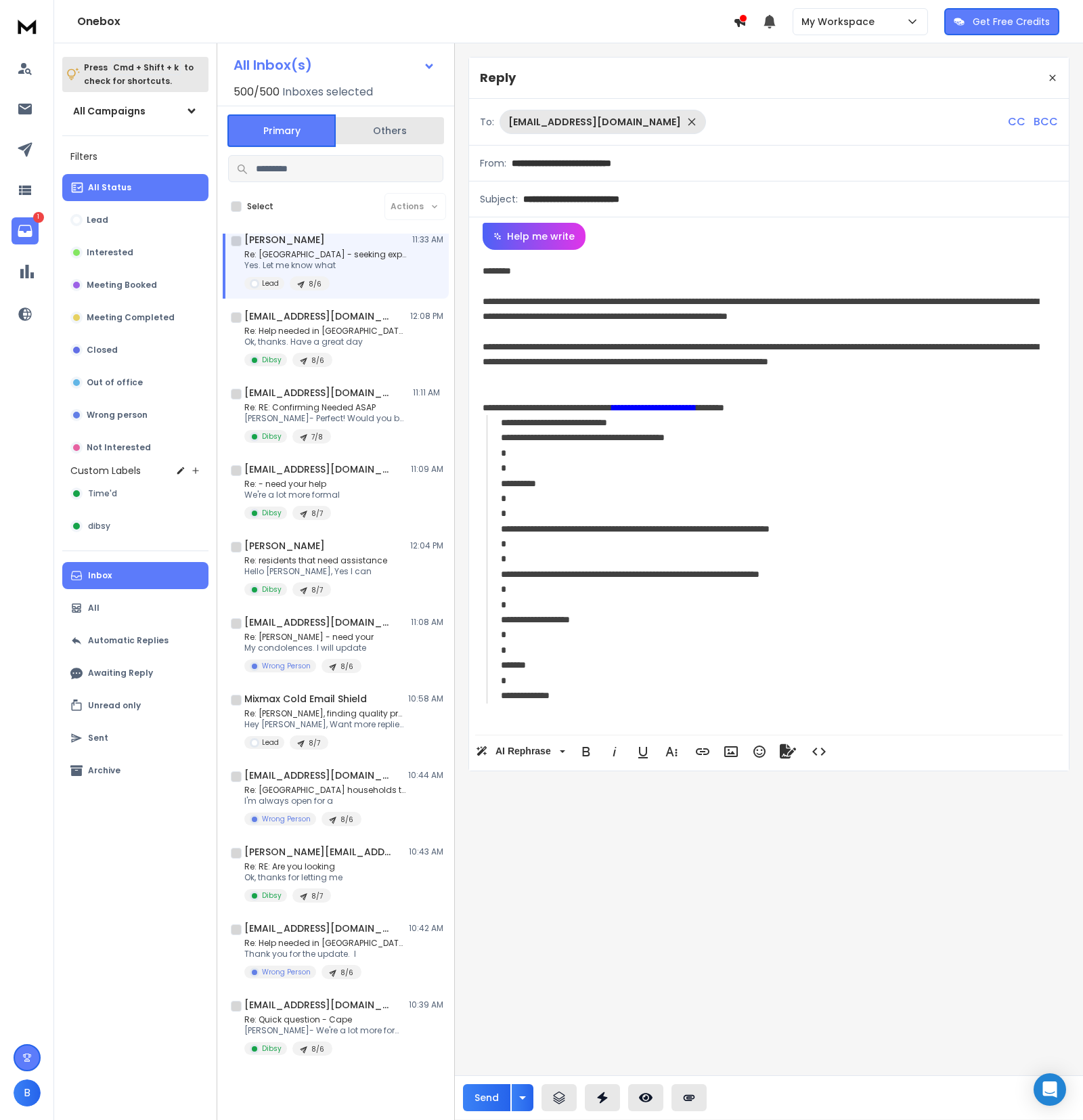
click at [646, 357] on div "**********" at bounding box center [766, 354] width 568 height 31
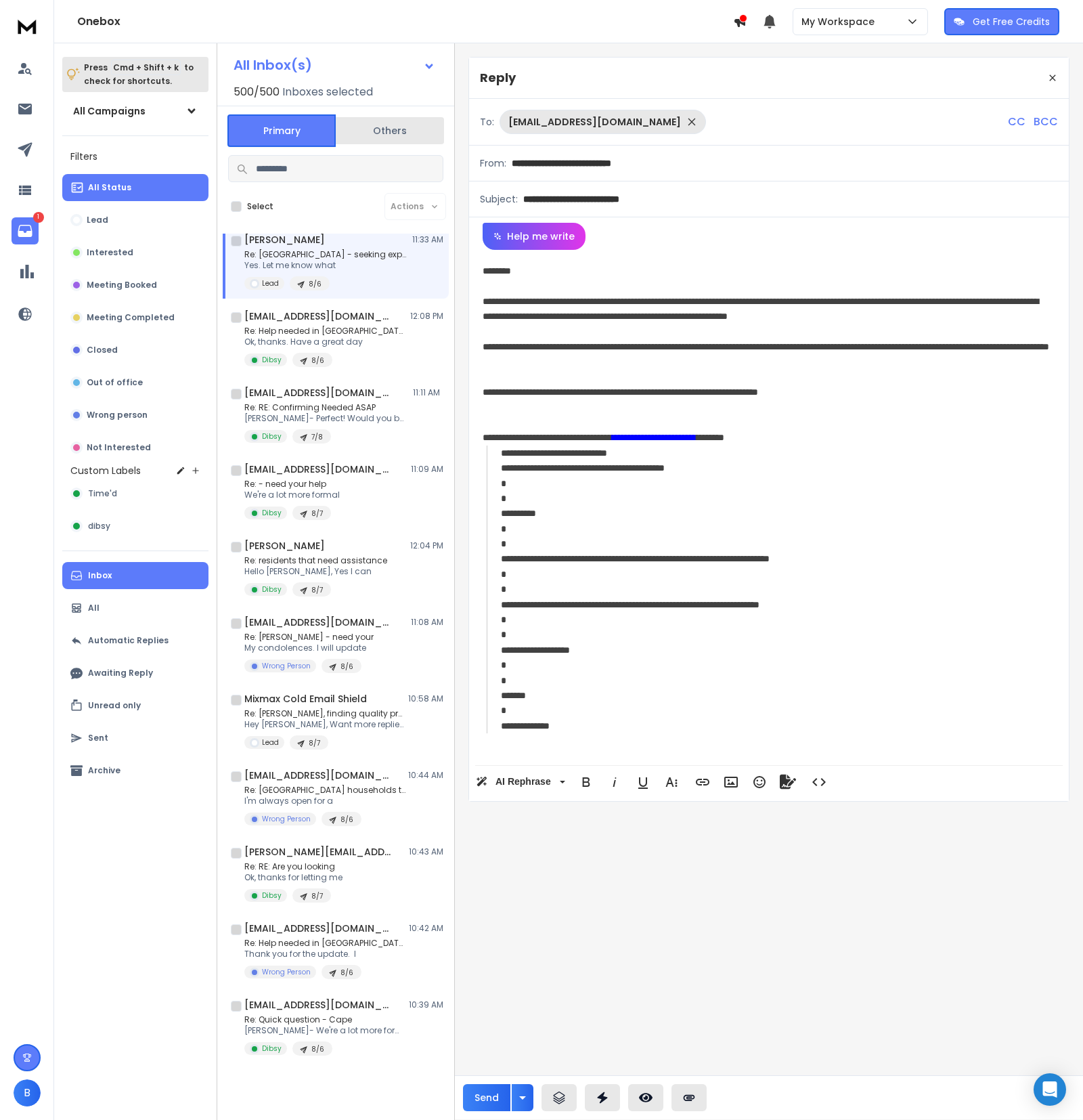
click at [889, 389] on div "**********" at bounding box center [766, 392] width 568 height 15
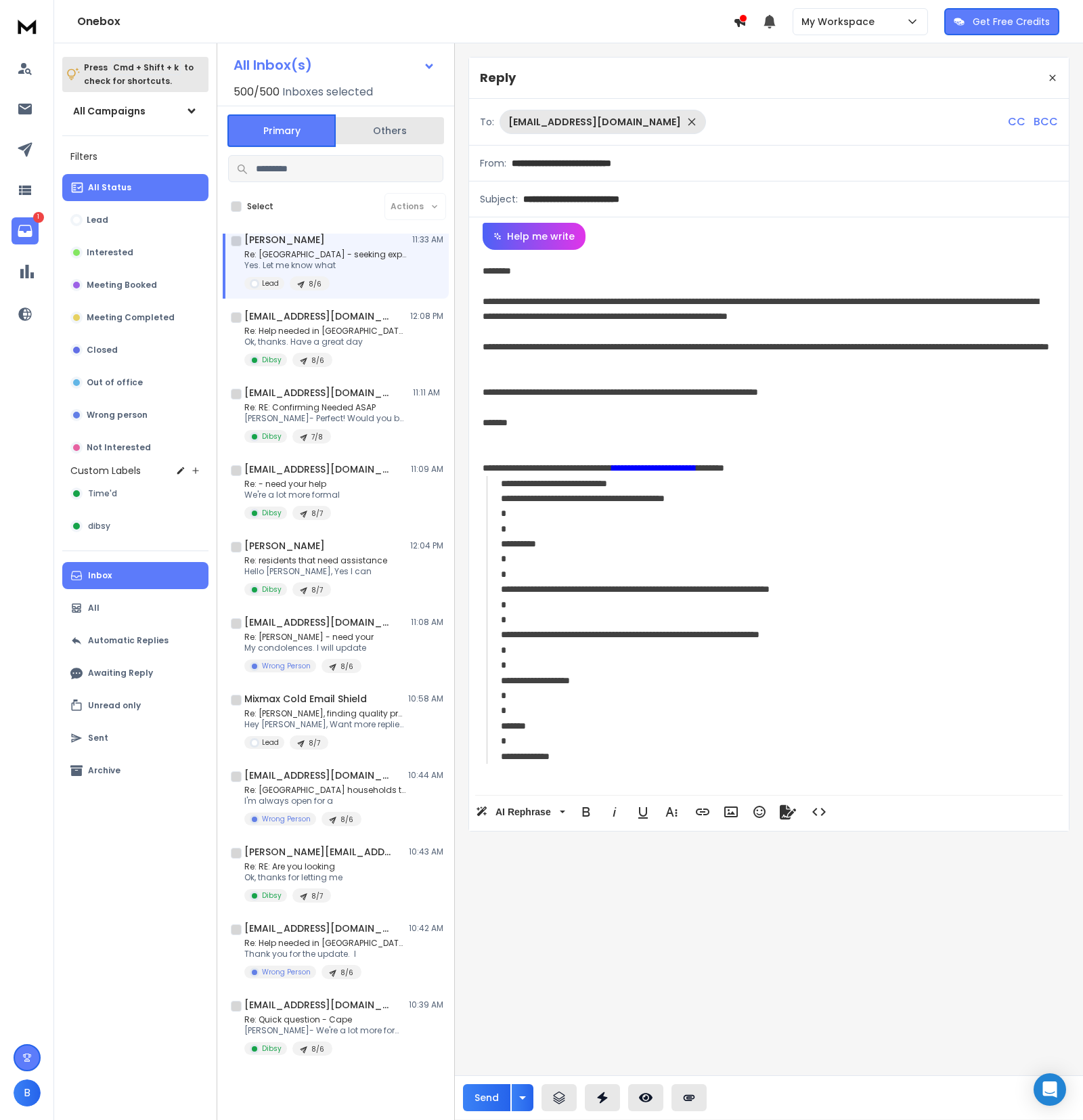
click at [590, 122] on p "[EMAIL_ADDRESS][DOMAIN_NAME]" at bounding box center [595, 122] width 173 height 14
copy p
click at [484, 1098] on button "Send" at bounding box center [487, 1098] width 48 height 27
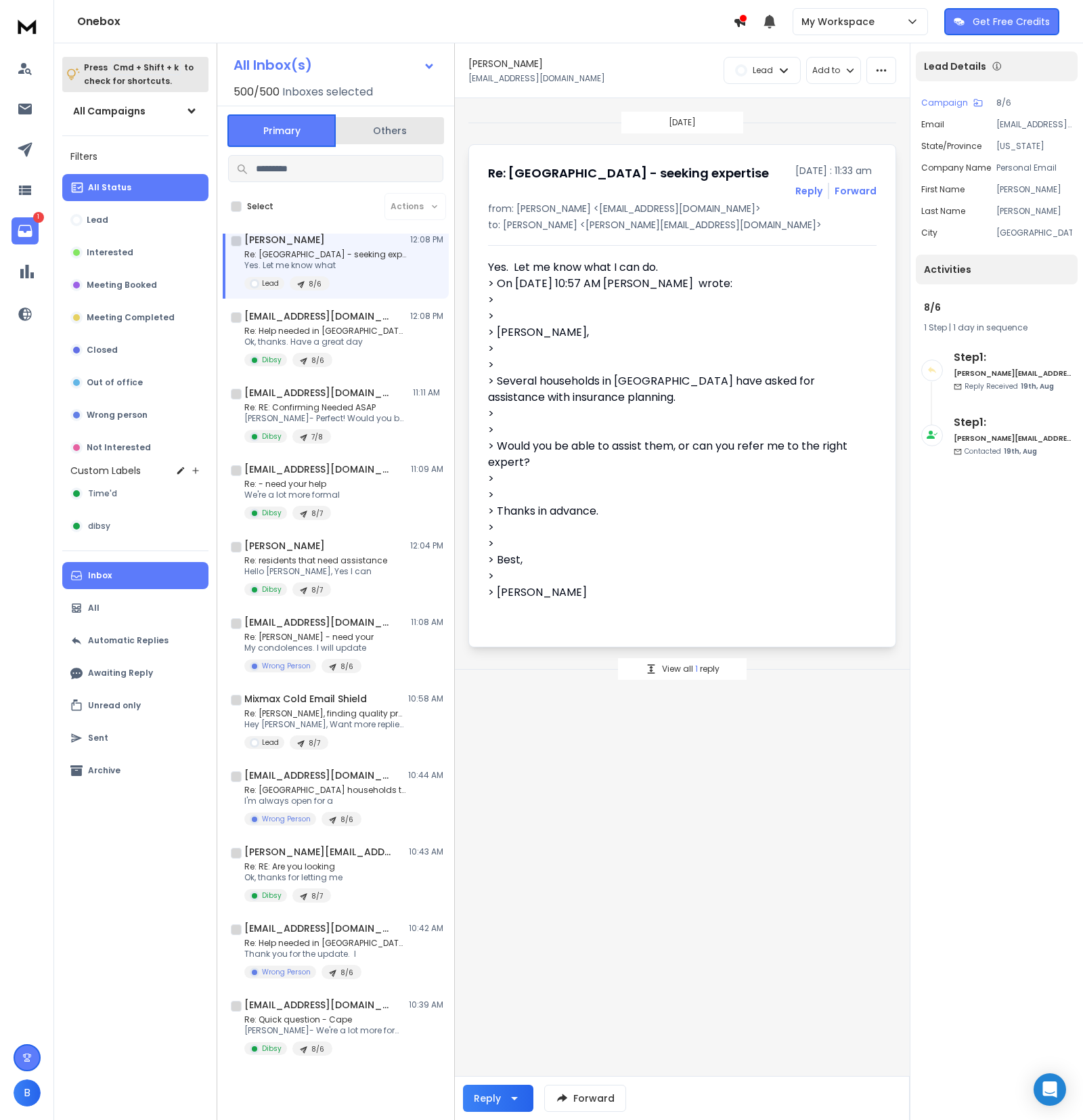
click at [760, 74] on p "Lead" at bounding box center [763, 70] width 20 height 11
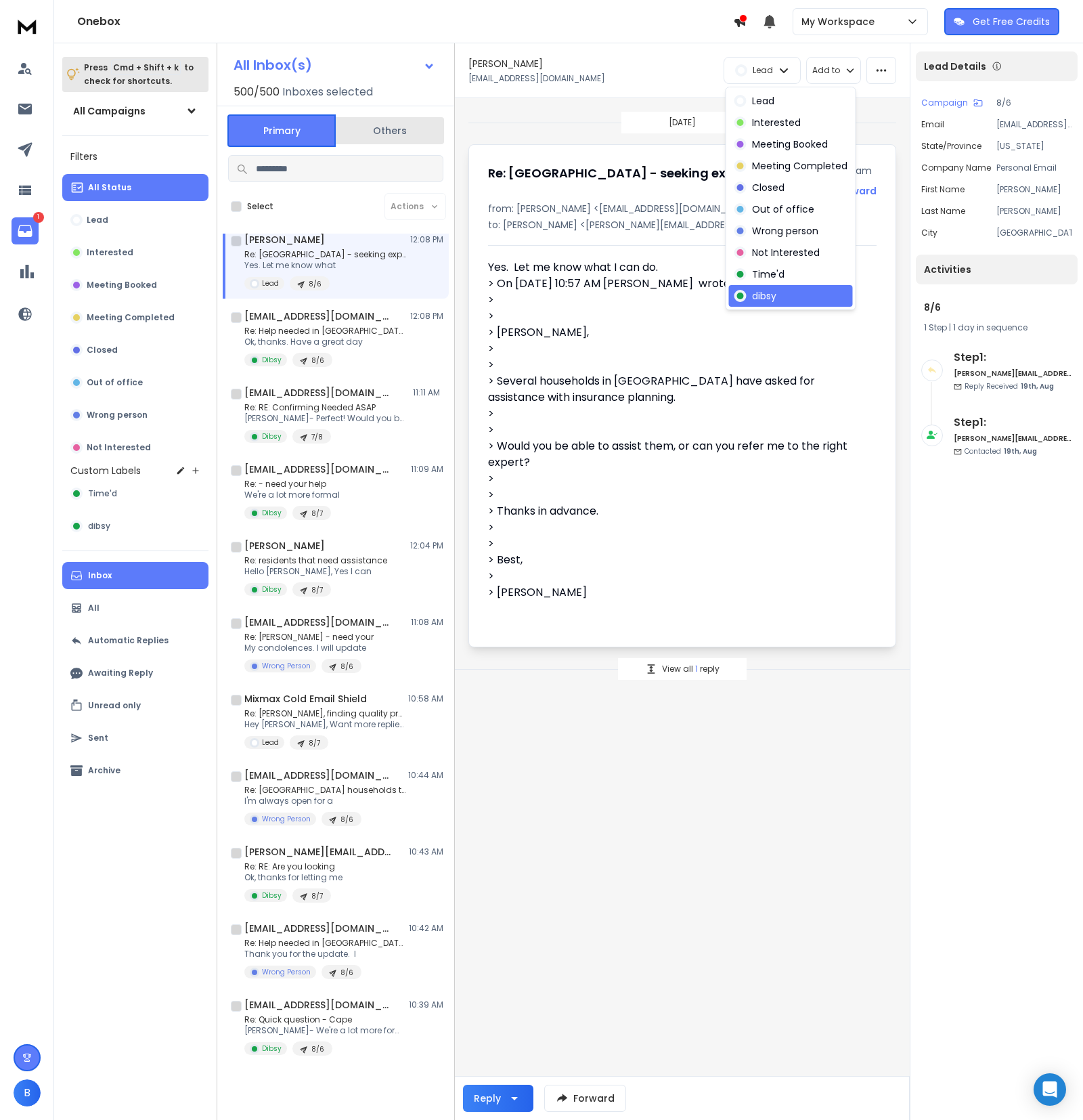
click at [750, 292] on div "dibsy" at bounding box center [756, 296] width 42 height 14
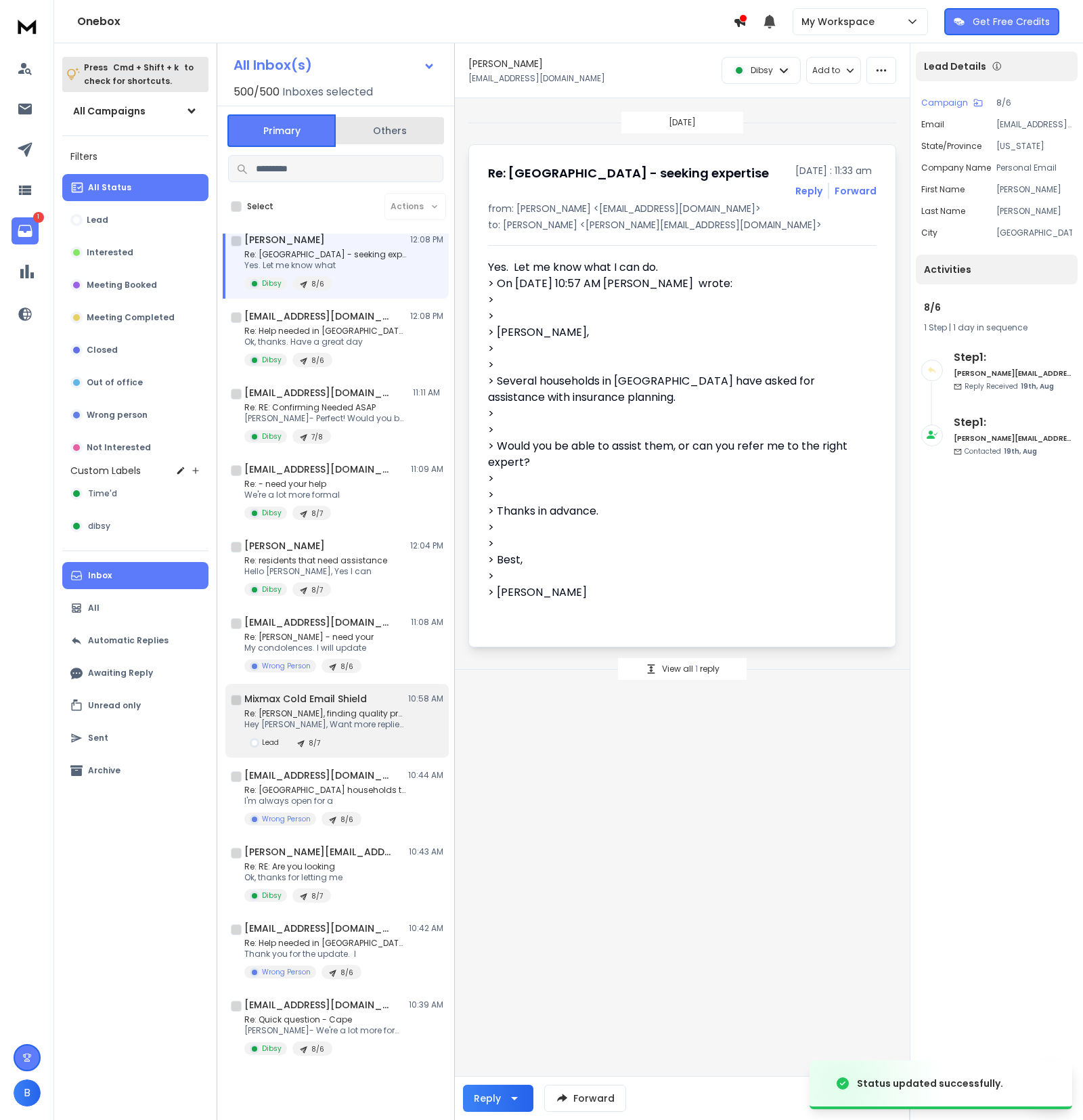
scroll to position [0, 0]
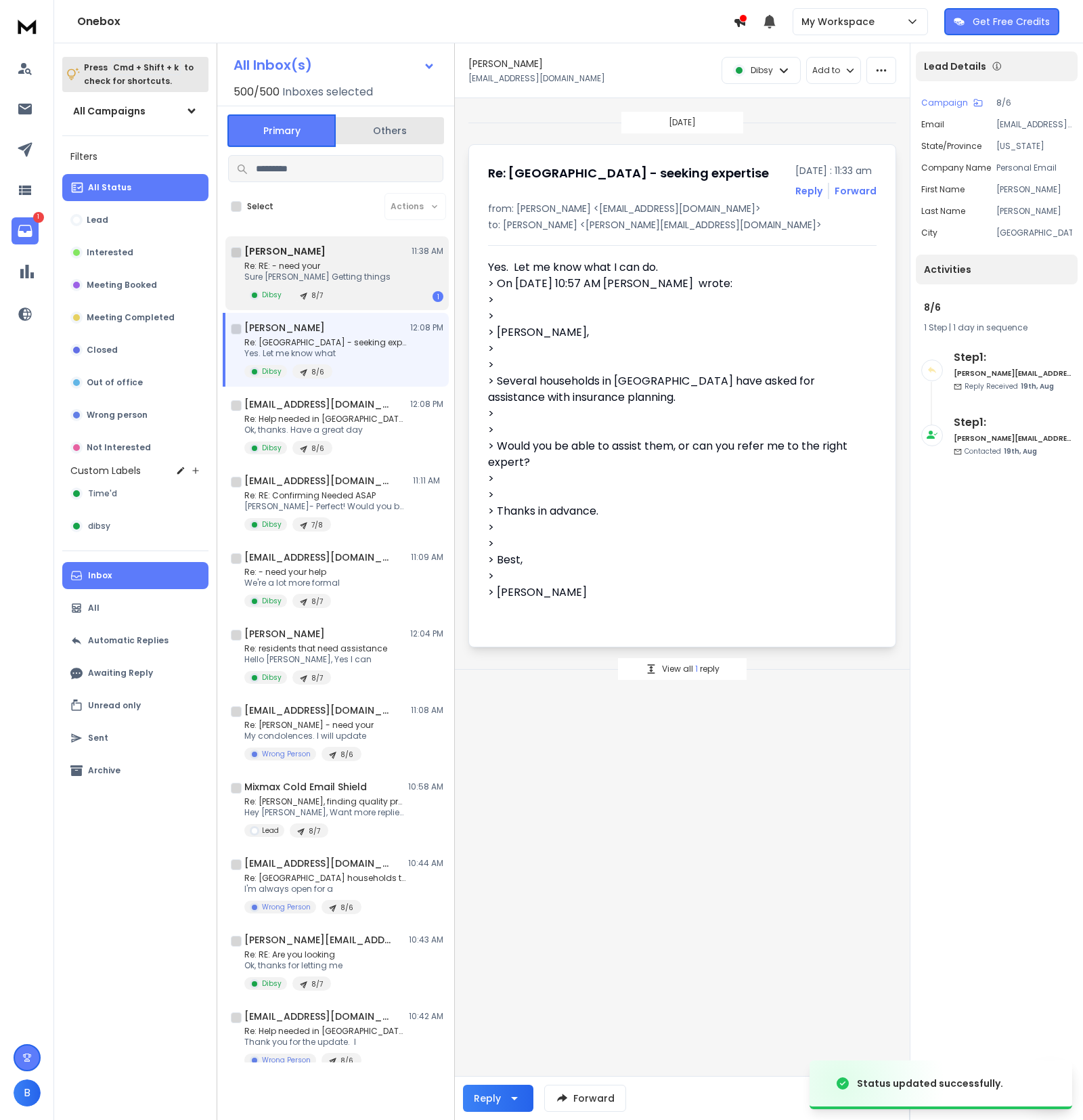
click at [393, 263] on div "Re: RE: - need your Sure Becky Holm Getting things Dibsy 8/7 1" at bounding box center [344, 281] width 199 height 42
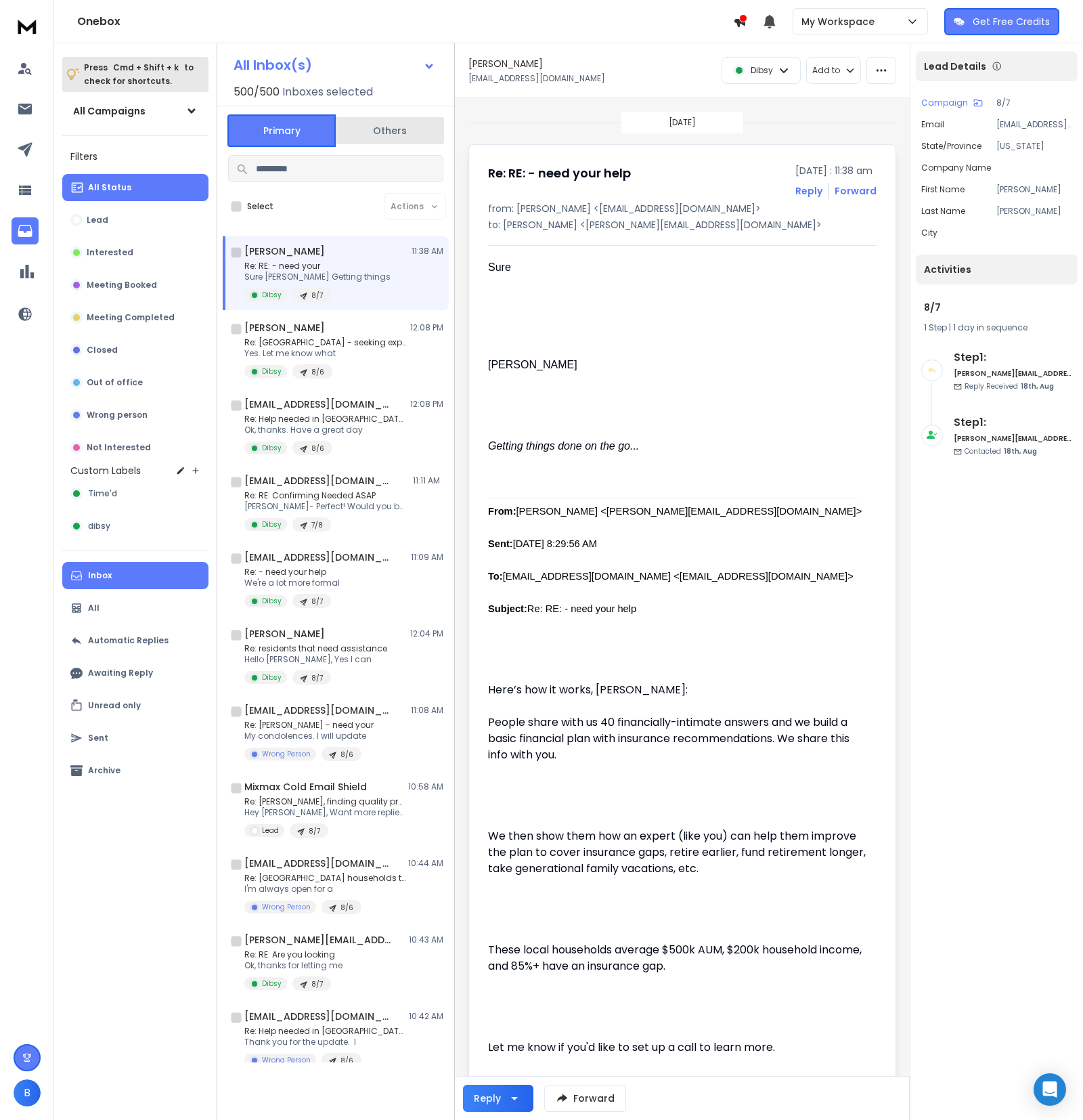
click at [809, 194] on button "Reply" at bounding box center [809, 191] width 27 height 14
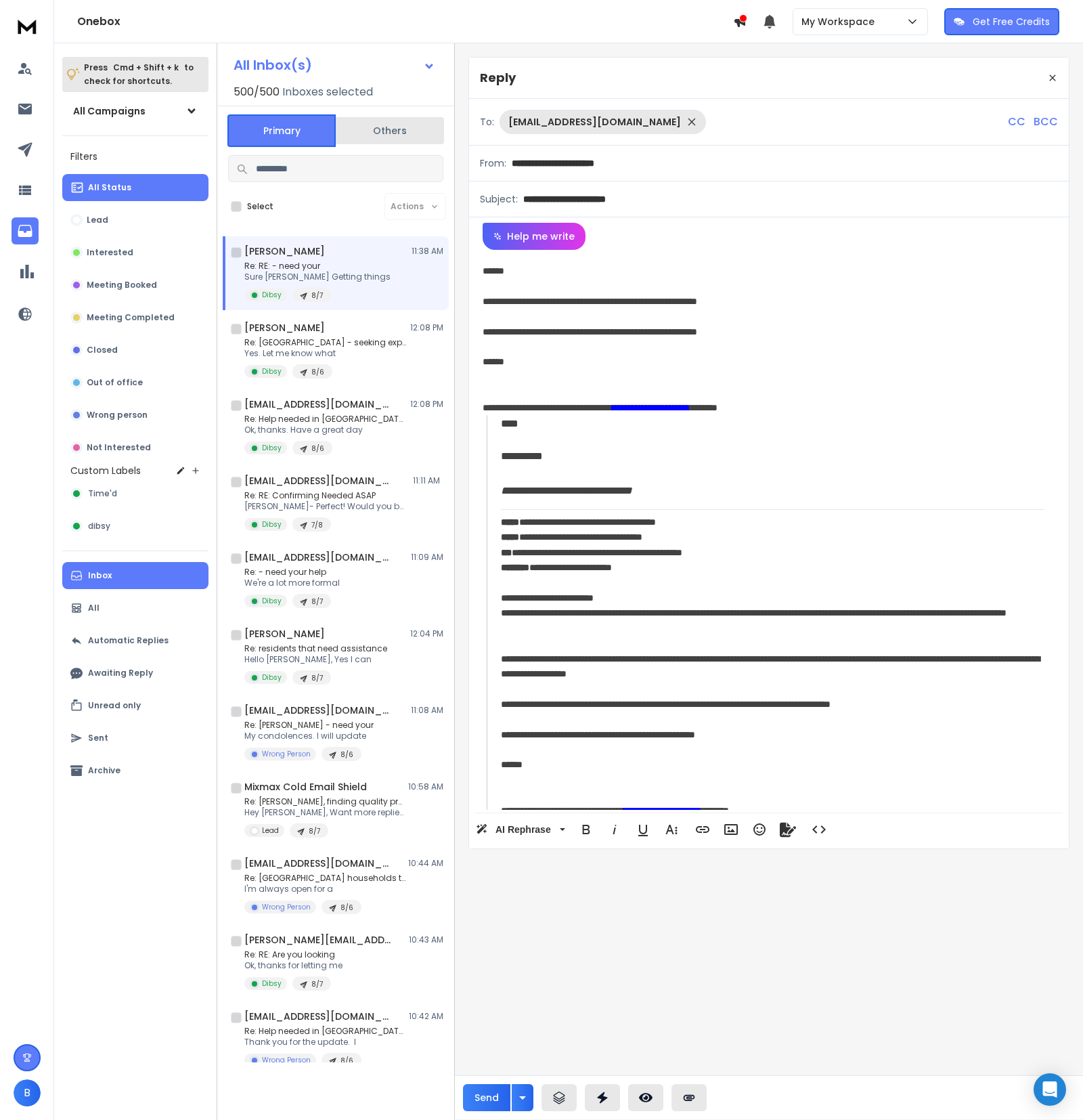
click at [605, 118] on p "[EMAIL_ADDRESS][DOMAIN_NAME]" at bounding box center [595, 122] width 173 height 14
copy p
click at [483, 1100] on button "Send" at bounding box center [487, 1098] width 48 height 27
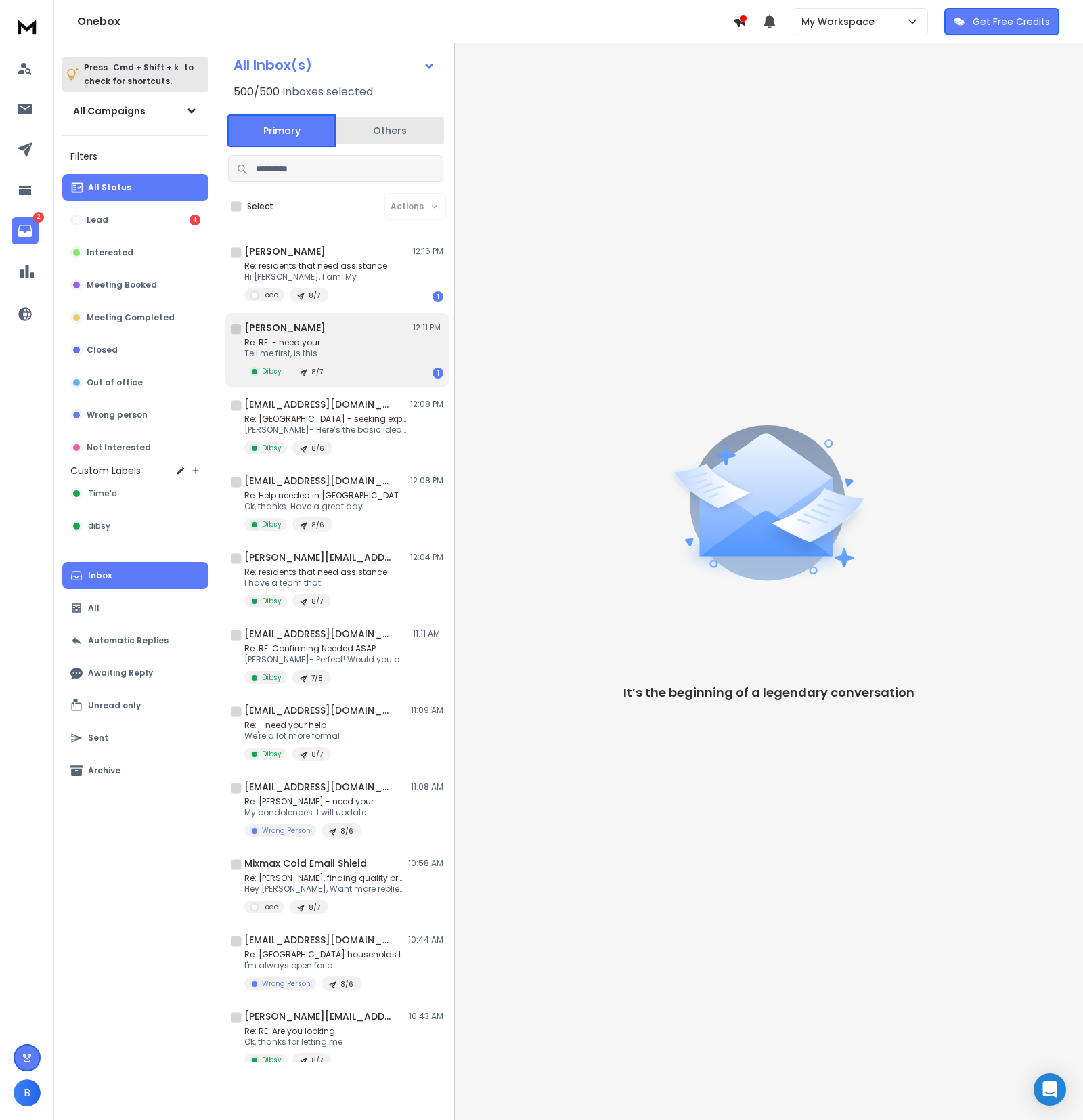
click at [378, 336] on div "Becky Holm 12:11 PM Re: RE: - need your Tell me first, is this Dibsy 8/7 1" at bounding box center [344, 349] width 199 height 58
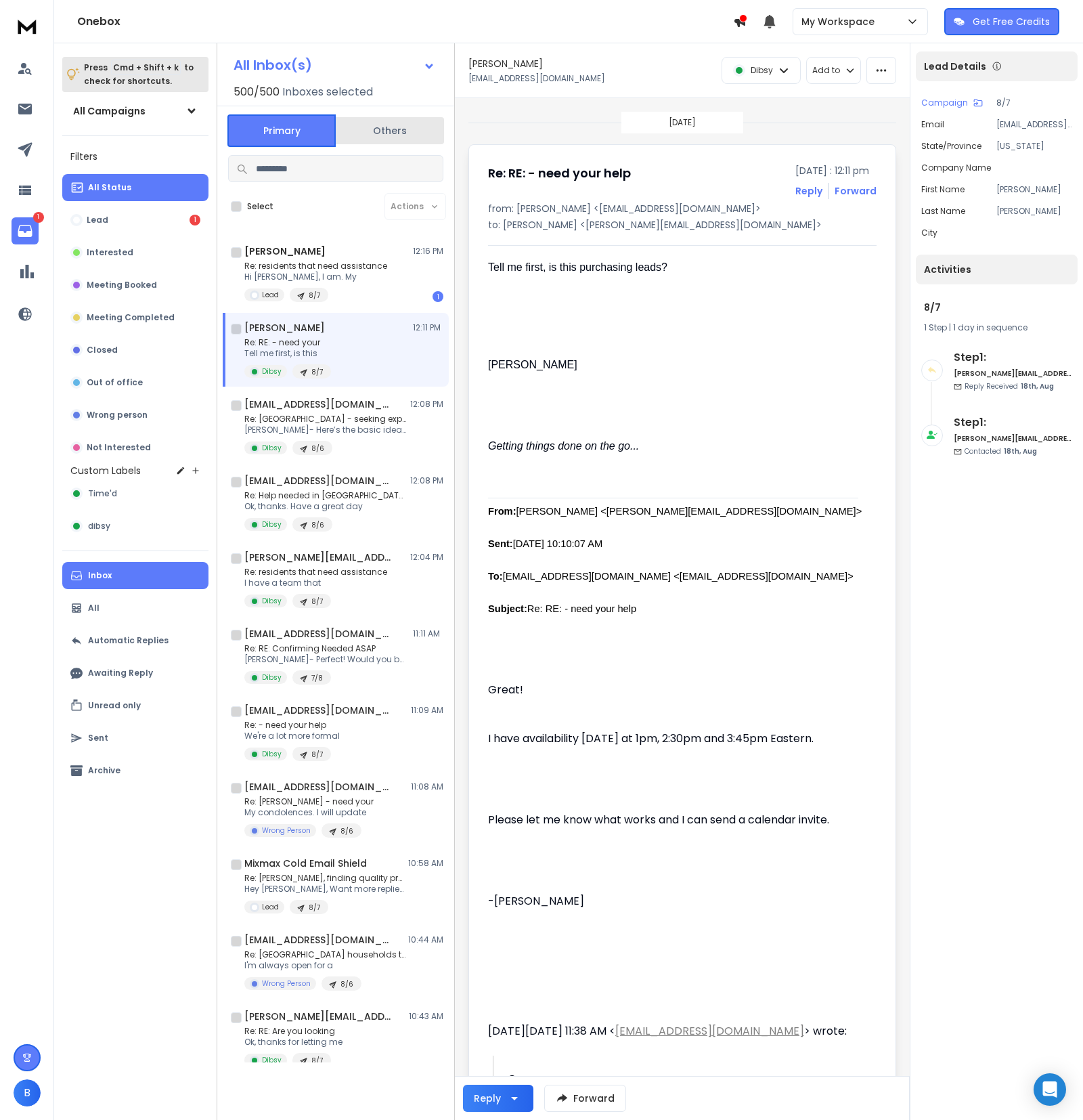
click at [796, 190] on button "Reply" at bounding box center [809, 191] width 27 height 14
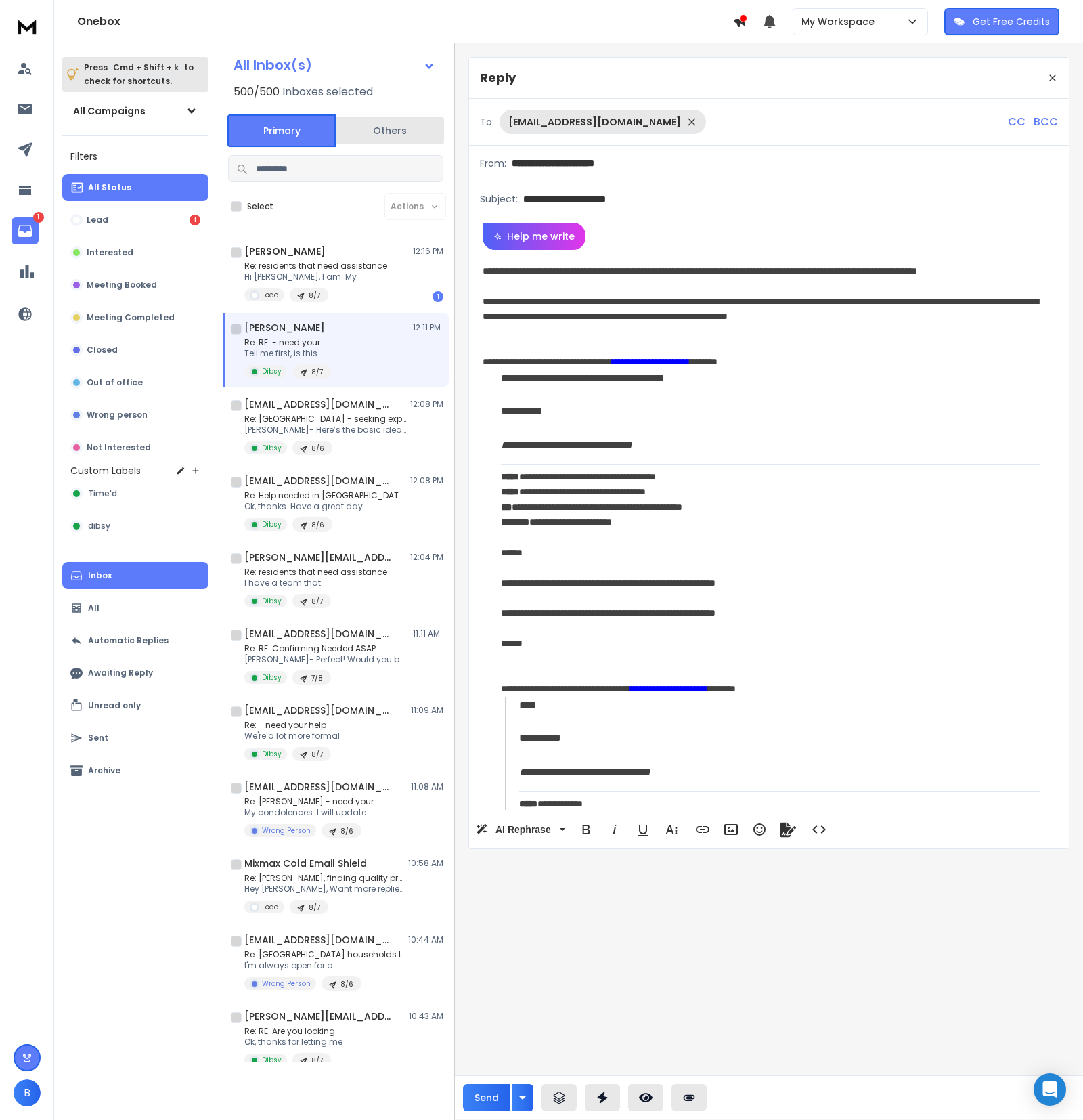
click at [882, 300] on div "**********" at bounding box center [766, 294] width 568 height 61
drag, startPoint x: 516, startPoint y: 317, endPoint x: 974, endPoint y: 313, distance: 458.0
click at [974, 313] on div "**********" at bounding box center [766, 294] width 568 height 61
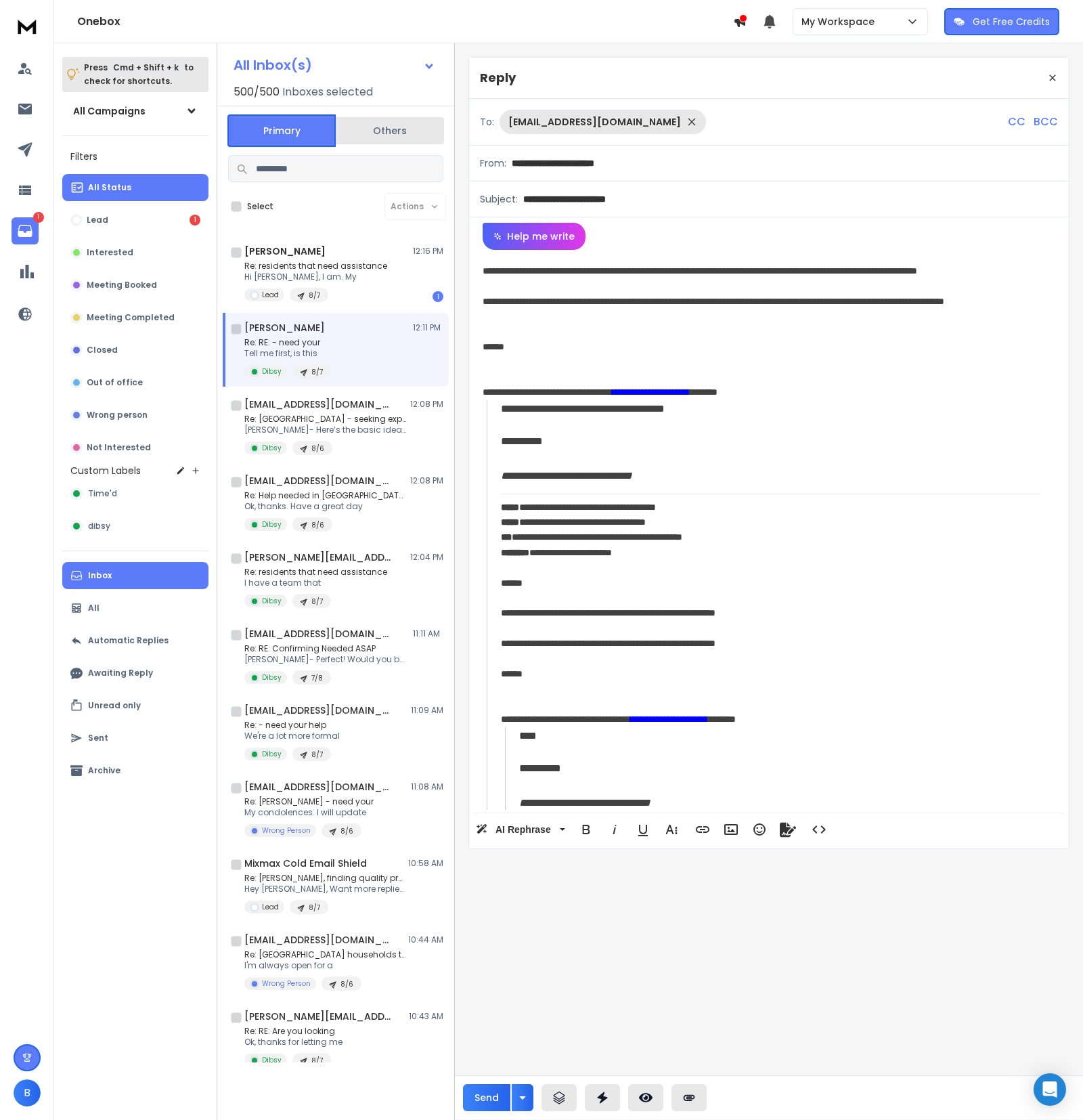
click at [569, 125] on p "[EMAIL_ADDRESS][DOMAIN_NAME]" at bounding box center [595, 122] width 173 height 14
copy p
click at [475, 1102] on button "Send" at bounding box center [487, 1098] width 48 height 27
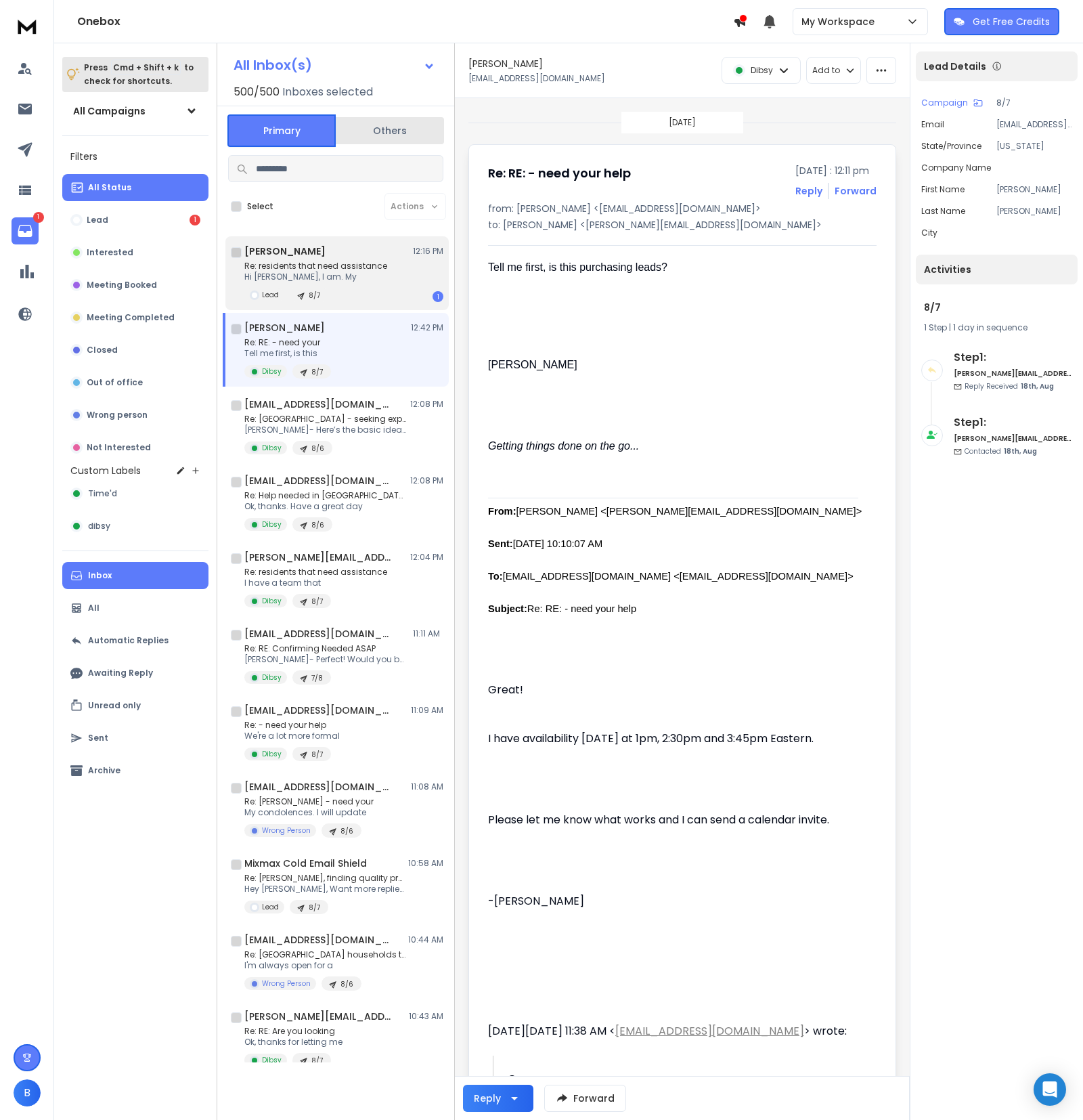
click at [389, 279] on div "Re: residents that need assistance Hi Roshan, I am. My Lead 8/7 1" at bounding box center [344, 281] width 199 height 42
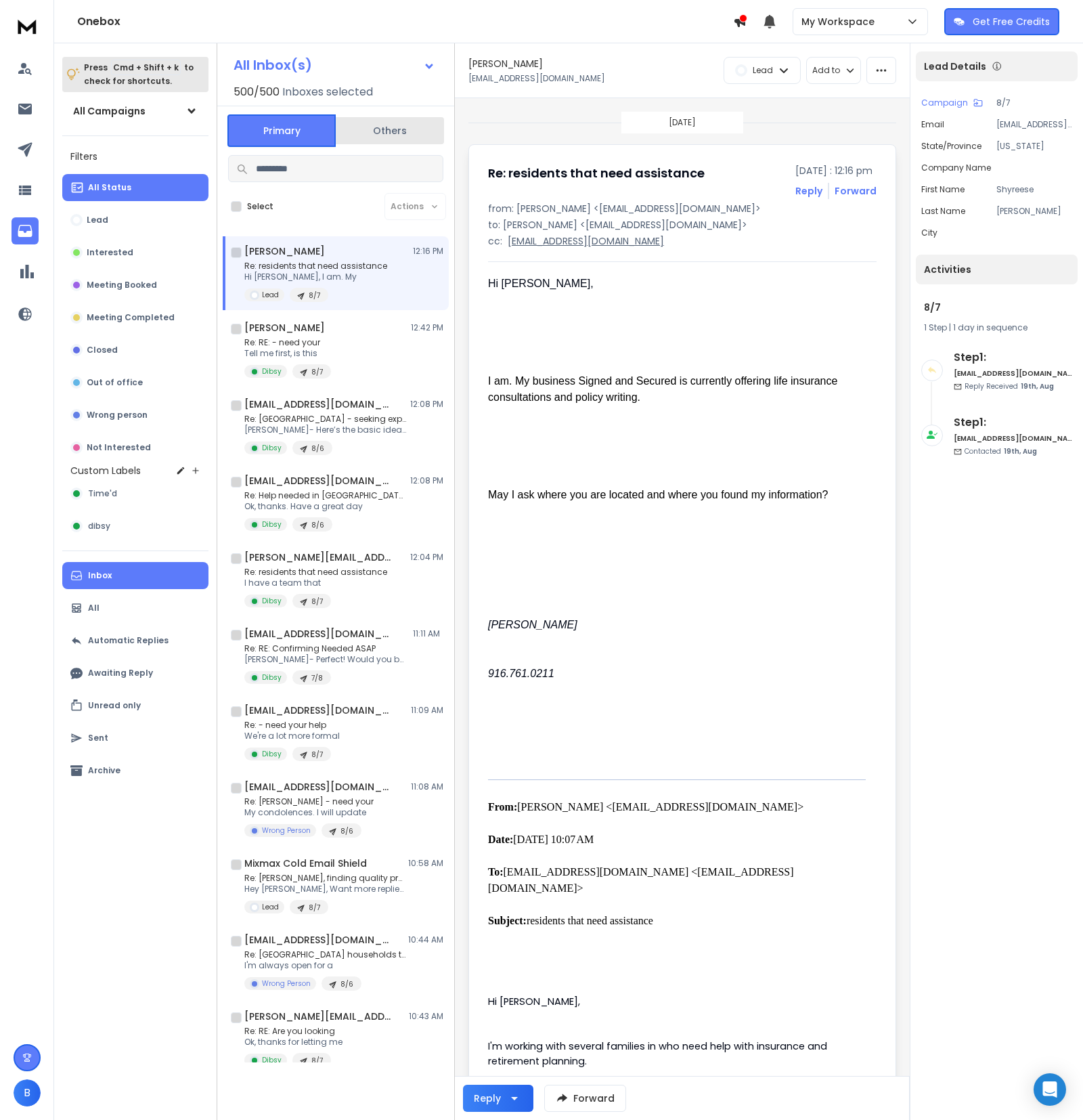
click at [803, 193] on button "Reply" at bounding box center [809, 191] width 27 height 14
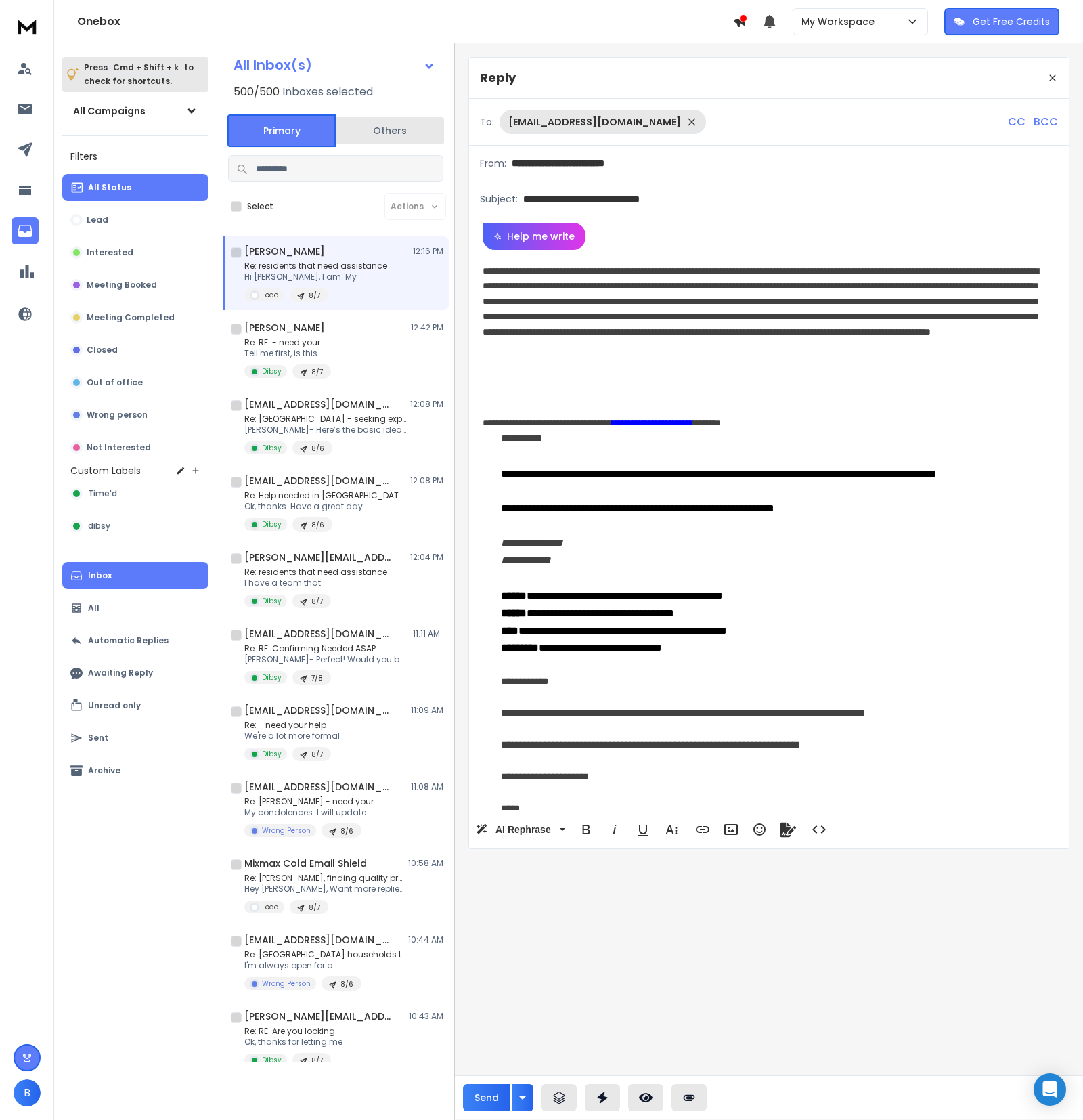
click at [479, 317] on div "**********" at bounding box center [769, 530] width 600 height 560
click at [470, 271] on div "**********" at bounding box center [769, 530] width 600 height 560
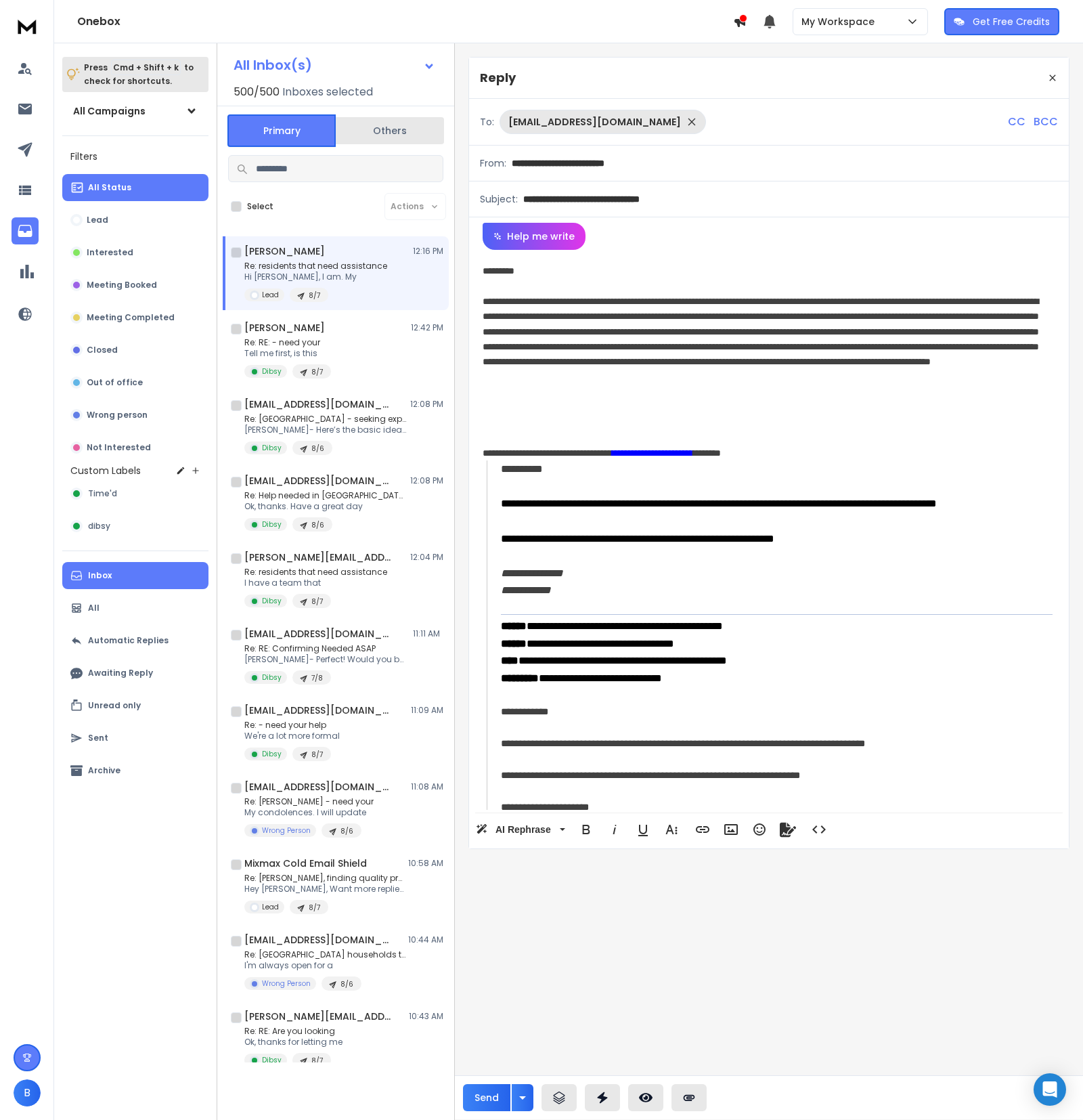
click at [1033, 302] on div "**********" at bounding box center [766, 347] width 568 height 106
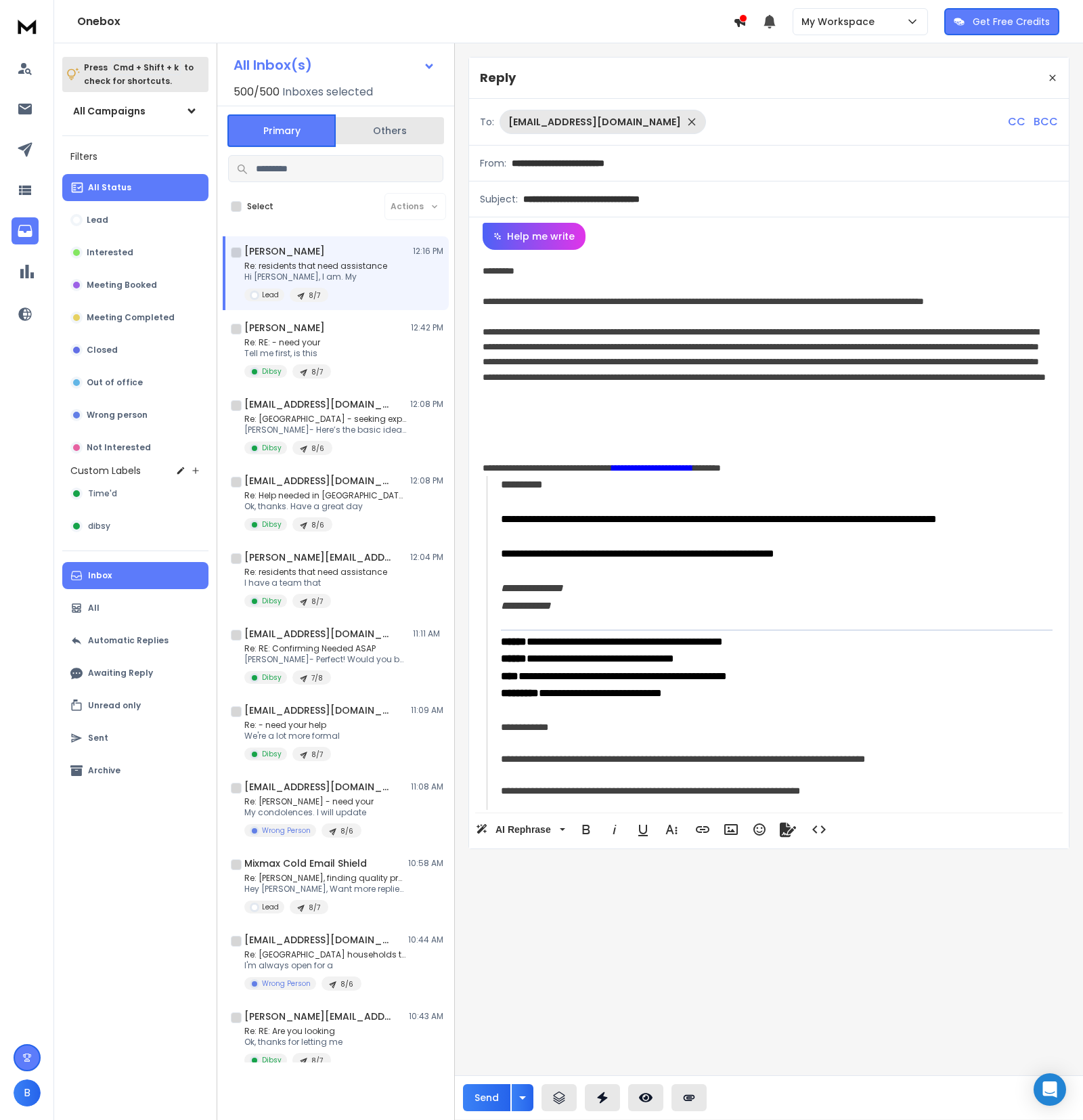
click at [1040, 298] on div "**********" at bounding box center [766, 302] width 568 height 15
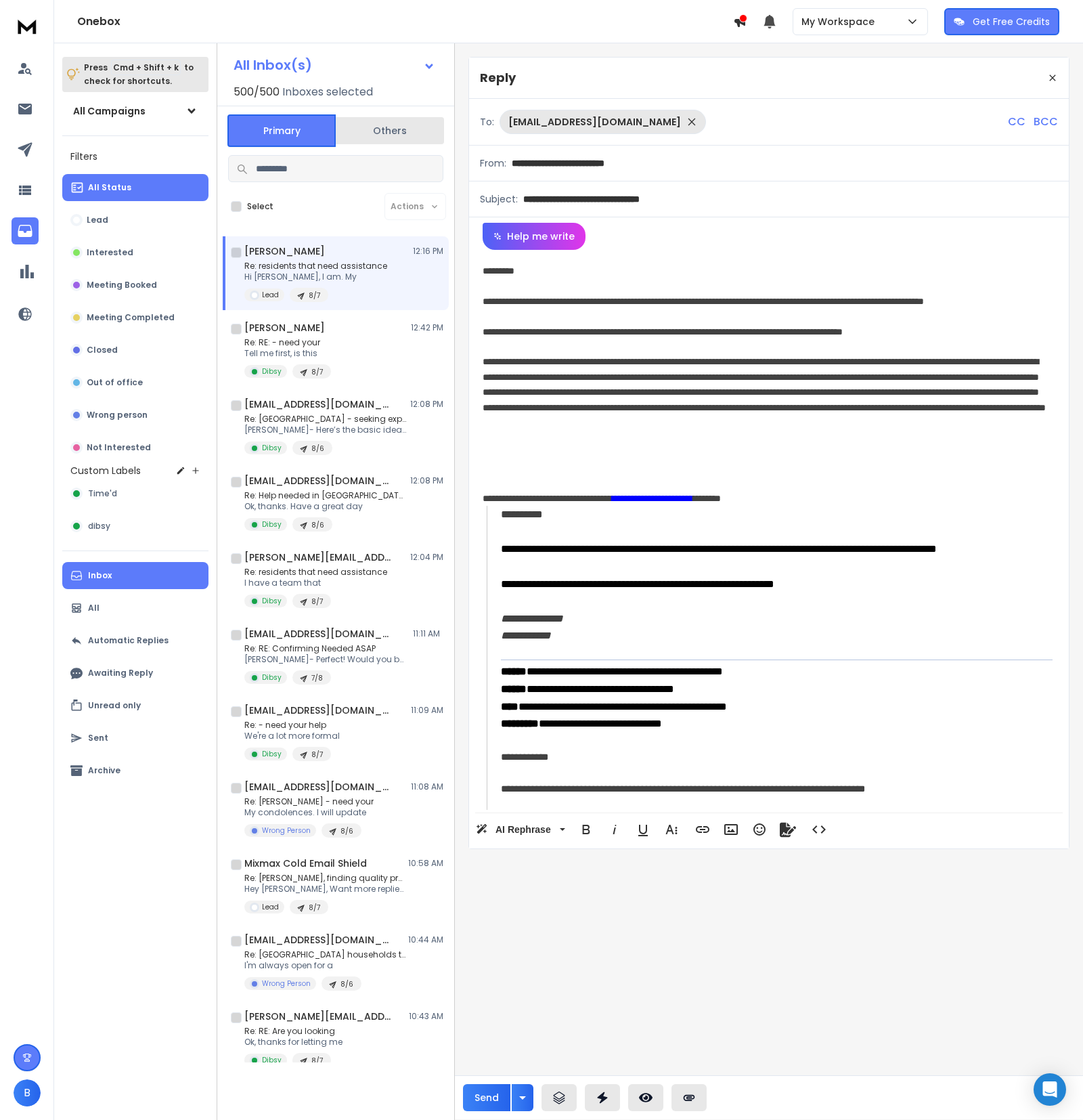
click at [811, 332] on div "**********" at bounding box center [766, 332] width 568 height 15
click at [630, 373] on div "**********" at bounding box center [766, 399] width 568 height 91
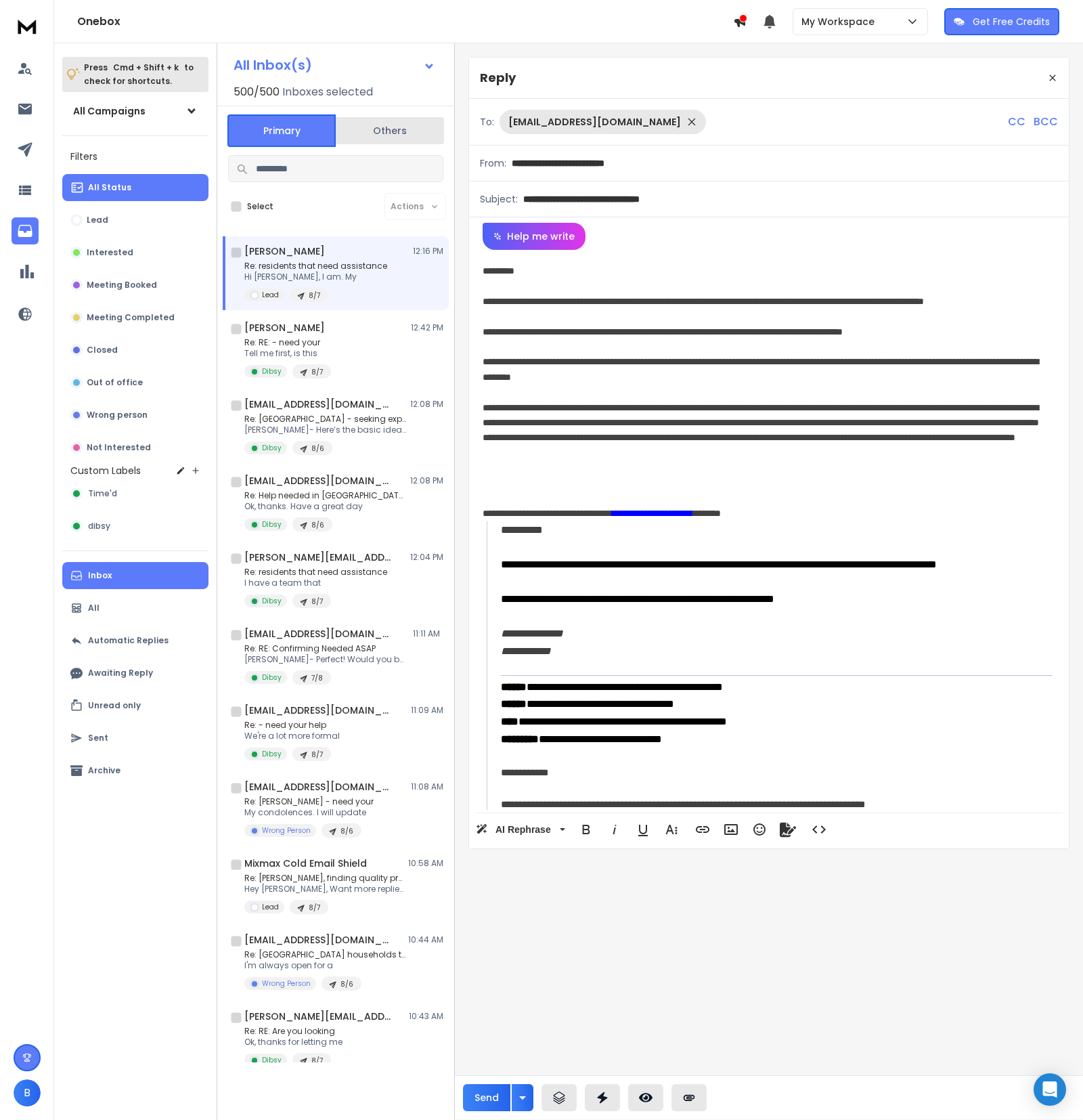
click at [958, 417] on div "**********" at bounding box center [766, 431] width 568 height 61
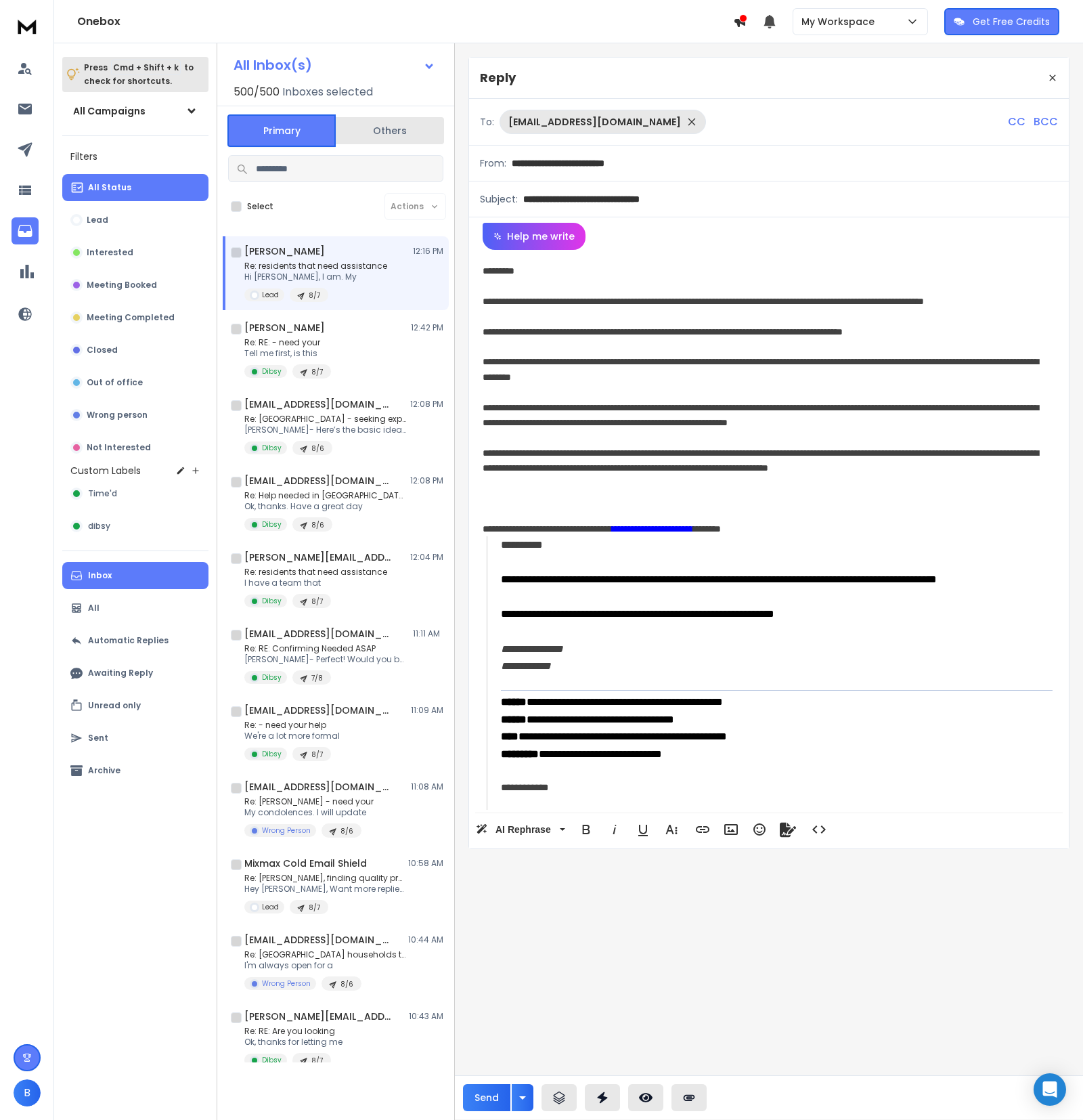
scroll to position [6, 0]
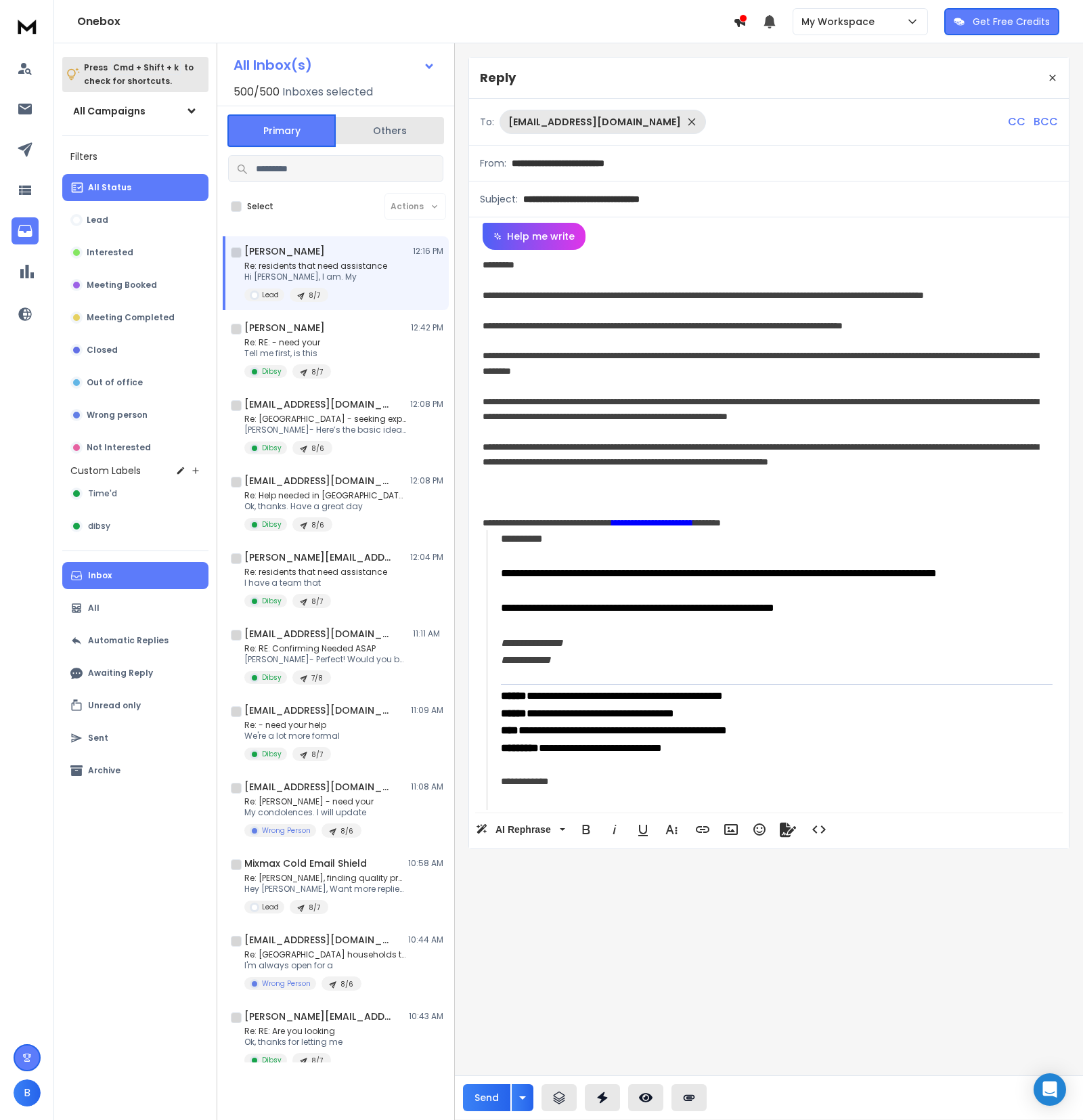
click at [649, 464] on div "**********" at bounding box center [766, 454] width 568 height 31
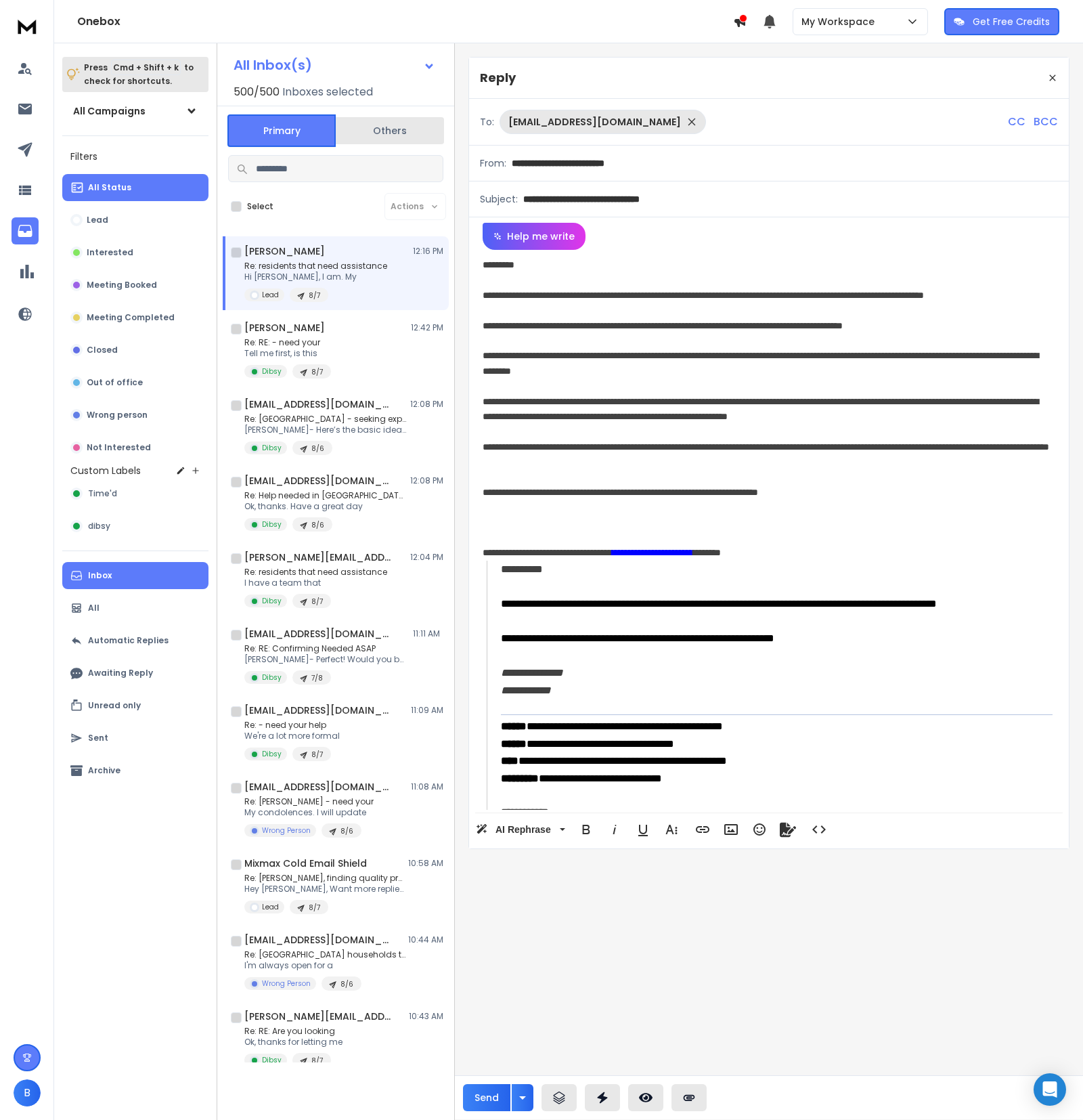
click at [833, 494] on div "**********" at bounding box center [766, 492] width 568 height 15
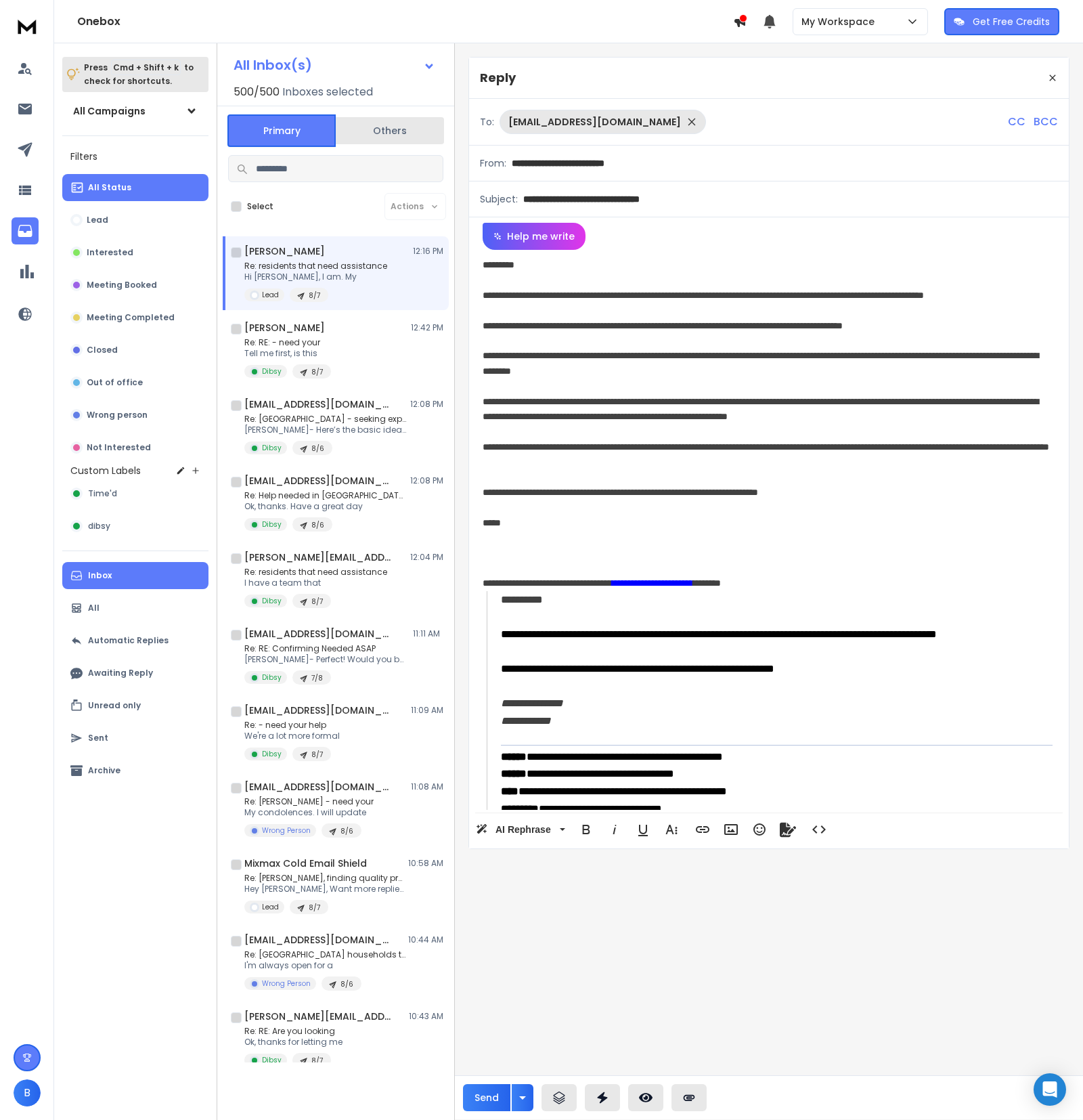
click at [622, 123] on p "[EMAIL_ADDRESS][DOMAIN_NAME]" at bounding box center [595, 122] width 173 height 14
copy p
click at [1055, 301] on div "**********" at bounding box center [766, 530] width 596 height 560
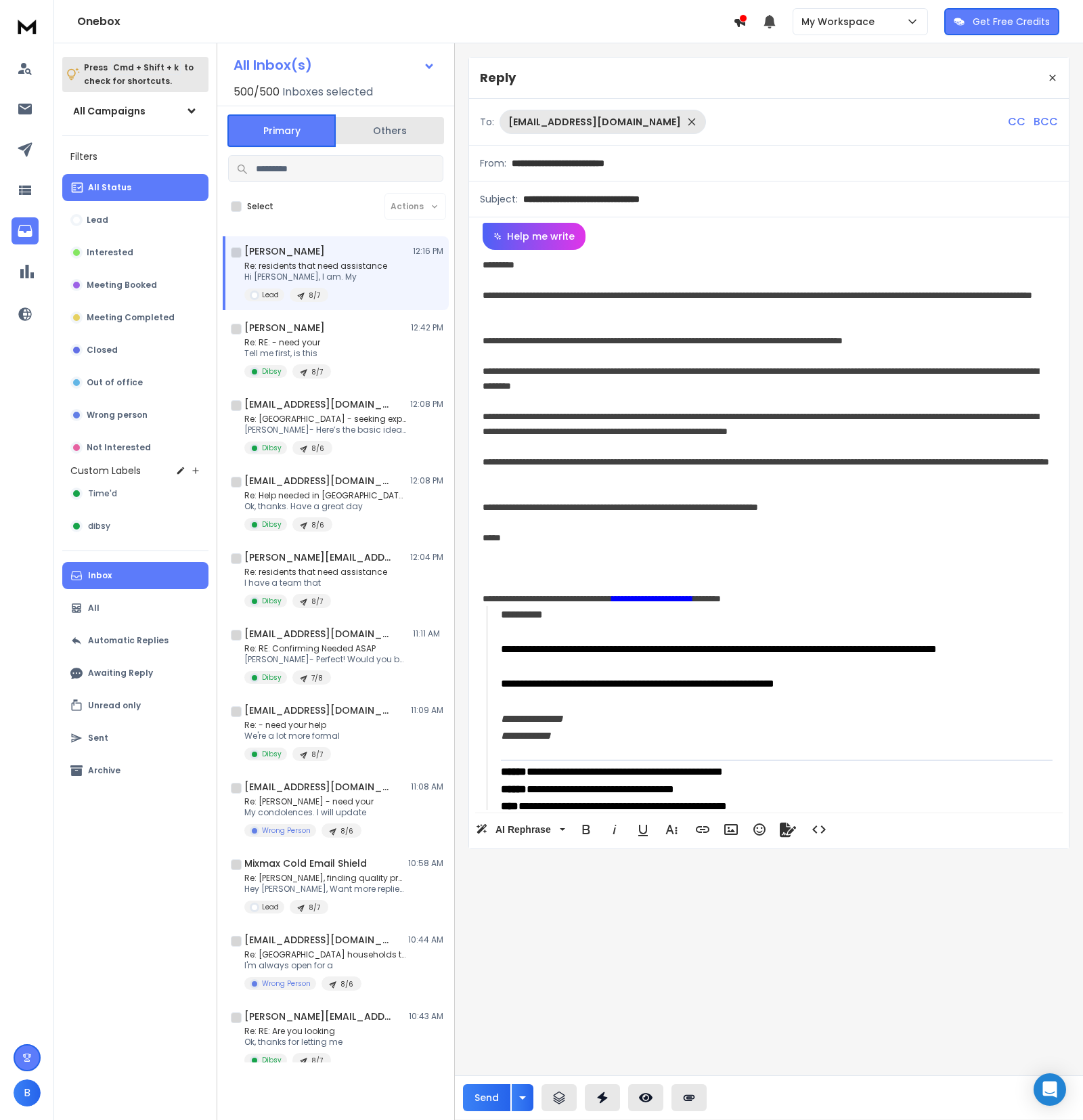
click at [597, 126] on p "[EMAIL_ADDRESS][DOMAIN_NAME]" at bounding box center [595, 122] width 173 height 14
copy p
click at [492, 1088] on button "Send" at bounding box center [487, 1098] width 48 height 27
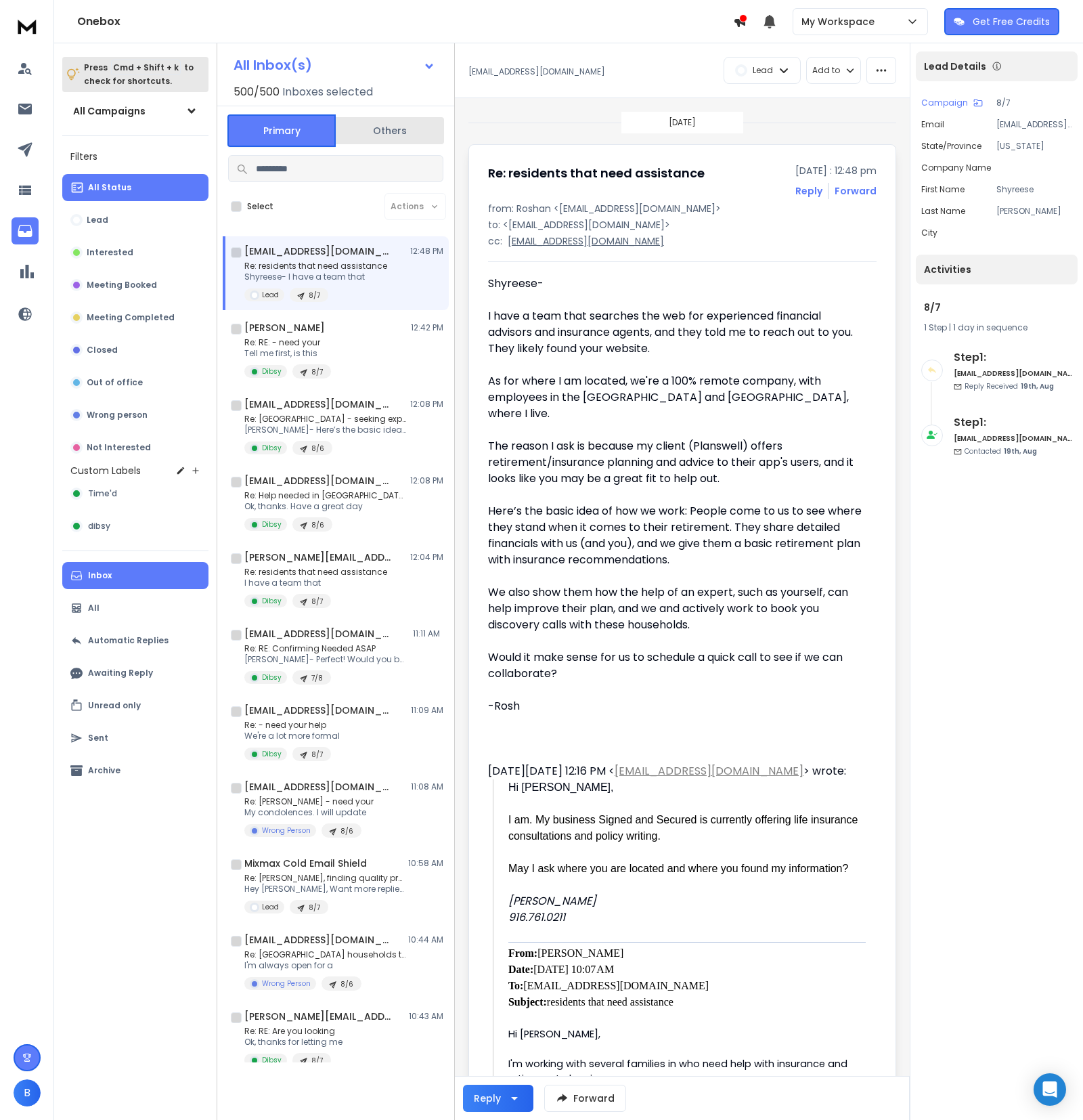
click at [773, 74] on p "Lead" at bounding box center [763, 70] width 20 height 11
click at [762, 128] on p "Interested" at bounding box center [777, 123] width 49 height 14
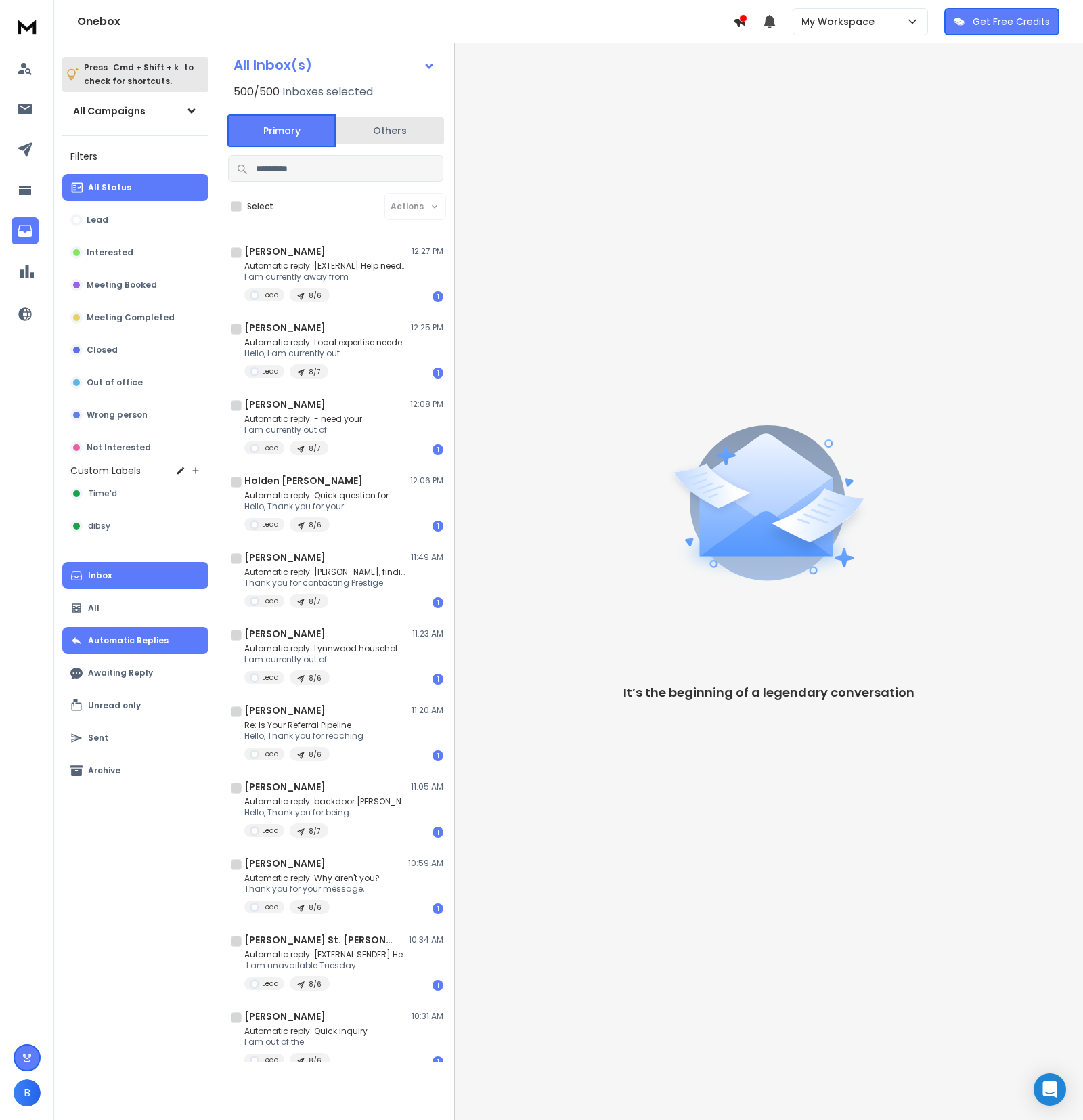
click at [135, 584] on button "Inbox" at bounding box center [135, 575] width 146 height 27
